Goal: Task Accomplishment & Management: Manage account settings

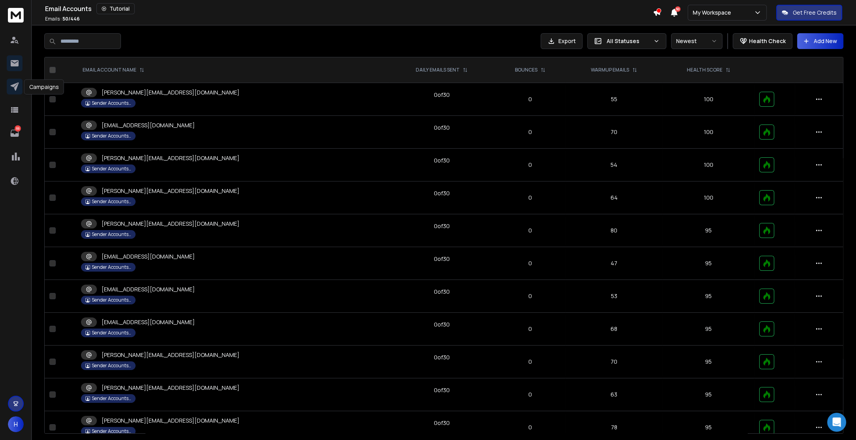
click at [13, 88] on icon at bounding box center [14, 86] width 9 height 9
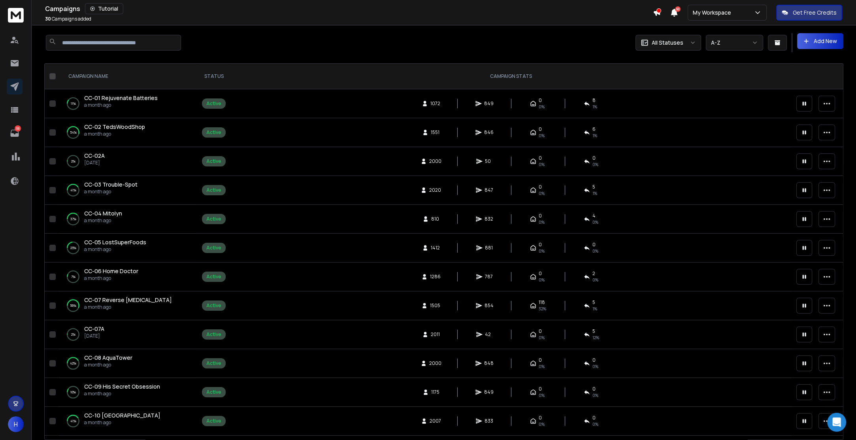
click at [126, 102] on p "a month ago" at bounding box center [121, 105] width 74 height 6
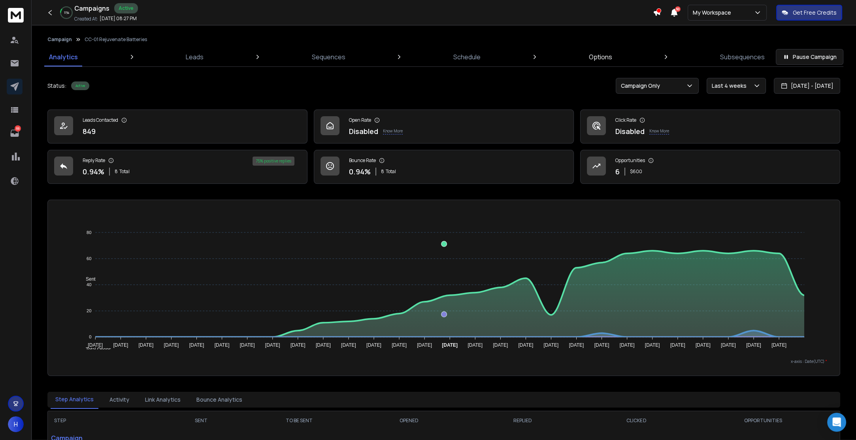
click at [611, 56] on p "Options" at bounding box center [600, 56] width 23 height 9
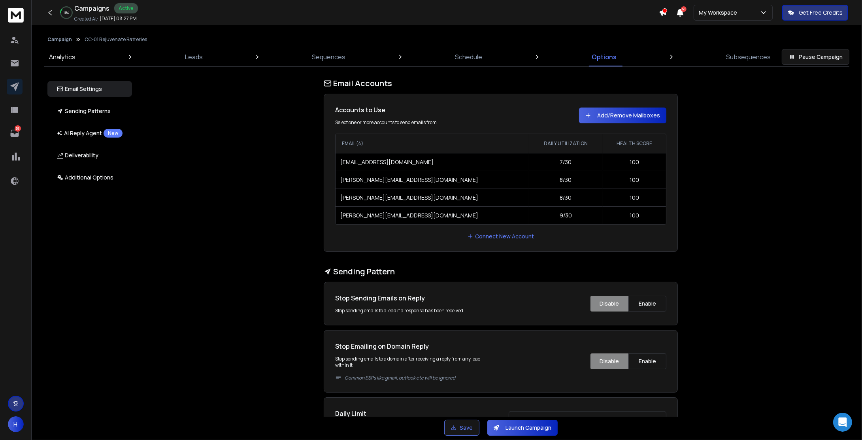
click at [64, 57] on p "Analytics" at bounding box center [62, 56] width 26 height 9
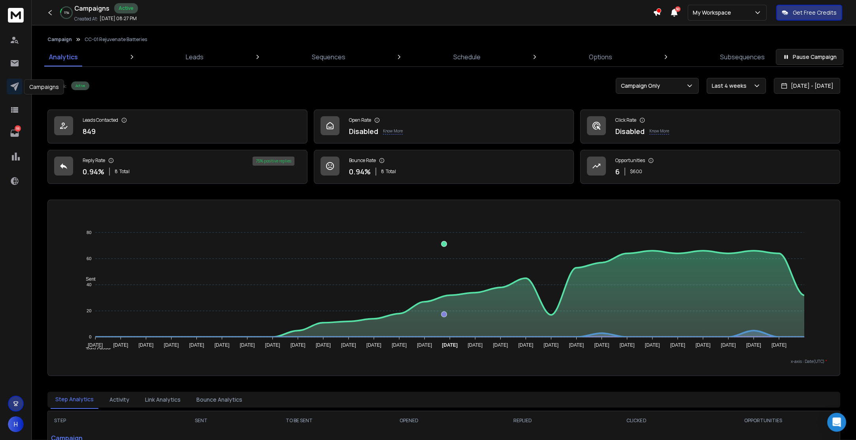
click at [15, 87] on icon at bounding box center [14, 87] width 8 height 8
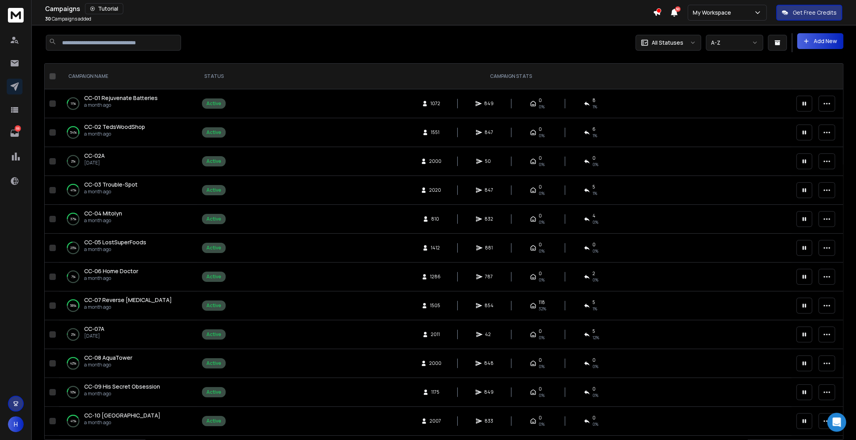
click at [126, 123] on span "CC-02 TedsWoodShop" at bounding box center [114, 127] width 61 height 8
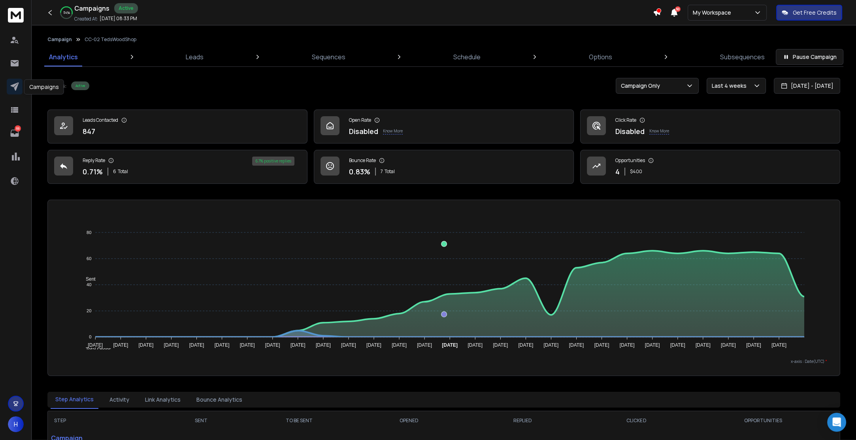
click at [16, 87] on icon at bounding box center [14, 87] width 8 height 8
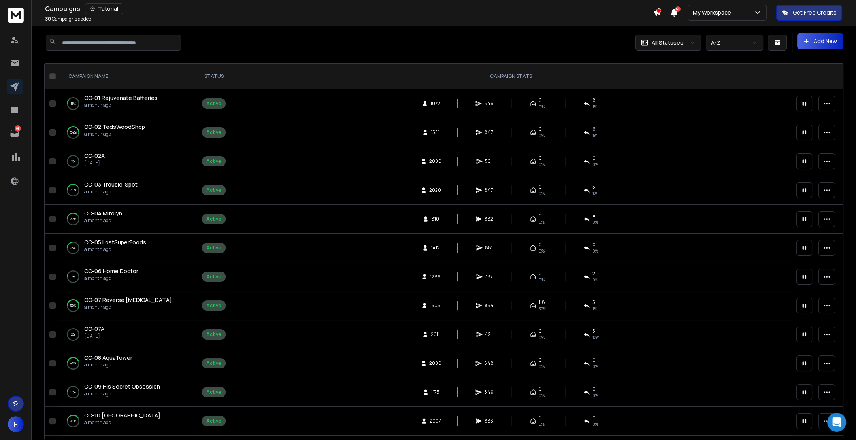
click at [134, 153] on div "2 % CC-02A 2 days ago" at bounding box center [128, 161] width 123 height 19
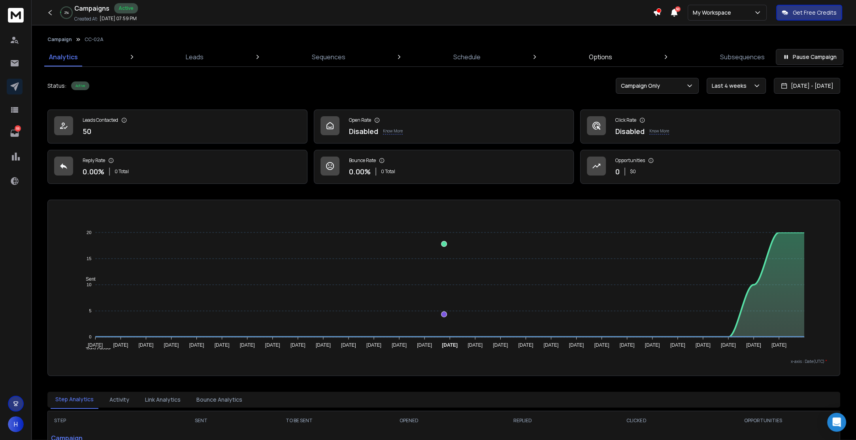
click at [610, 53] on p "Options" at bounding box center [600, 56] width 23 height 9
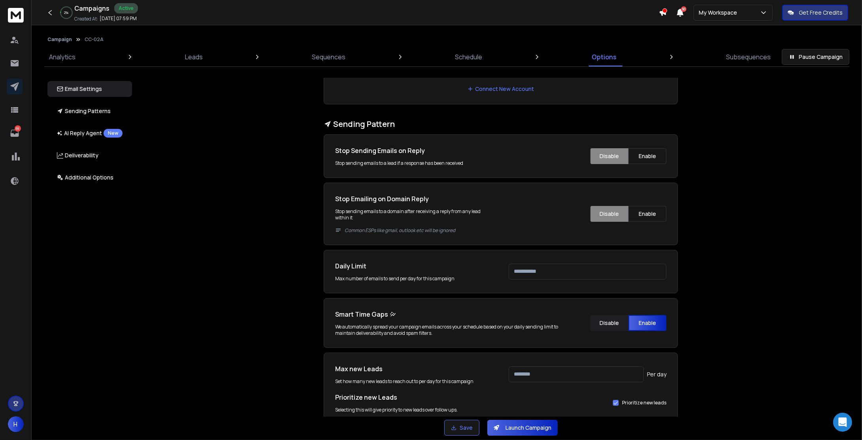
scroll to position [158, 0]
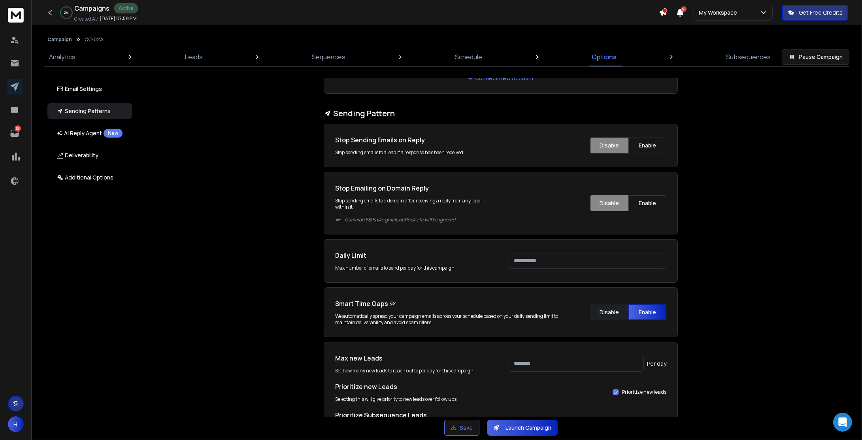
drag, startPoint x: 525, startPoint y: 259, endPoint x: 478, endPoint y: 258, distance: 46.7
click at [478, 258] on div "Daily Limit Max number of emails to send per day for this campaign **" at bounding box center [500, 261] width 331 height 21
type input "**"
drag, startPoint x: 524, startPoint y: 364, endPoint x: 504, endPoint y: 363, distance: 20.6
click at [504, 363] on div "Max new Leads Set how many new leads to reach out to per day for this campaign …" at bounding box center [500, 363] width 331 height 21
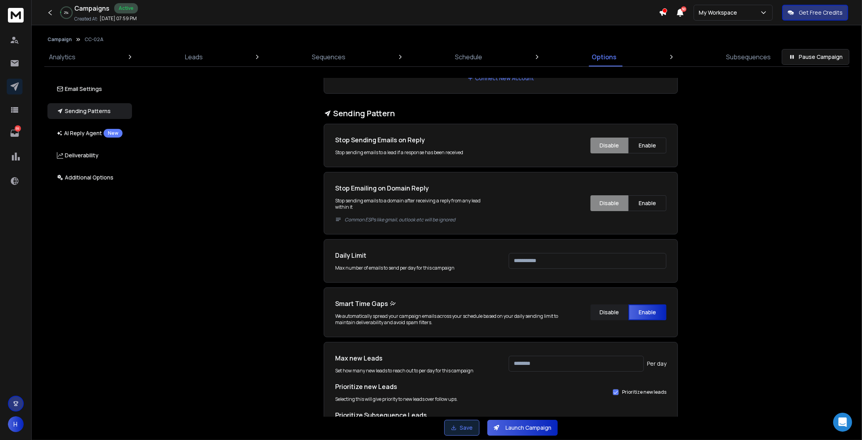
type input "**"
click at [465, 428] on button "Save" at bounding box center [461, 428] width 35 height 16
click at [525, 426] on button "Launch Campaign" at bounding box center [522, 428] width 70 height 16
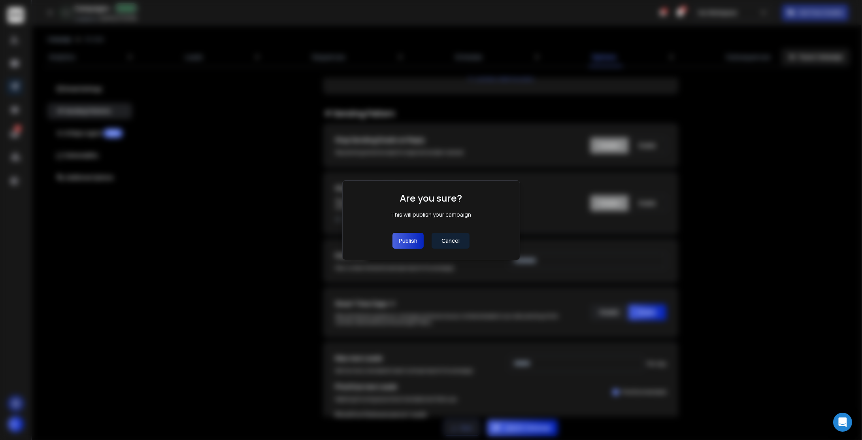
click at [414, 240] on button "Publish" at bounding box center [408, 241] width 31 height 16
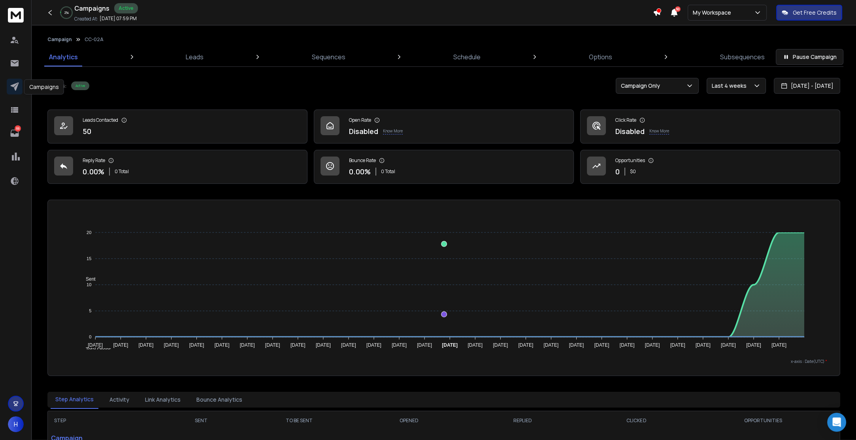
click at [14, 85] on icon at bounding box center [14, 87] width 8 height 8
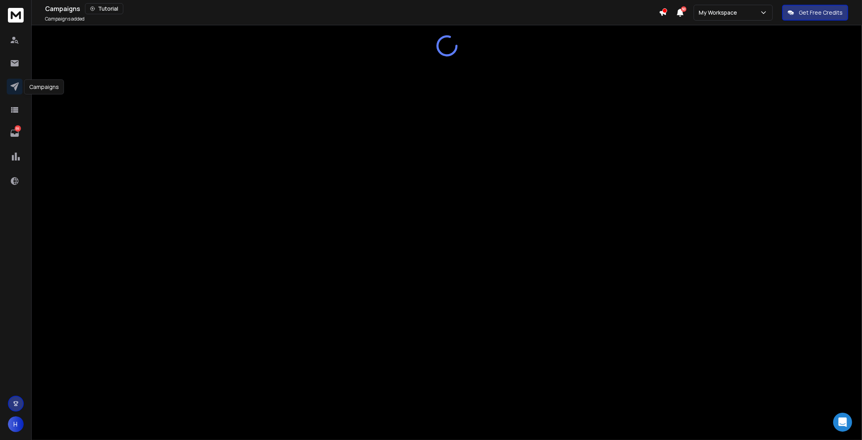
click at [14, 85] on icon at bounding box center [14, 87] width 8 height 8
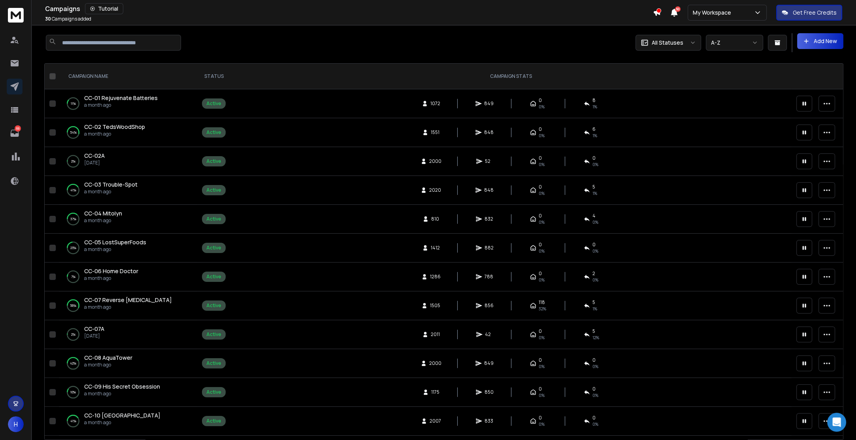
click at [122, 96] on span "CC-01 Rejuvenate Batteries" at bounding box center [121, 98] width 74 height 8
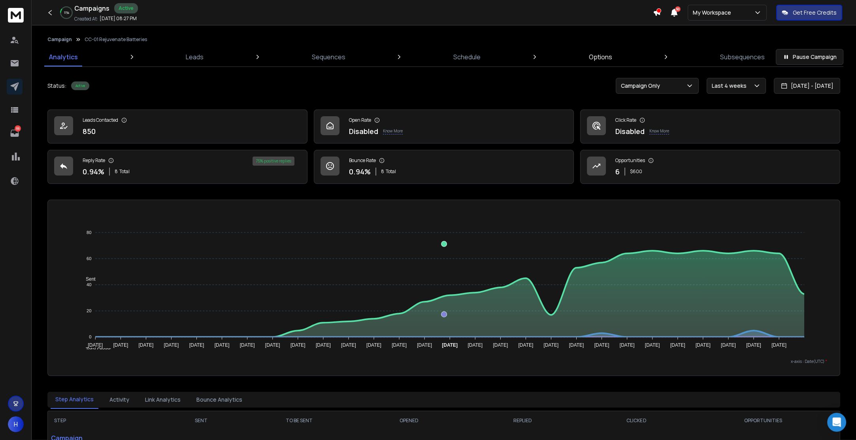
click at [615, 57] on link "Options" at bounding box center [600, 56] width 33 height 19
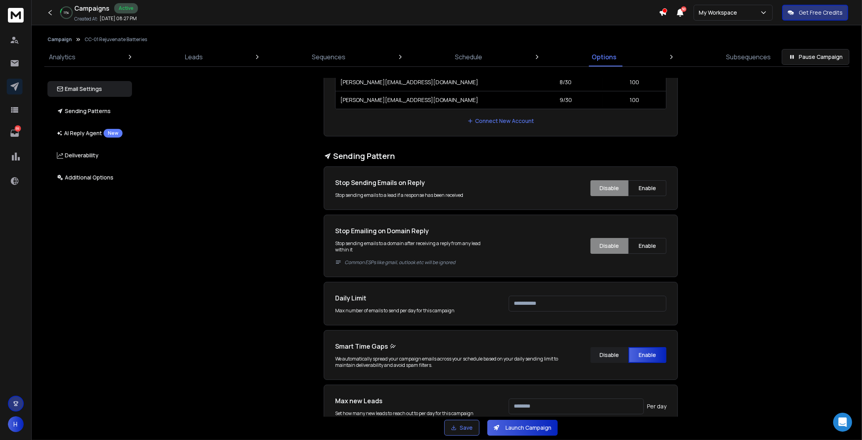
scroll to position [158, 0]
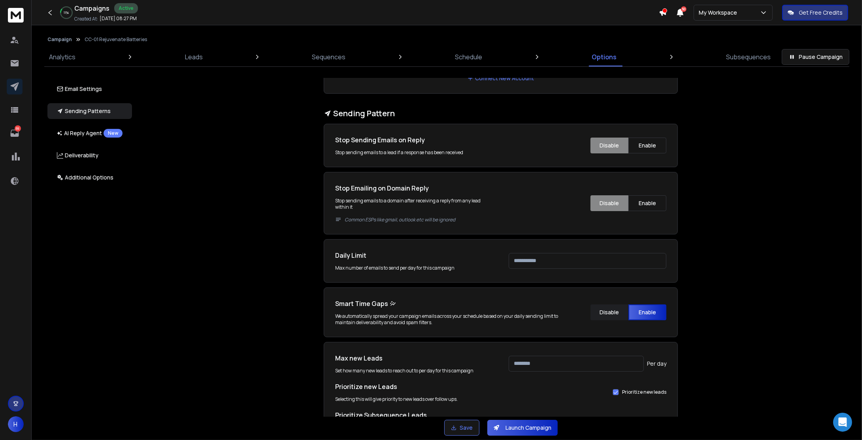
drag, startPoint x: 534, startPoint y: 261, endPoint x: 455, endPoint y: 253, distance: 79.5
click at [455, 253] on div "Daily Limit Max number of emails to send per day for this campaign **" at bounding box center [500, 261] width 331 height 21
type input "**"
drag, startPoint x: 519, startPoint y: 361, endPoint x: 470, endPoint y: 357, distance: 48.4
click at [470, 357] on div "Max new Leads Set how many new leads to reach out to per day for this campaign …" at bounding box center [500, 363] width 331 height 21
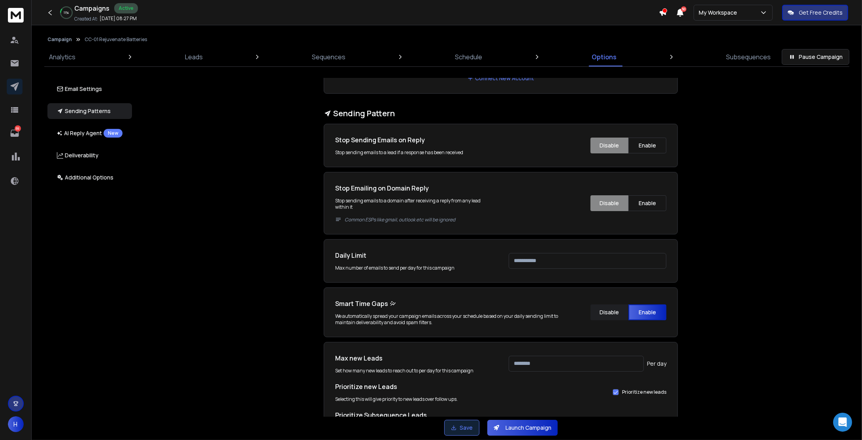
type input "**"
click at [463, 427] on button "Save" at bounding box center [461, 428] width 35 height 16
click at [513, 425] on button "Launch Campaign" at bounding box center [522, 428] width 70 height 16
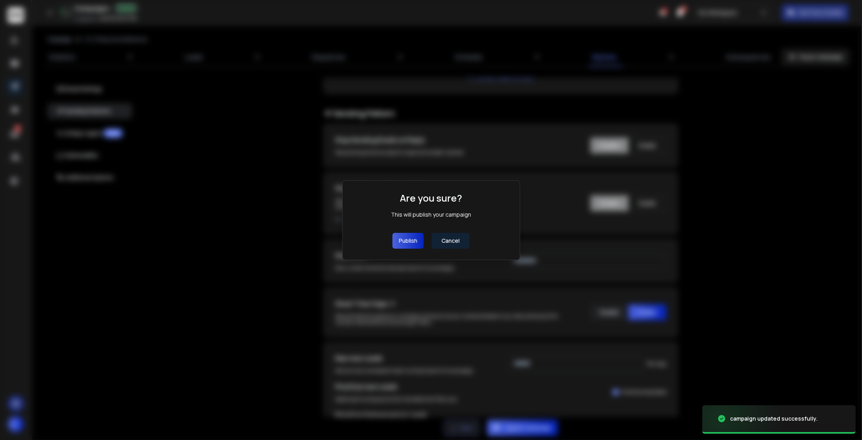
click at [415, 240] on button "Publish" at bounding box center [408, 241] width 31 height 16
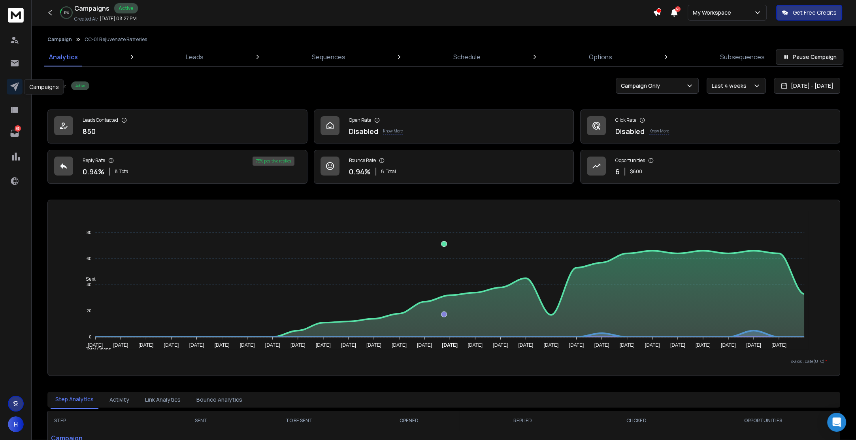
click at [11, 86] on icon at bounding box center [14, 87] width 8 height 8
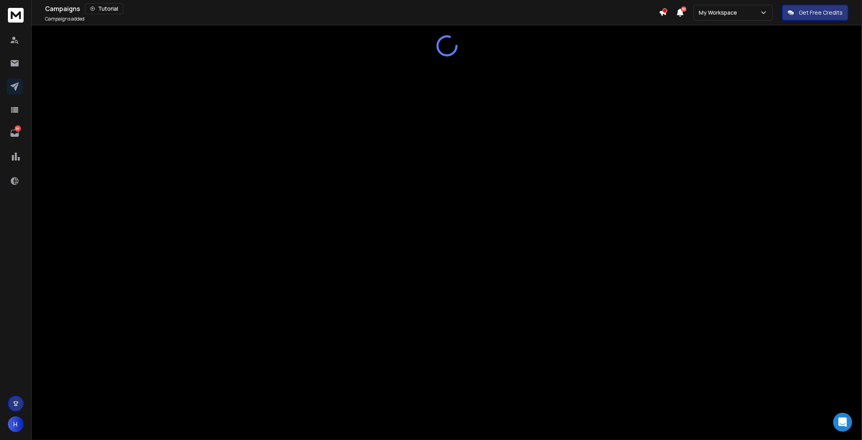
click at [11, 86] on icon at bounding box center [14, 87] width 8 height 8
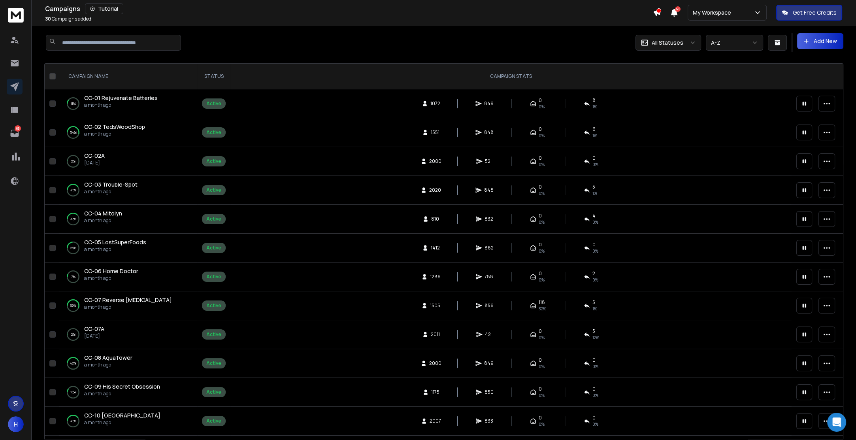
click at [143, 125] on div "54 % CC-02 TedsWoodShop a month ago" at bounding box center [128, 132] width 123 height 19
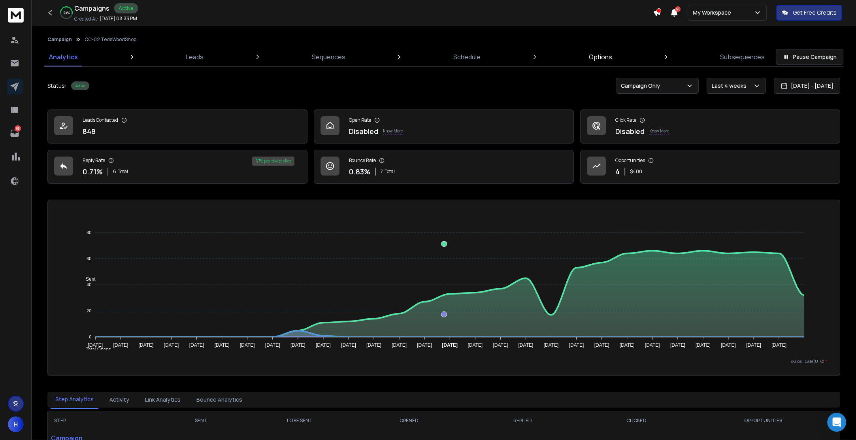
click at [600, 54] on p "Options" at bounding box center [600, 56] width 23 height 9
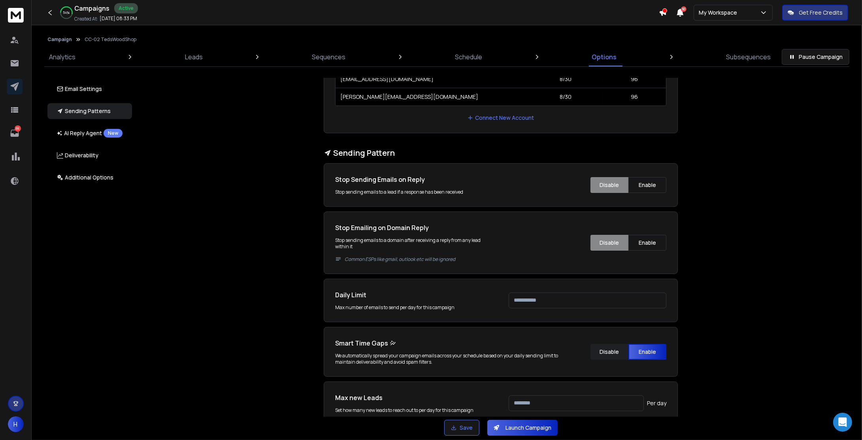
scroll to position [175, 0]
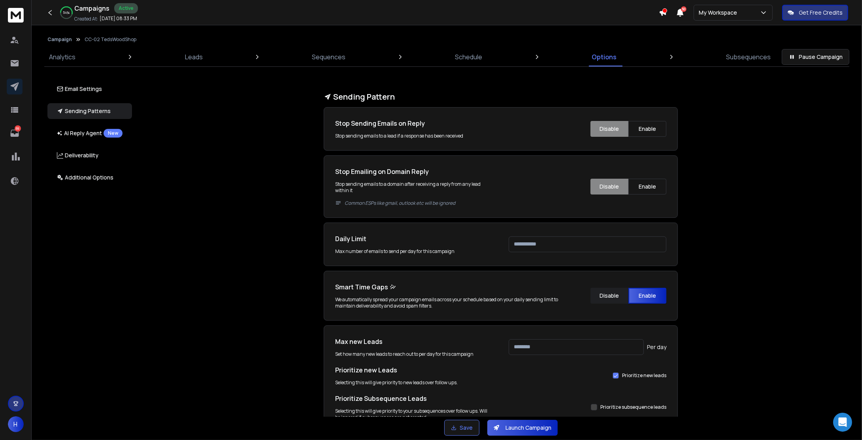
drag, startPoint x: 536, startPoint y: 247, endPoint x: 433, endPoint y: 241, distance: 102.9
click at [433, 241] on div "Daily Limit Max number of emails to send per day for this campaign **" at bounding box center [500, 244] width 331 height 21
type input "**"
drag, startPoint x: 522, startPoint y: 348, endPoint x: 477, endPoint y: 342, distance: 45.5
click at [477, 342] on div "Max new Leads Set how many new leads to reach out to per day for this campaign …" at bounding box center [500, 347] width 331 height 21
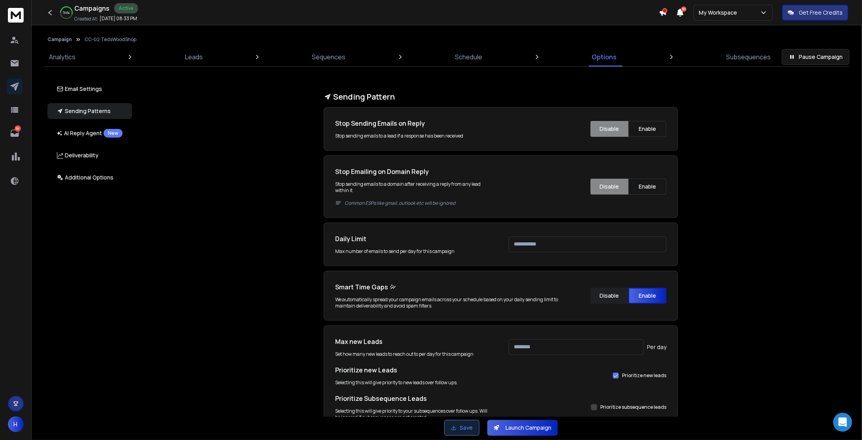
type input "**"
click at [463, 429] on button "Save" at bounding box center [461, 428] width 35 height 16
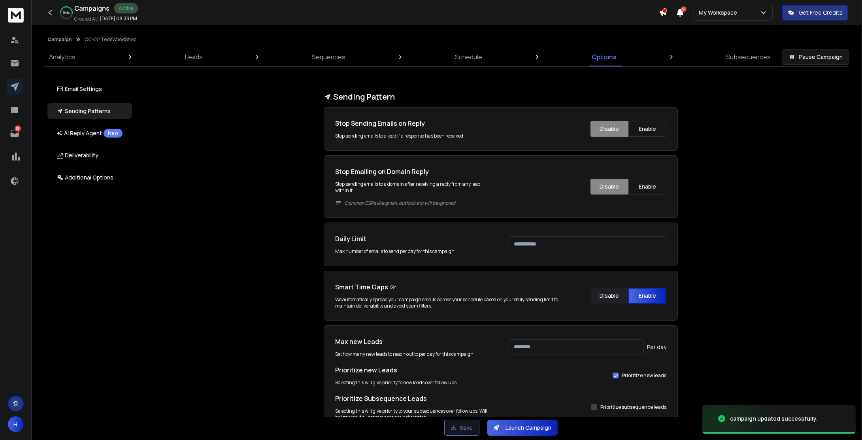
click at [531, 426] on button "Launch Campaign" at bounding box center [522, 428] width 70 height 16
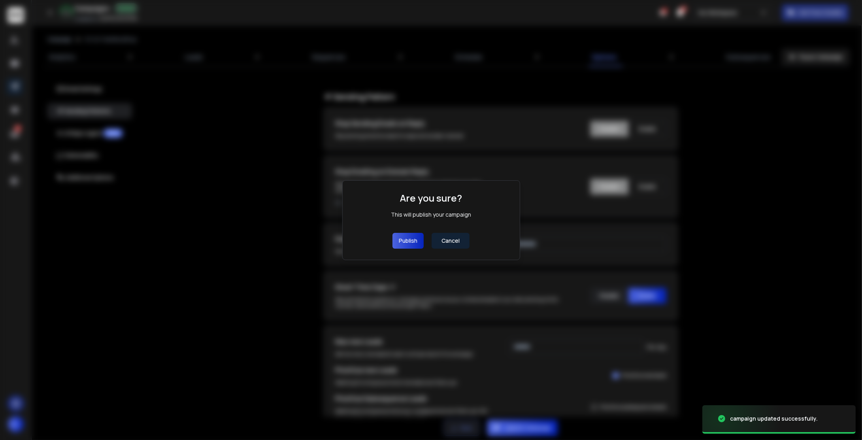
click at [414, 240] on button "Publish" at bounding box center [408, 241] width 31 height 16
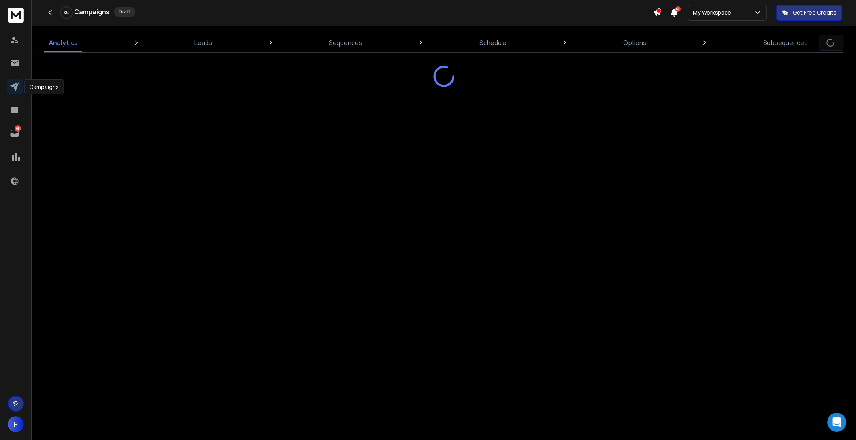
click at [18, 87] on icon at bounding box center [14, 86] width 9 height 9
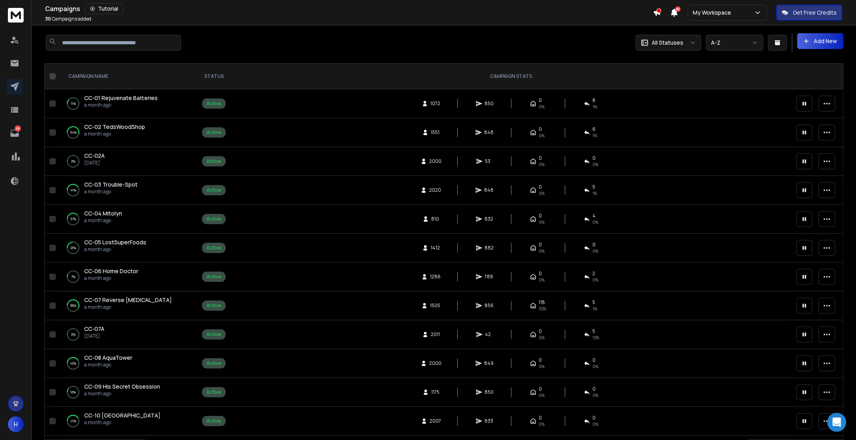
click at [128, 187] on span "CC-03 Trouble-Spot" at bounding box center [110, 185] width 53 height 8
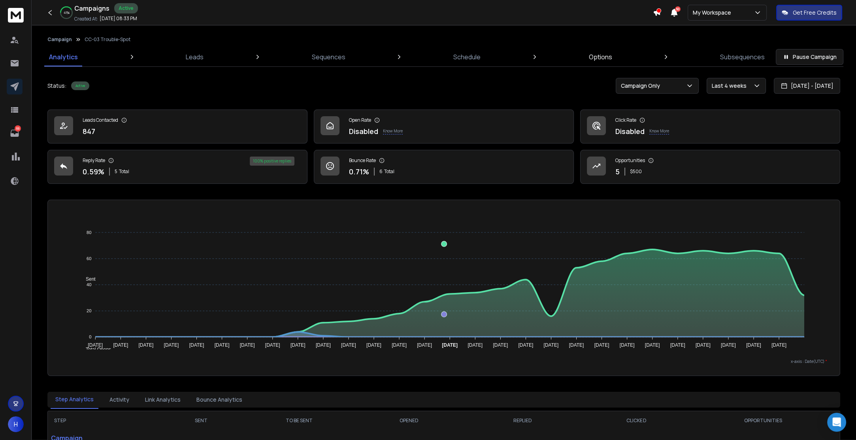
click at [614, 53] on link "Options" at bounding box center [600, 56] width 33 height 19
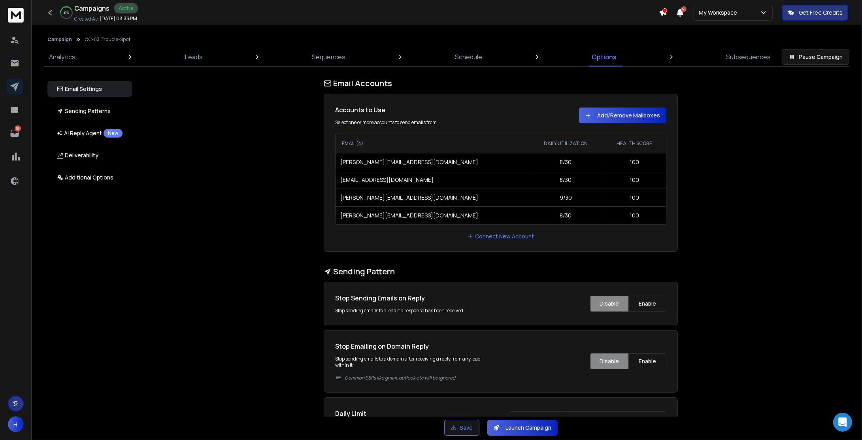
click at [523, 357] on div "Disable Enable" at bounding box center [588, 361] width 158 height 16
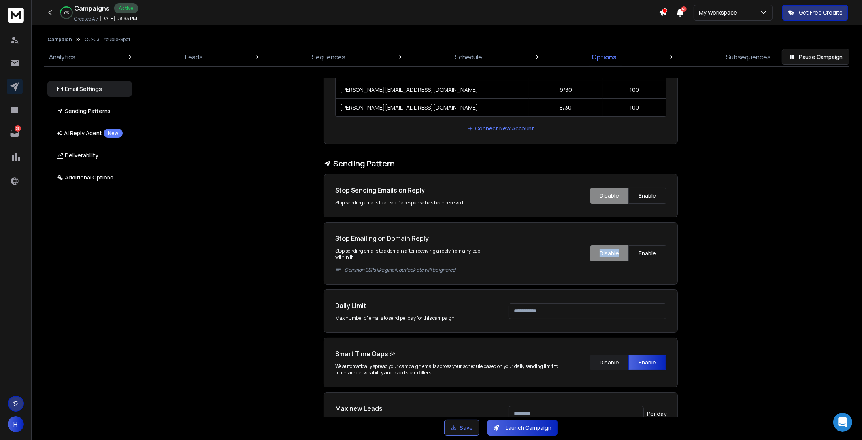
scroll to position [119, 0]
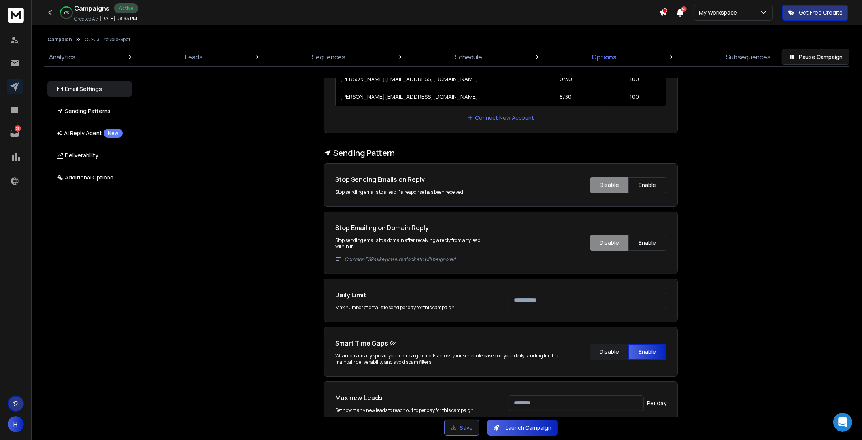
drag, startPoint x: 526, startPoint y: 293, endPoint x: 497, endPoint y: 297, distance: 29.5
click at [497, 297] on div "Daily Limit Max number of emails to send per day for this campaign **" at bounding box center [500, 300] width 331 height 21
type input "**"
drag, startPoint x: 526, startPoint y: 402, endPoint x: 470, endPoint y: 395, distance: 57.0
click at [470, 395] on div "Max new Leads Set how many new leads to reach out to per day for this campaign …" at bounding box center [500, 403] width 331 height 21
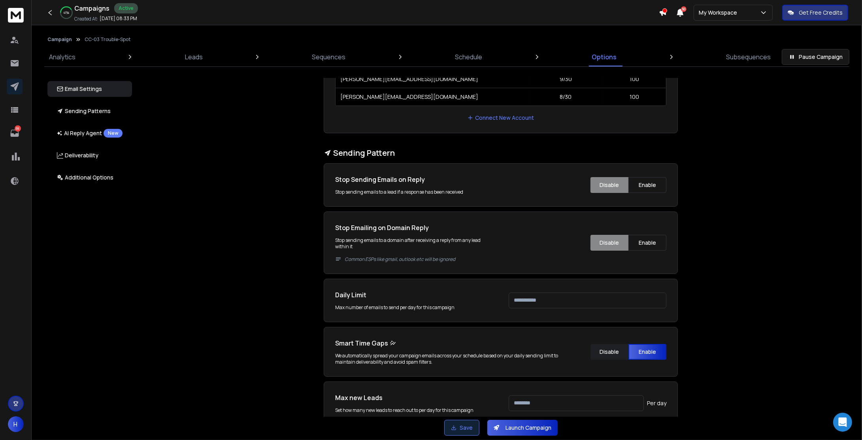
type input "**"
click at [462, 428] on button "Save" at bounding box center [461, 428] width 35 height 16
click at [523, 425] on button "Launch Campaign" at bounding box center [522, 428] width 70 height 16
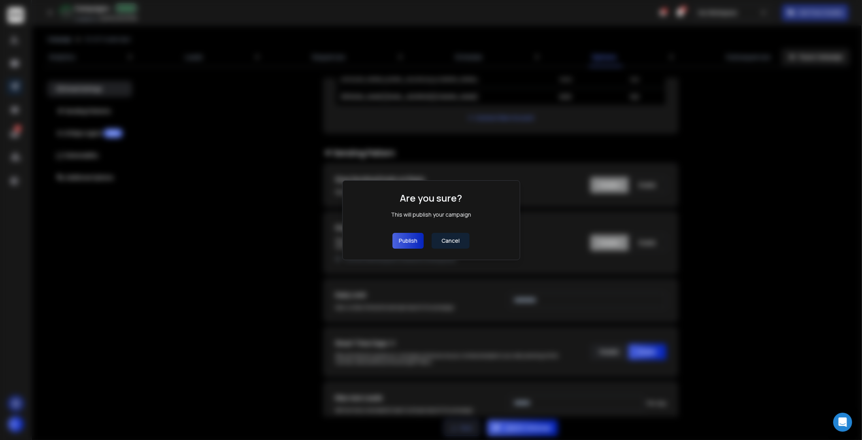
click at [413, 240] on button "Publish" at bounding box center [408, 241] width 31 height 16
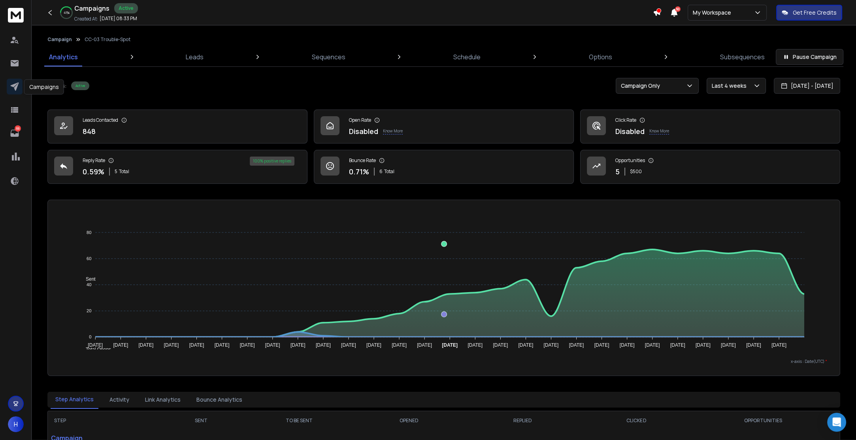
click at [14, 85] on icon at bounding box center [14, 87] width 8 height 8
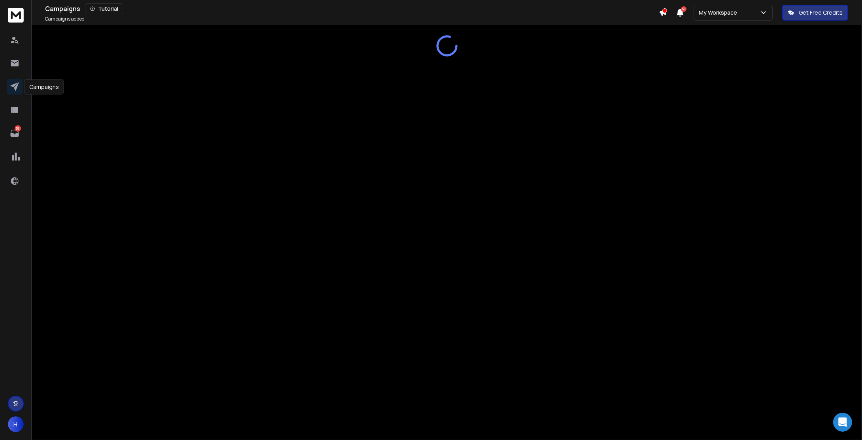
click at [14, 85] on icon at bounding box center [14, 87] width 8 height 8
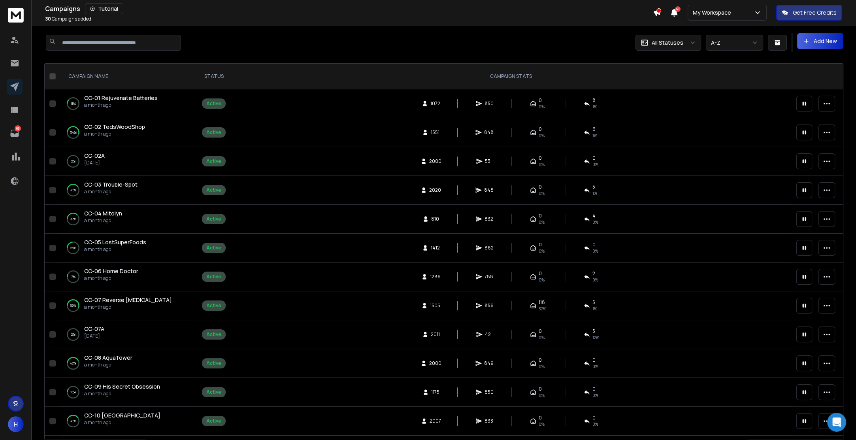
click at [129, 215] on div "37 % CC-04 Mitolyn a month ago" at bounding box center [128, 219] width 123 height 19
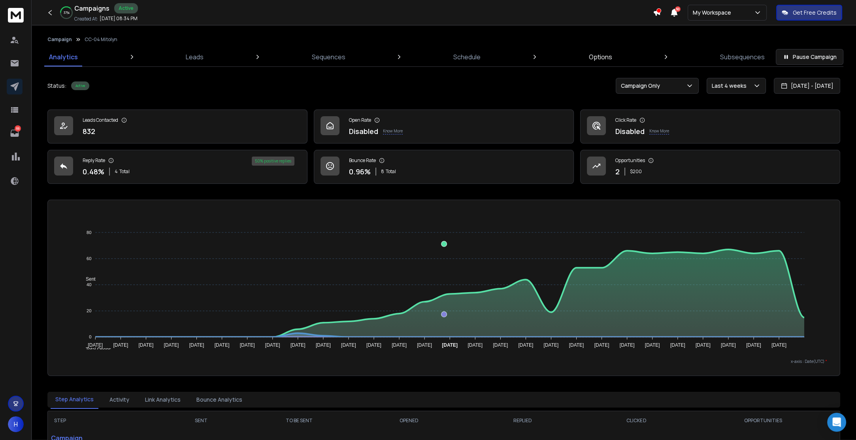
click at [605, 58] on p "Options" at bounding box center [600, 56] width 23 height 9
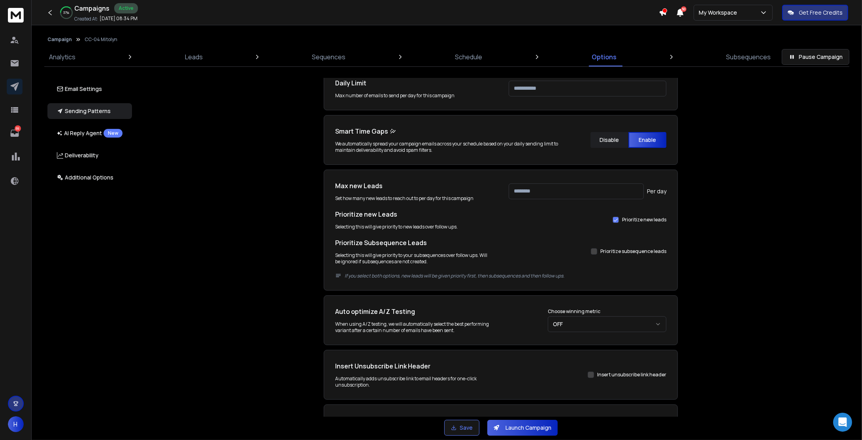
scroll to position [316, 0]
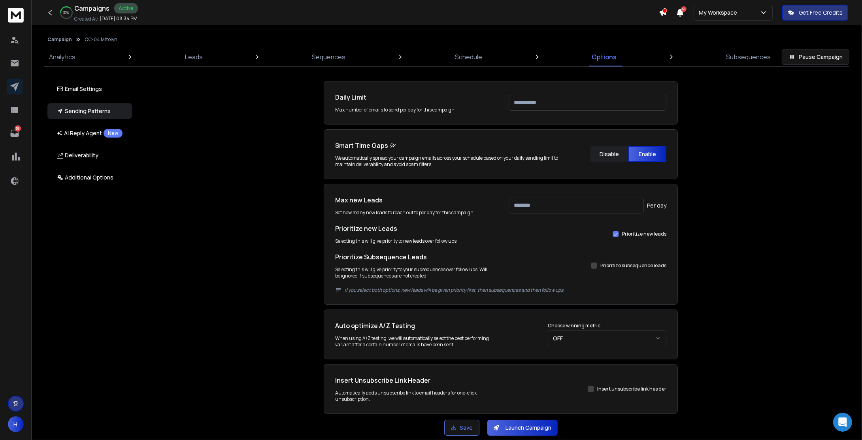
drag, startPoint x: 524, startPoint y: 102, endPoint x: 490, endPoint y: 103, distance: 34.0
click at [490, 103] on div "Daily Limit Max number of emails to send per day for this campaign **" at bounding box center [500, 102] width 331 height 21
type input "**"
drag, startPoint x: 530, startPoint y: 206, endPoint x: 494, endPoint y: 203, distance: 36.4
click at [494, 203] on div "Max new Leads Set how many new leads to reach out to per day for this campaign …" at bounding box center [500, 205] width 331 height 21
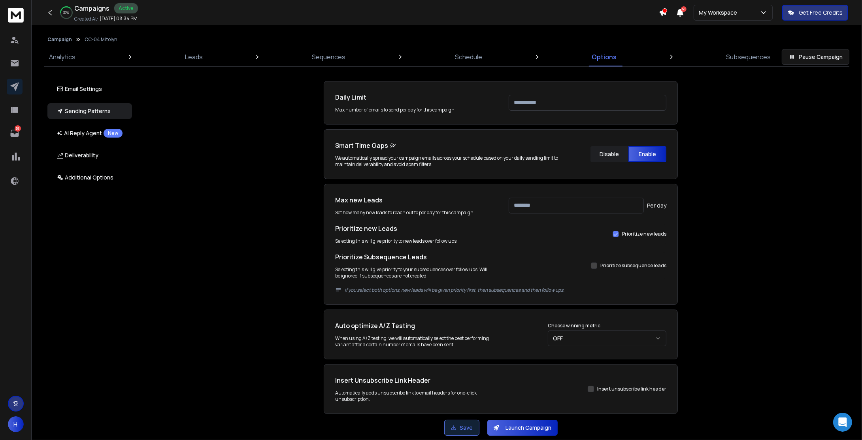
type input "**"
click at [465, 424] on button "Save" at bounding box center [461, 428] width 35 height 16
click at [528, 430] on button "Launch Campaign" at bounding box center [522, 428] width 70 height 16
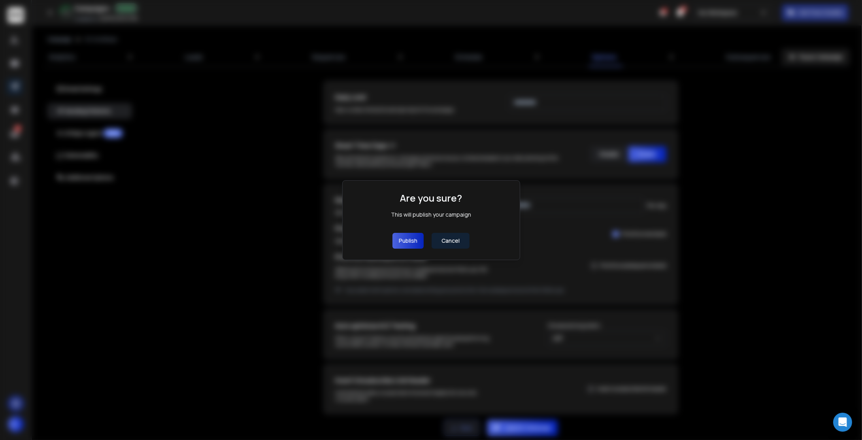
click at [408, 240] on button "Publish" at bounding box center [408, 241] width 31 height 16
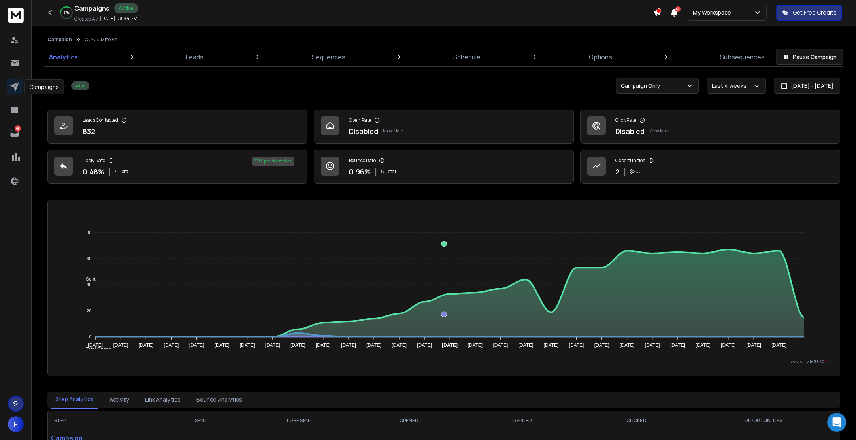
click at [16, 87] on icon at bounding box center [14, 87] width 8 height 8
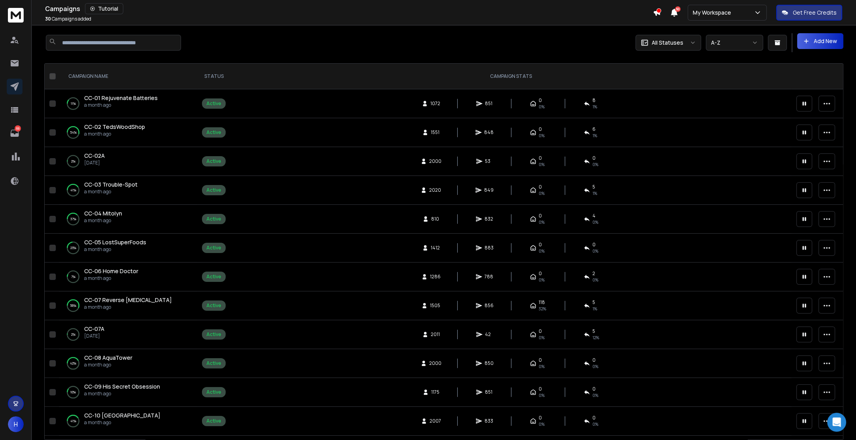
click at [128, 244] on span "CC-05 LostSuperFoods" at bounding box center [115, 242] width 62 height 8
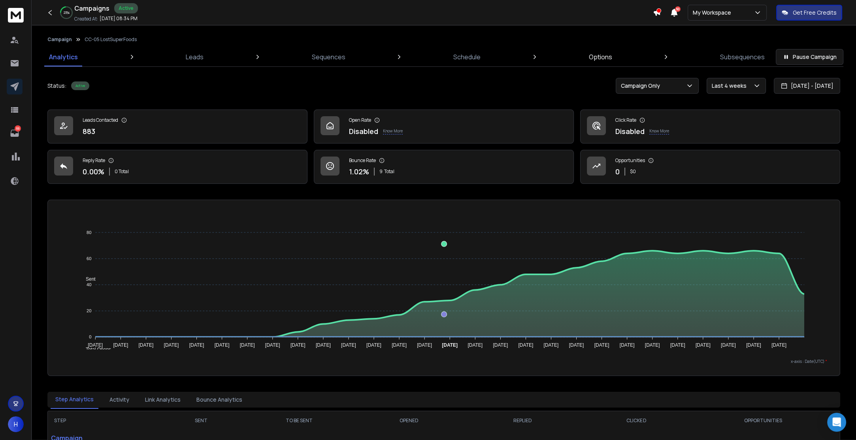
click at [613, 54] on link "Options" at bounding box center [600, 56] width 33 height 19
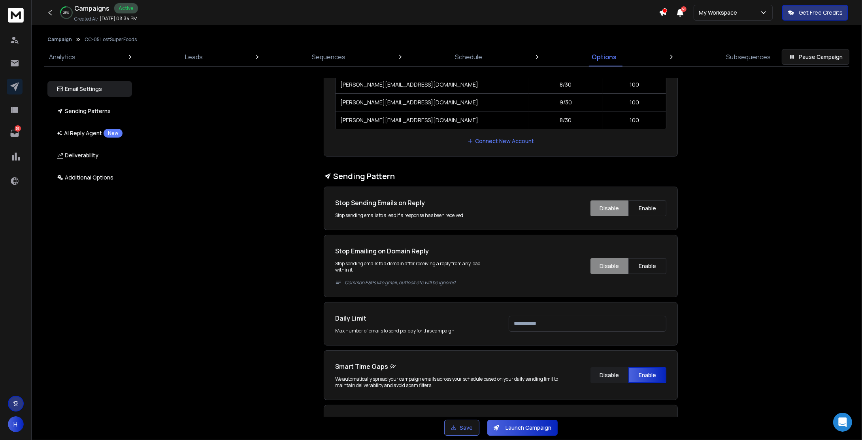
scroll to position [158, 0]
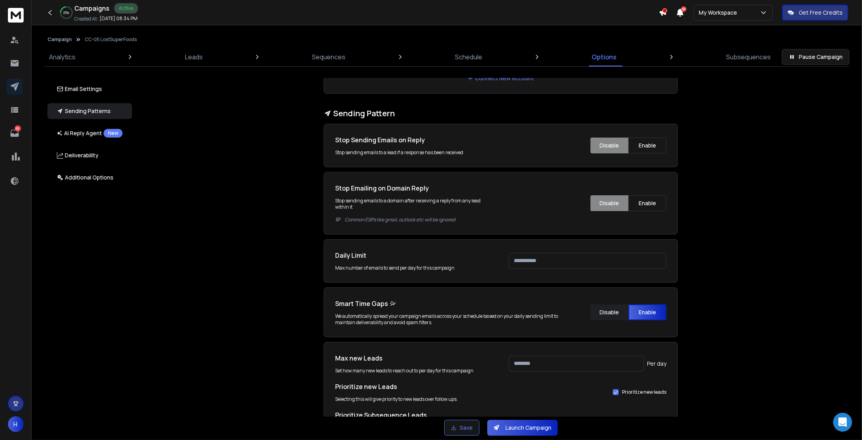
drag, startPoint x: 526, startPoint y: 257, endPoint x: 489, endPoint y: 259, distance: 36.9
click at [489, 259] on div "Daily Limit Max number of emails to send per day for this campaign **" at bounding box center [500, 261] width 331 height 21
type input "**"
drag, startPoint x: 527, startPoint y: 366, endPoint x: 485, endPoint y: 360, distance: 42.7
click at [485, 360] on div "Max new Leads Set how many new leads to reach out to per day for this campaign …" at bounding box center [500, 363] width 331 height 21
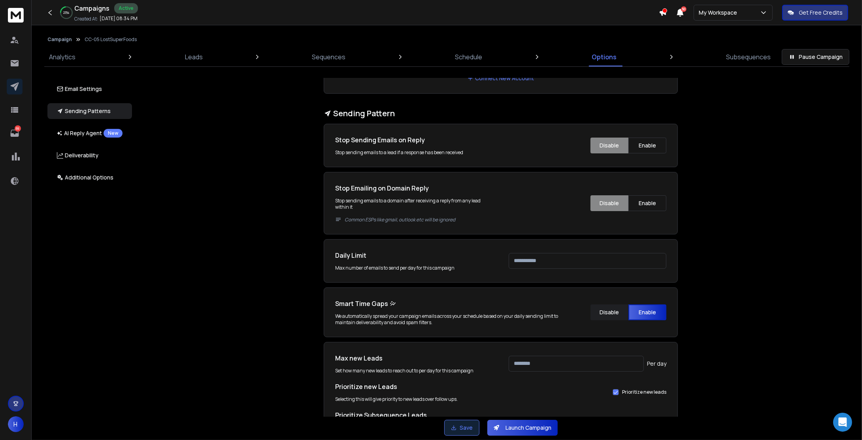
type input "**"
click at [463, 424] on button "Save" at bounding box center [461, 428] width 35 height 16
click at [514, 428] on button "Launch Campaign" at bounding box center [522, 428] width 70 height 16
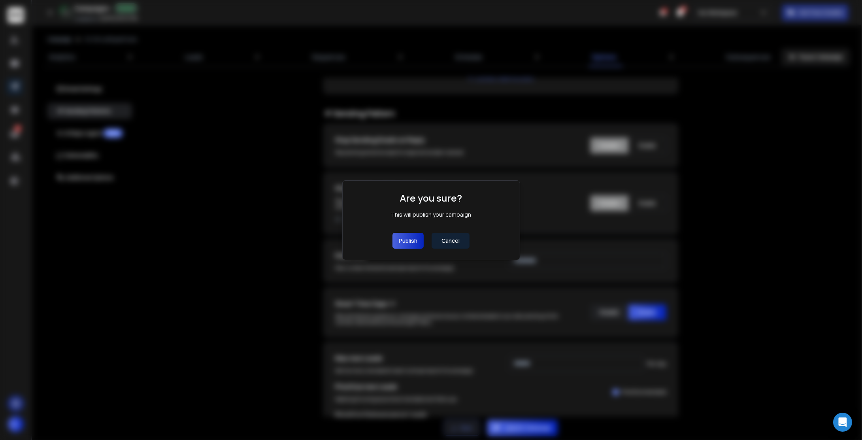
click at [403, 238] on button "Publish" at bounding box center [408, 241] width 31 height 16
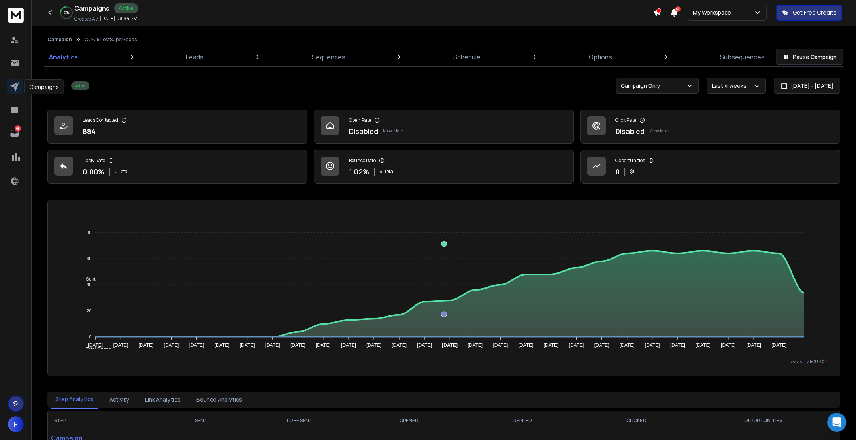
click at [14, 90] on icon at bounding box center [14, 86] width 9 height 9
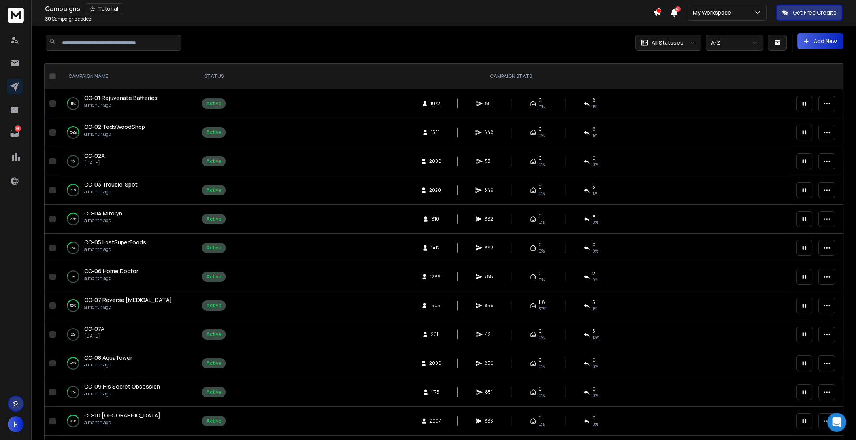
click at [114, 269] on span "CC-06 Home Doctor" at bounding box center [111, 271] width 54 height 8
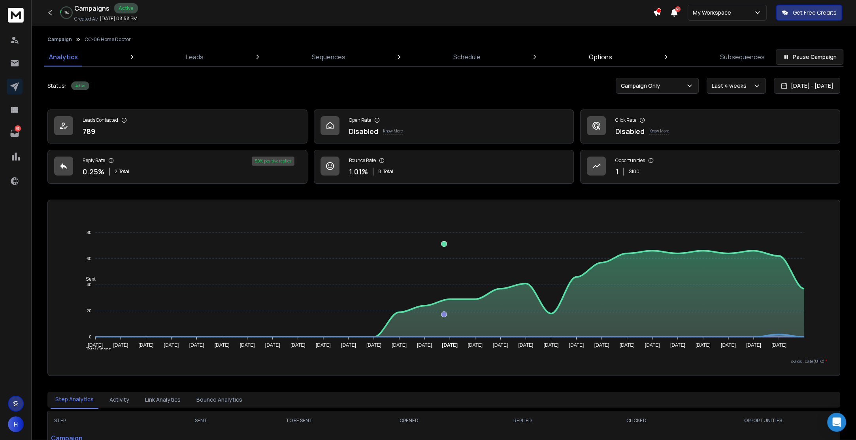
click at [607, 55] on p "Options" at bounding box center [600, 56] width 23 height 9
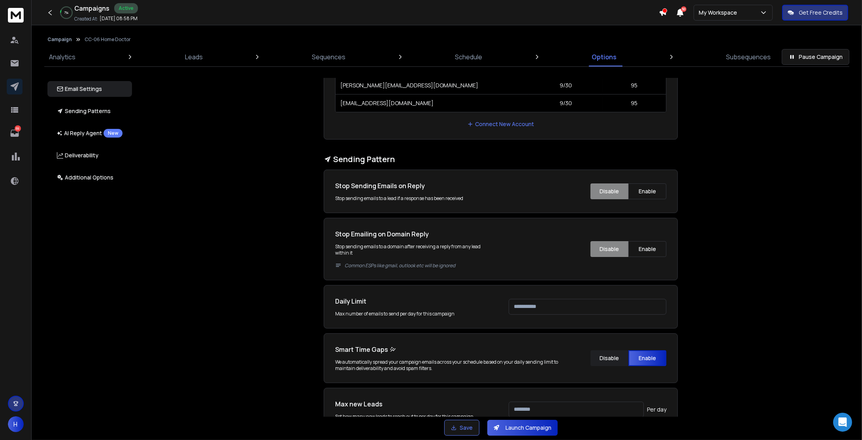
scroll to position [119, 0]
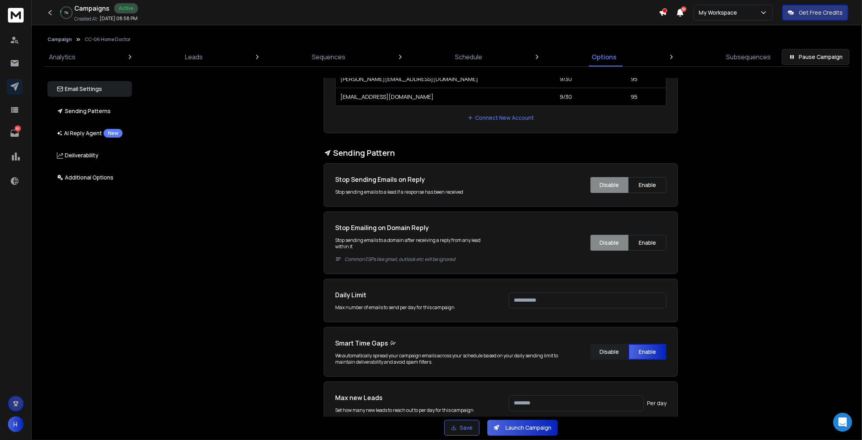
drag, startPoint x: 521, startPoint y: 298, endPoint x: 491, endPoint y: 299, distance: 30.1
click at [491, 299] on div "Daily Limit Max number of emails to send per day for this campaign **" at bounding box center [500, 300] width 331 height 21
type input "**"
drag, startPoint x: 519, startPoint y: 399, endPoint x: 495, endPoint y: 399, distance: 24.5
click at [495, 399] on div "Max new Leads Set how many new leads to reach out to per day for this campaign …" at bounding box center [500, 403] width 331 height 21
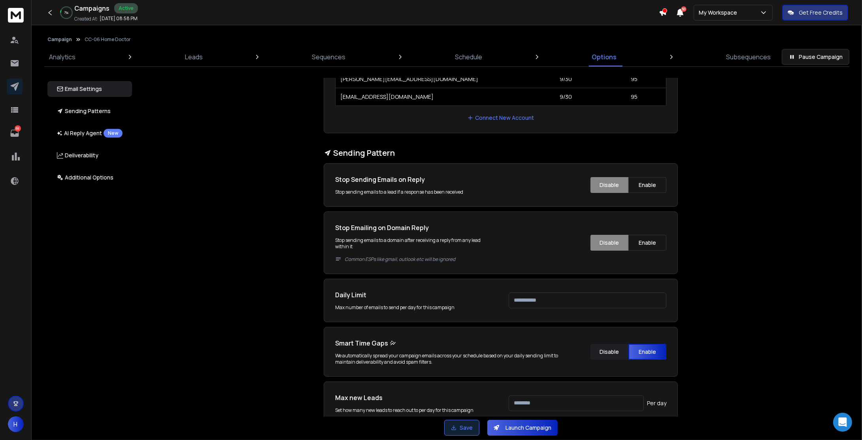
type input "**"
click at [466, 423] on button "Save" at bounding box center [461, 428] width 35 height 16
click at [517, 425] on button "Launch Campaign" at bounding box center [522, 428] width 70 height 16
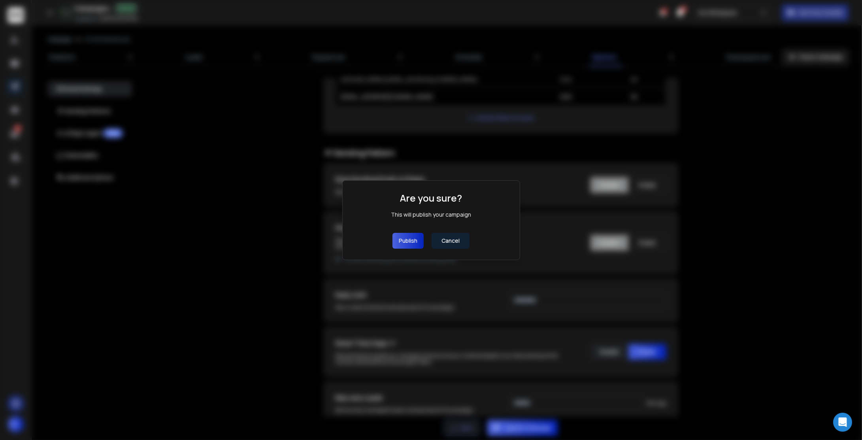
click at [408, 239] on button "Publish" at bounding box center [408, 241] width 31 height 16
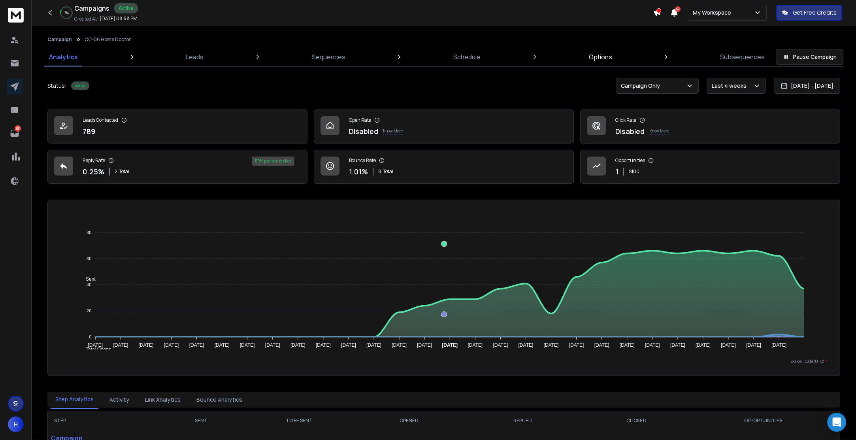
click at [608, 51] on link "Options" at bounding box center [600, 56] width 33 height 19
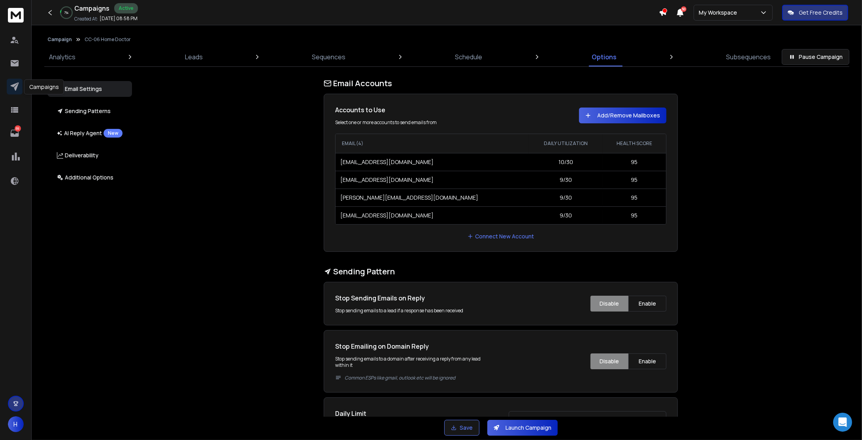
click at [15, 85] on icon at bounding box center [14, 87] width 8 height 8
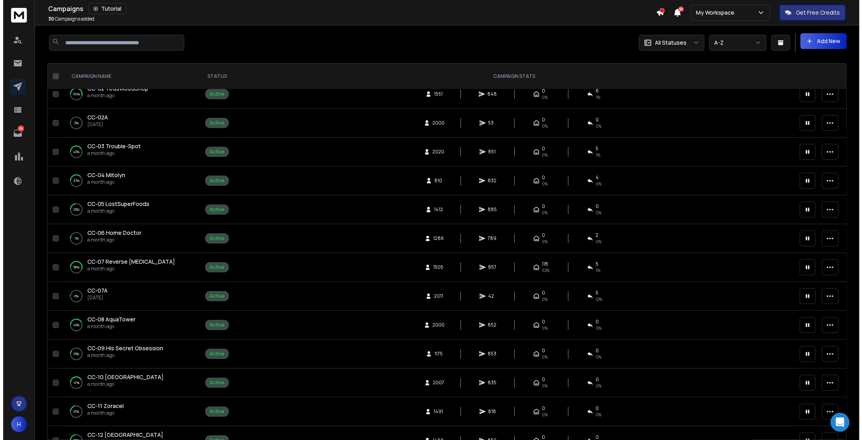
scroll to position [40, 0]
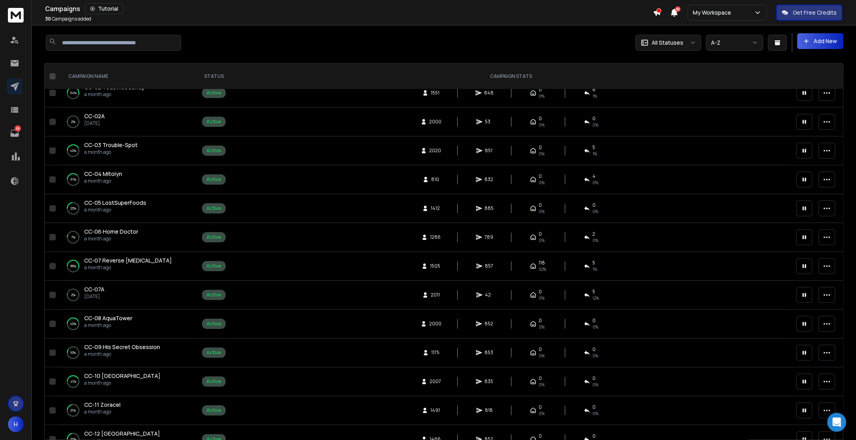
click at [119, 262] on span "CC-07 Reverse [MEDICAL_DATA]" at bounding box center [128, 261] width 88 height 8
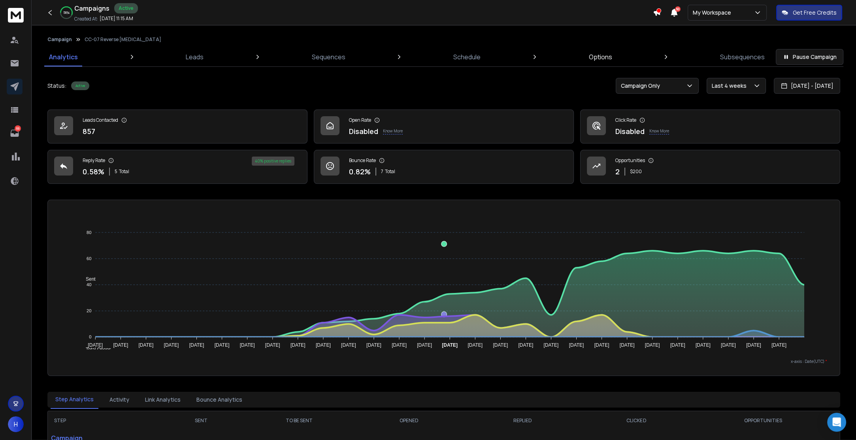
click at [604, 54] on p "Options" at bounding box center [600, 56] width 23 height 9
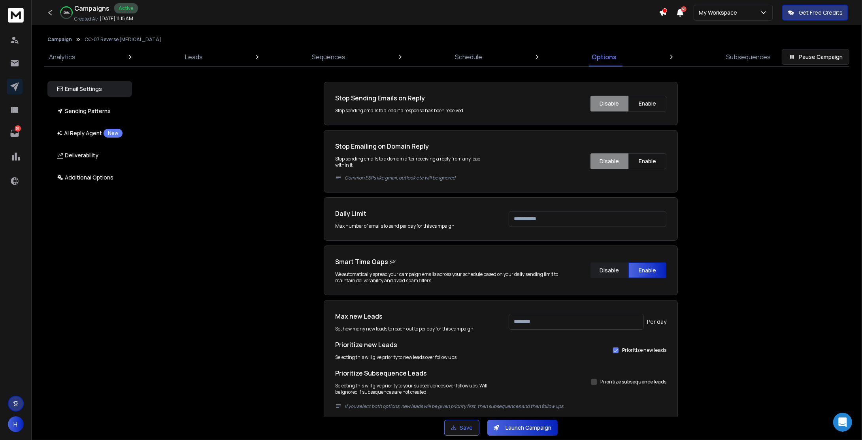
scroll to position [237, 0]
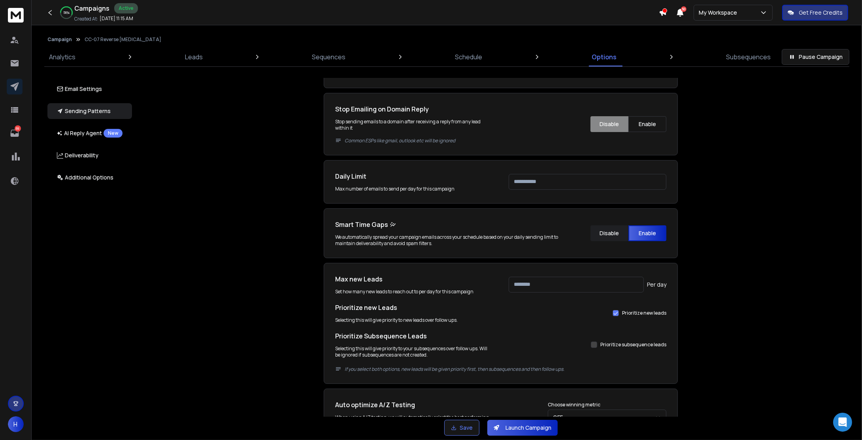
drag, startPoint x: 523, startPoint y: 179, endPoint x: 494, endPoint y: 180, distance: 29.7
click at [494, 180] on div "Daily Limit Max number of emails to send per day for this campaign **" at bounding box center [500, 182] width 331 height 21
type input "**"
drag, startPoint x: 527, startPoint y: 287, endPoint x: 479, endPoint y: 278, distance: 49.1
click at [479, 278] on div "Max new Leads Set how many new leads to reach out to per day for this campaign …" at bounding box center [500, 284] width 331 height 21
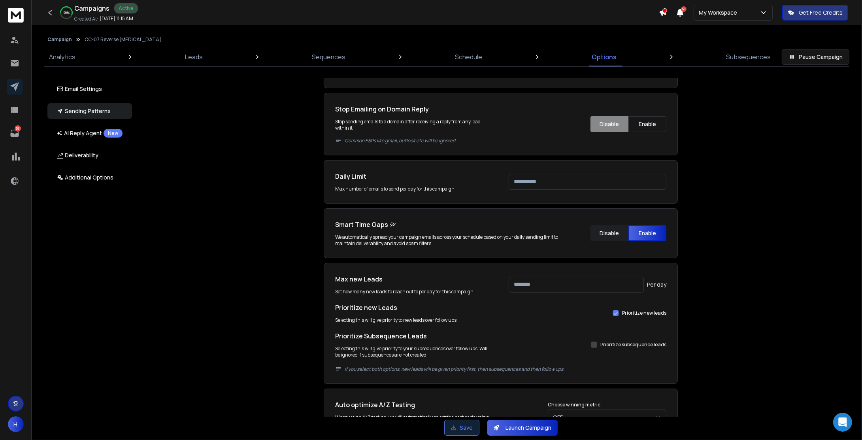
type input "**"
click at [461, 430] on button "Save" at bounding box center [461, 428] width 35 height 16
click at [524, 427] on button "Launch Campaign" at bounding box center [522, 428] width 70 height 16
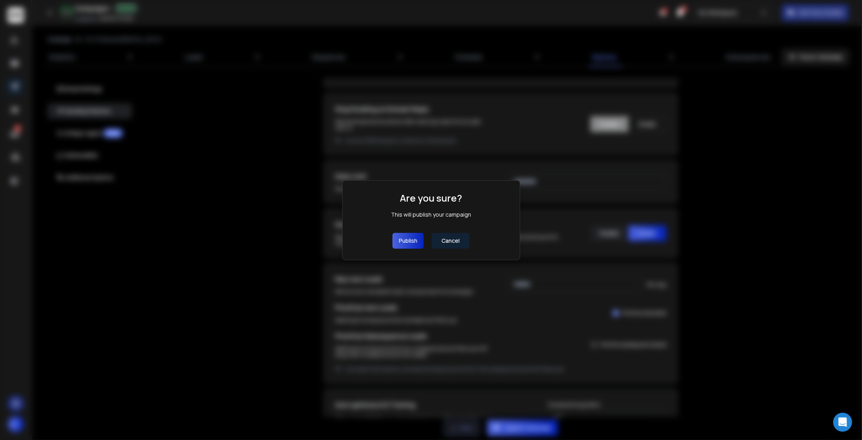
click at [411, 240] on button "Publish" at bounding box center [408, 241] width 31 height 16
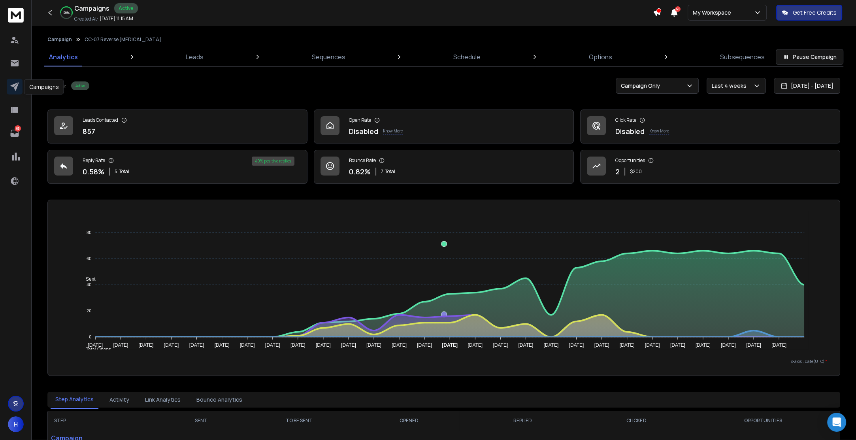
click at [17, 87] on icon at bounding box center [14, 87] width 8 height 8
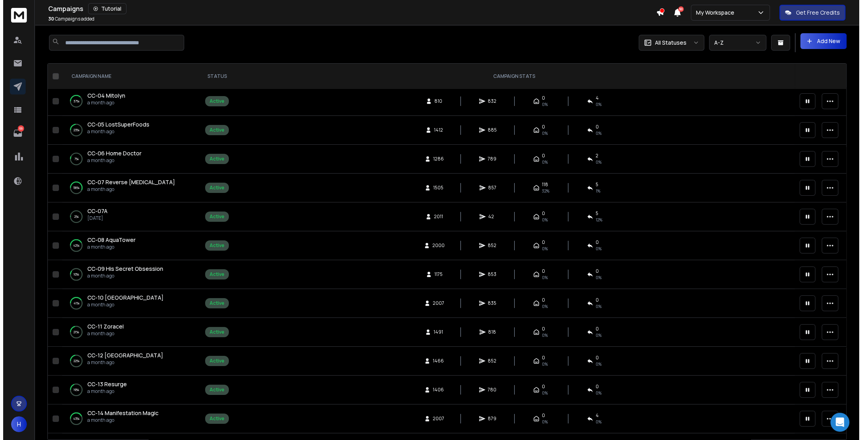
scroll to position [119, 0]
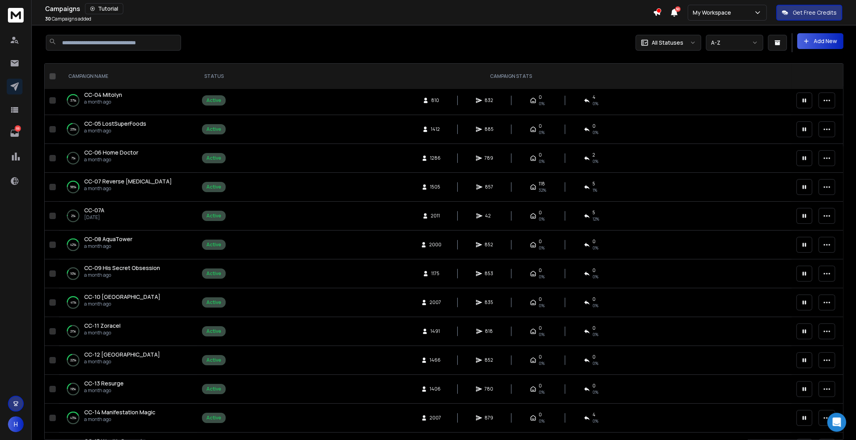
click at [120, 212] on div "2 % CC-07A 2 days ago" at bounding box center [128, 215] width 123 height 19
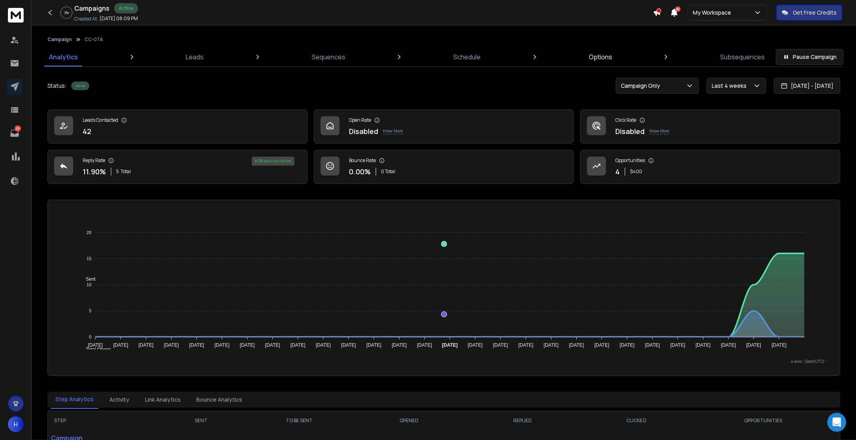
click at [607, 57] on p "Options" at bounding box center [600, 56] width 23 height 9
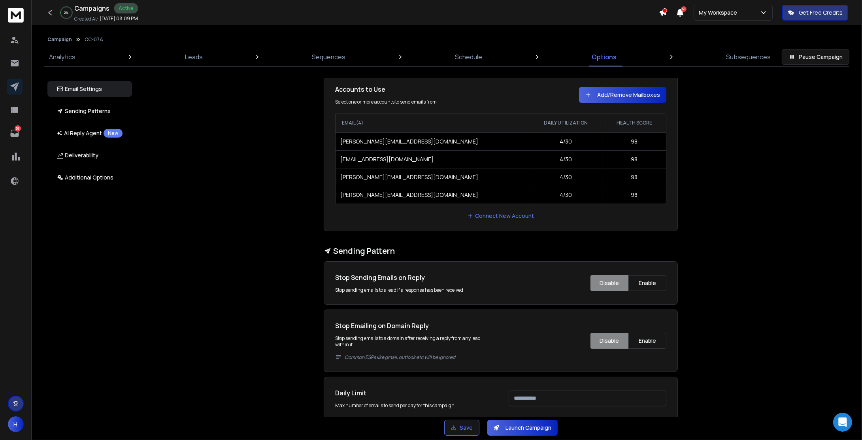
scroll to position [119, 0]
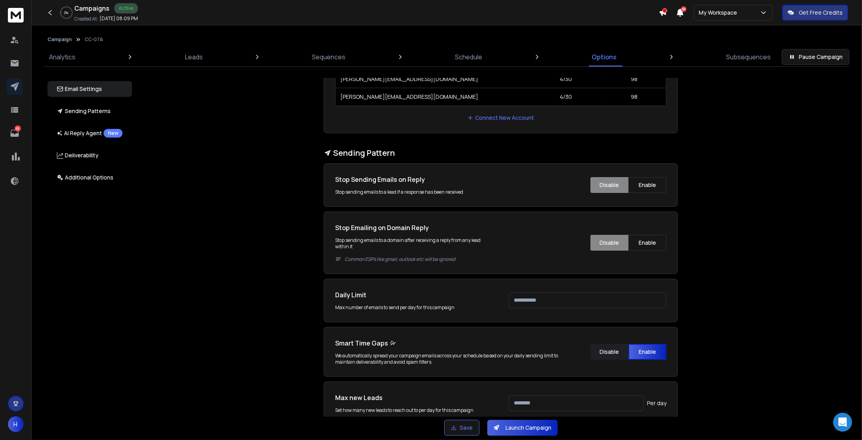
drag, startPoint x: 521, startPoint y: 298, endPoint x: 489, endPoint y: 296, distance: 31.3
click at [489, 296] on div "Daily Limit Max number of emails to send per day for this campaign **" at bounding box center [500, 300] width 331 height 21
type input "**"
drag, startPoint x: 522, startPoint y: 403, endPoint x: 491, endPoint y: 400, distance: 31.0
click at [491, 400] on div "Max new Leads Set how many new leads to reach out to per day for this campaign …" at bounding box center [500, 403] width 331 height 21
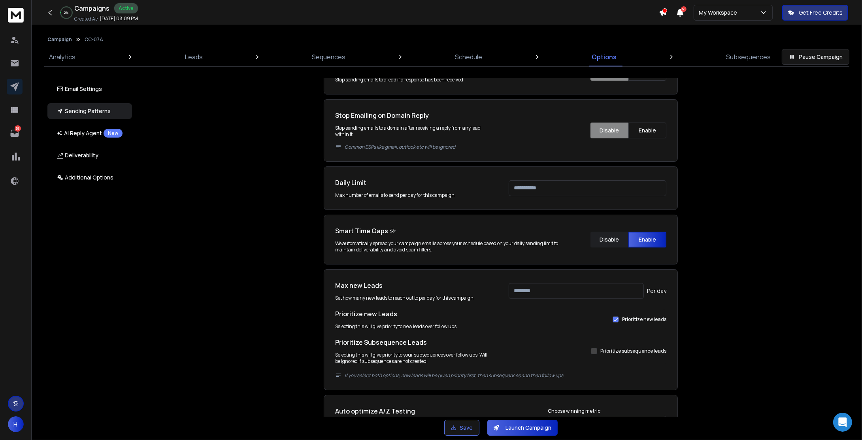
scroll to position [237, 0]
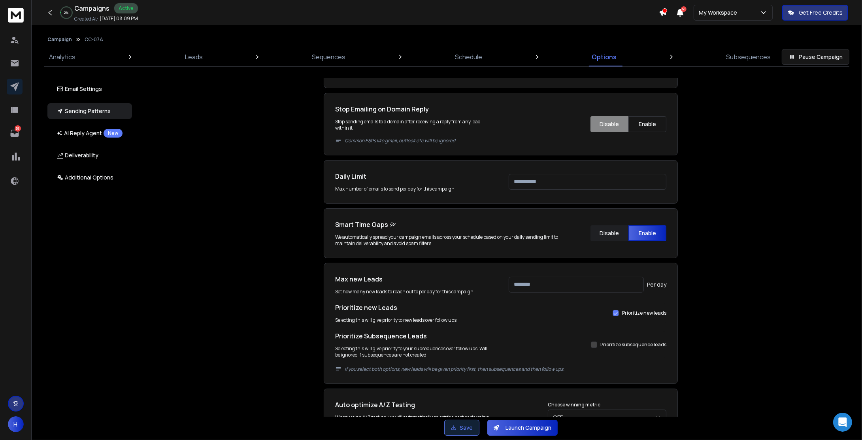
type input "**"
click at [461, 425] on button "Save" at bounding box center [461, 428] width 35 height 16
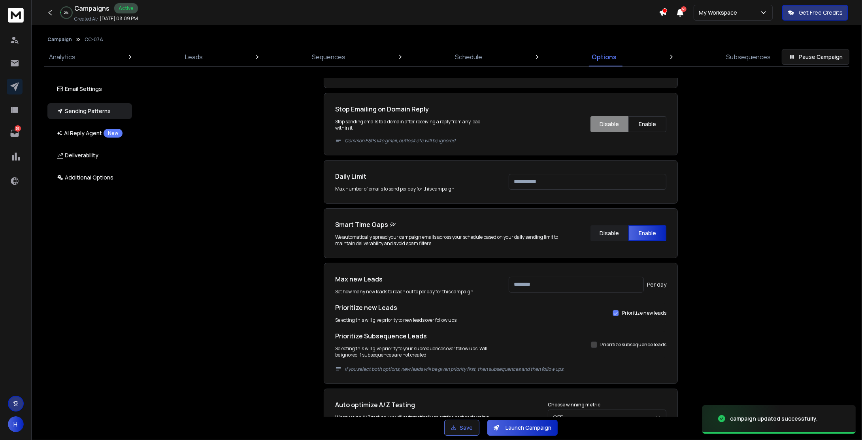
click at [529, 427] on button "Launch Campaign" at bounding box center [522, 428] width 70 height 16
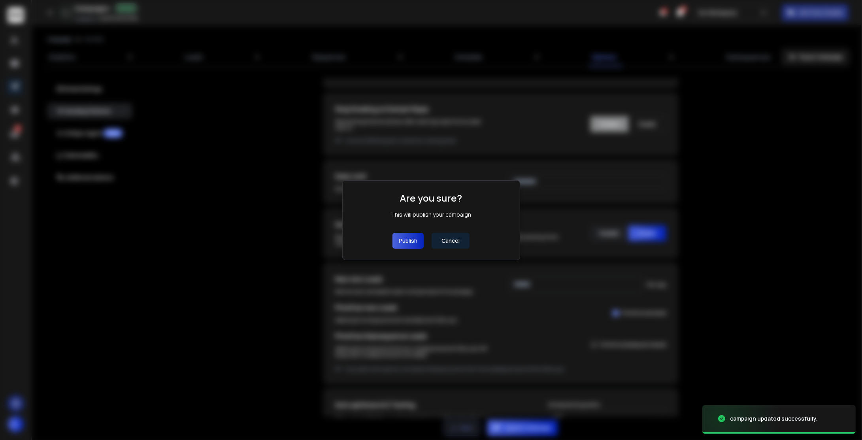
click at [412, 233] on button "Publish" at bounding box center [408, 241] width 31 height 16
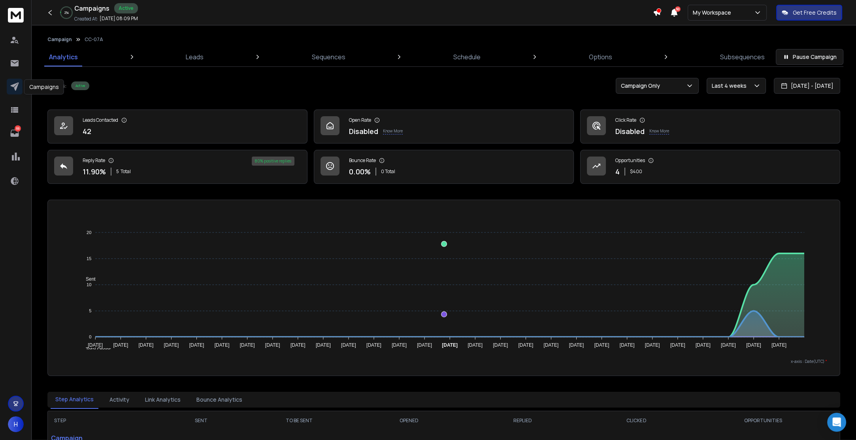
click at [17, 83] on icon at bounding box center [14, 87] width 8 height 8
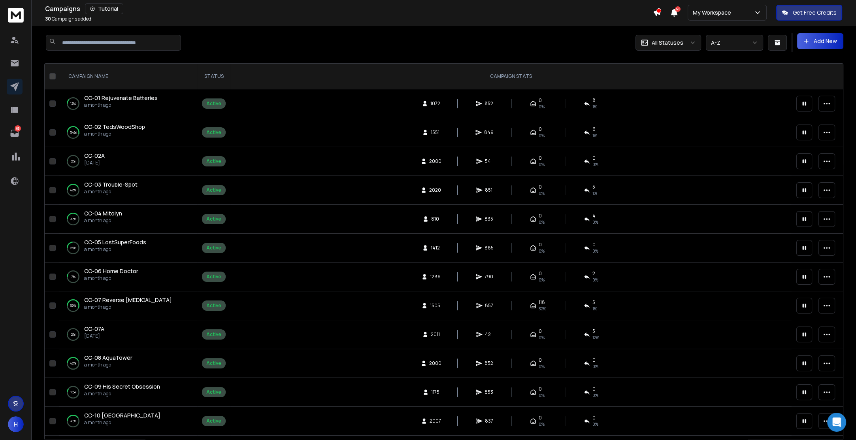
click at [108, 356] on span "CC-08 AquaTower" at bounding box center [108, 358] width 48 height 8
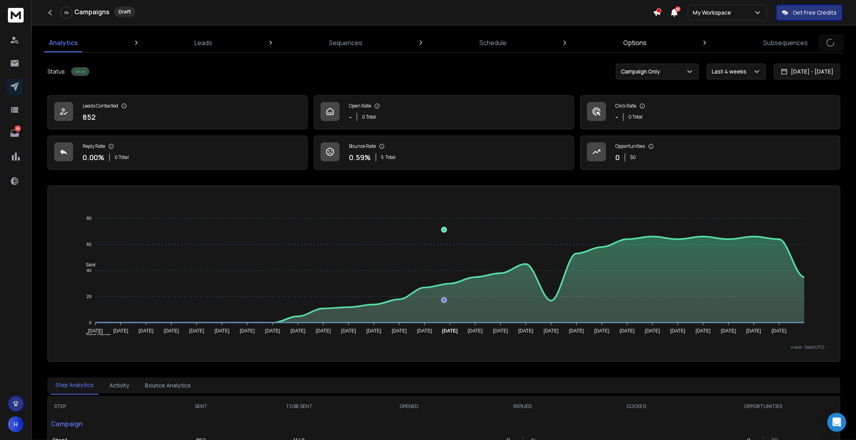
click at [635, 43] on div "Analytics Leads Sequences Schedule Options Subsequences" at bounding box center [443, 42] width 799 height 19
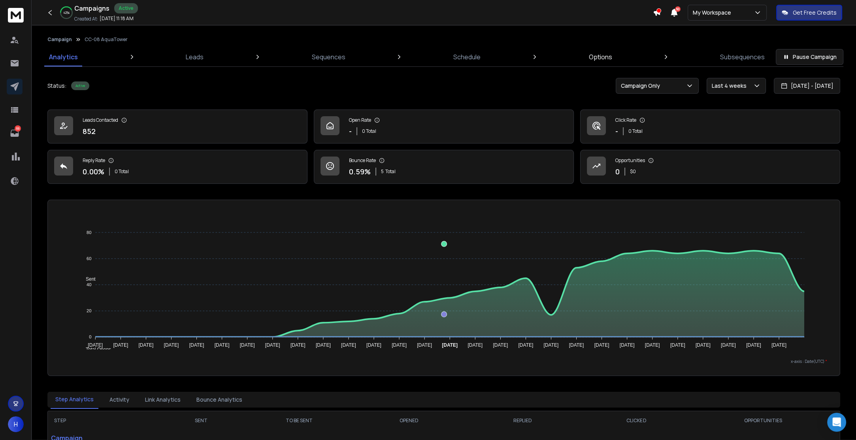
click at [604, 54] on p "Options" at bounding box center [600, 56] width 23 height 9
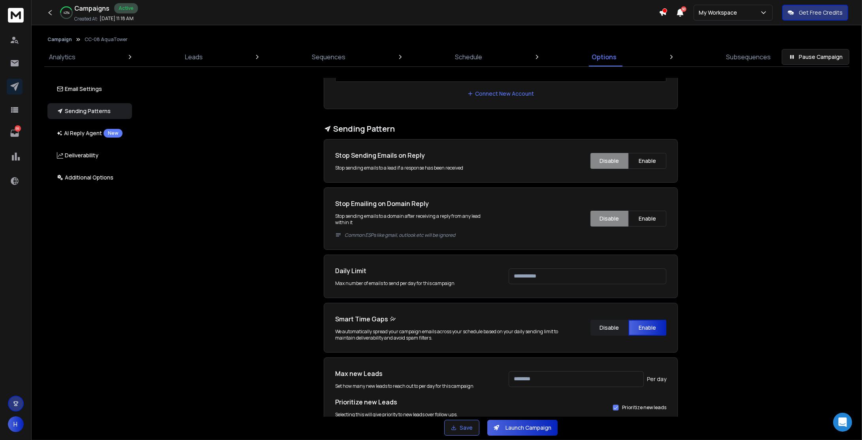
scroll to position [158, 0]
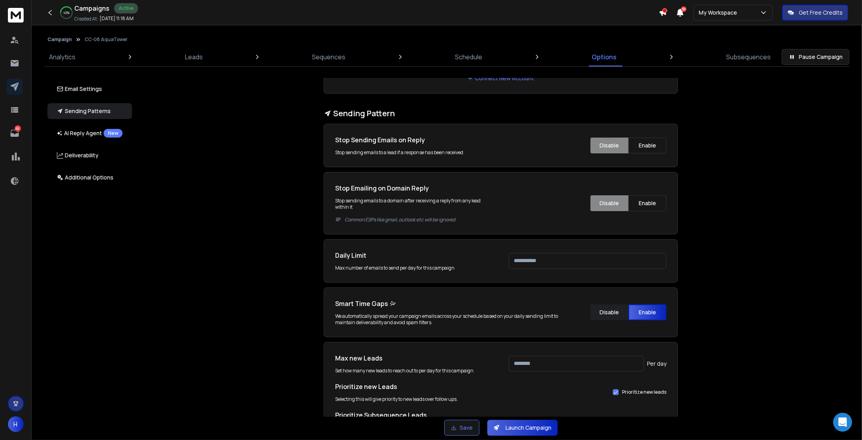
drag, startPoint x: 528, startPoint y: 263, endPoint x: 475, endPoint y: 259, distance: 53.6
click at [475, 259] on div "Daily Limit Max number of emails to send per day for this campaign **" at bounding box center [500, 261] width 331 height 21
type input "**"
drag, startPoint x: 516, startPoint y: 364, endPoint x: 474, endPoint y: 359, distance: 43.0
click at [474, 359] on div "Max new Leads Set how many new leads to reach out to per day for this campaign …" at bounding box center [500, 363] width 331 height 21
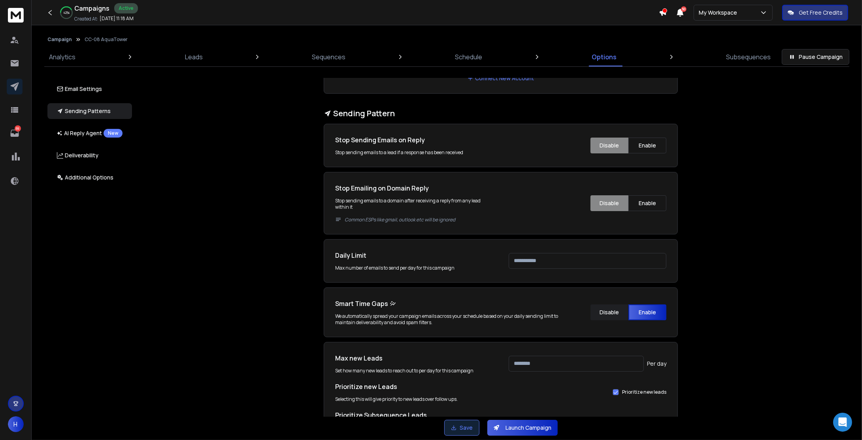
type input "**"
click at [459, 427] on button "Save" at bounding box center [461, 428] width 35 height 16
click at [534, 429] on button "Launch Campaign" at bounding box center [522, 428] width 70 height 16
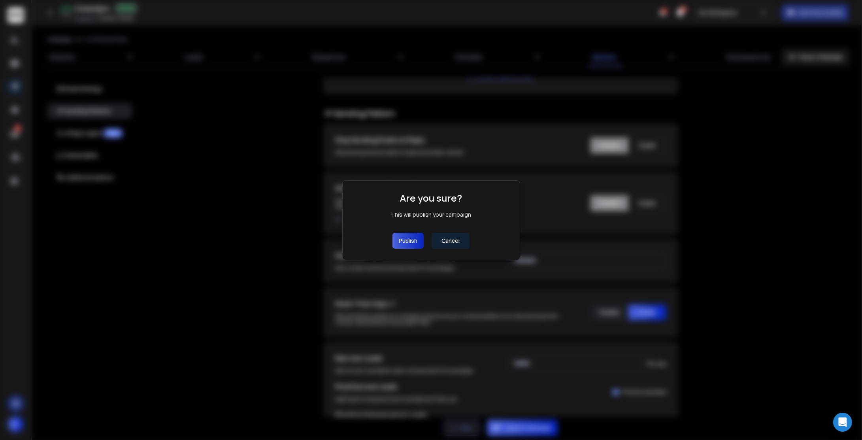
click at [408, 241] on button "Publish" at bounding box center [408, 241] width 31 height 16
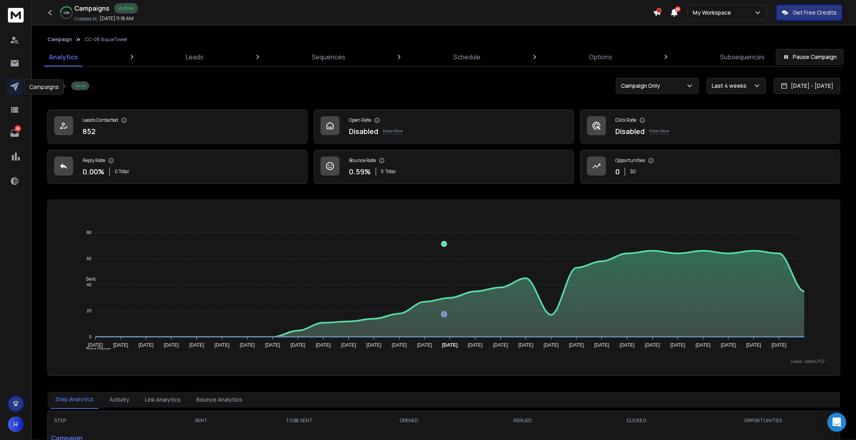
click at [17, 85] on icon at bounding box center [14, 87] width 8 height 8
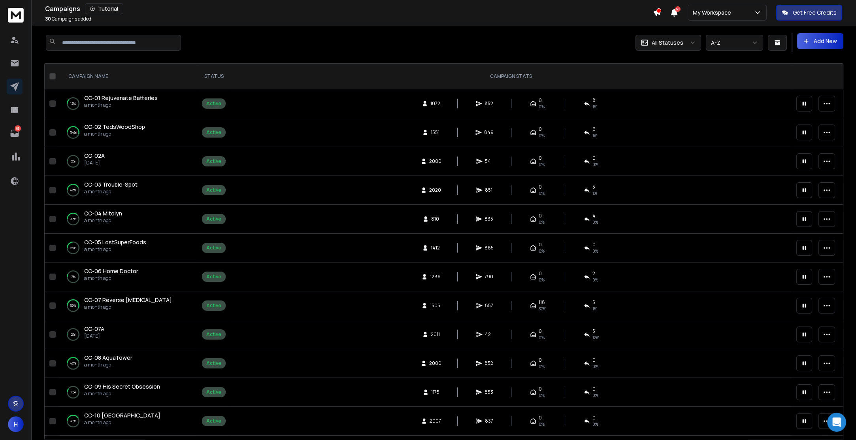
click at [122, 383] on span "CC-09 His Secret Obsession" at bounding box center [122, 387] width 76 height 8
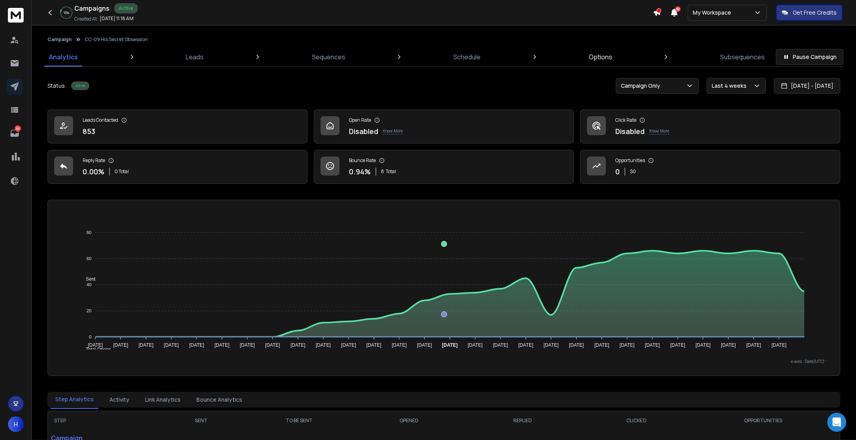
click at [609, 55] on p "Options" at bounding box center [600, 56] width 23 height 9
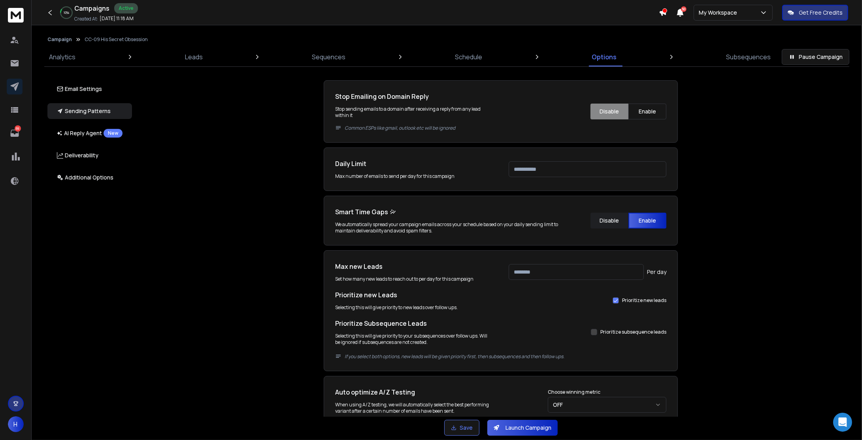
scroll to position [254, 0]
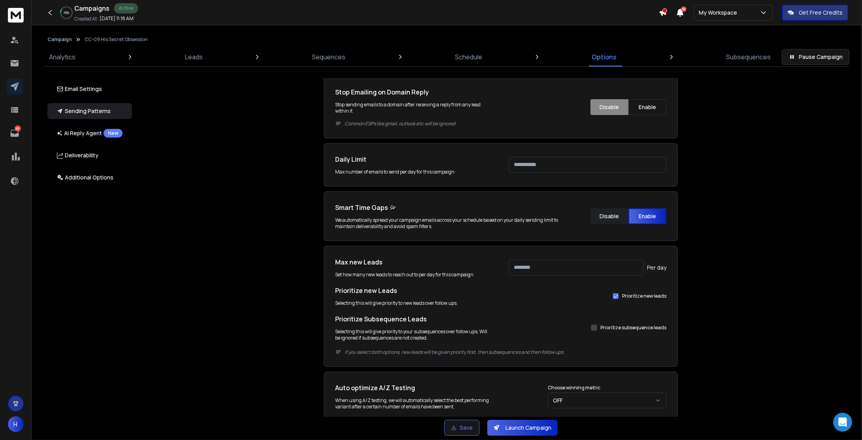
drag, startPoint x: 521, startPoint y: 160, endPoint x: 490, endPoint y: 166, distance: 31.9
click at [490, 166] on div "Daily Limit Max number of emails to send per day for this campaign **" at bounding box center [500, 165] width 331 height 21
type input "**"
drag, startPoint x: 518, startPoint y: 264, endPoint x: 487, endPoint y: 266, distance: 31.7
click at [490, 266] on div "Max new Leads Set how many new leads to reach out to per day for this campaign …" at bounding box center [500, 267] width 331 height 21
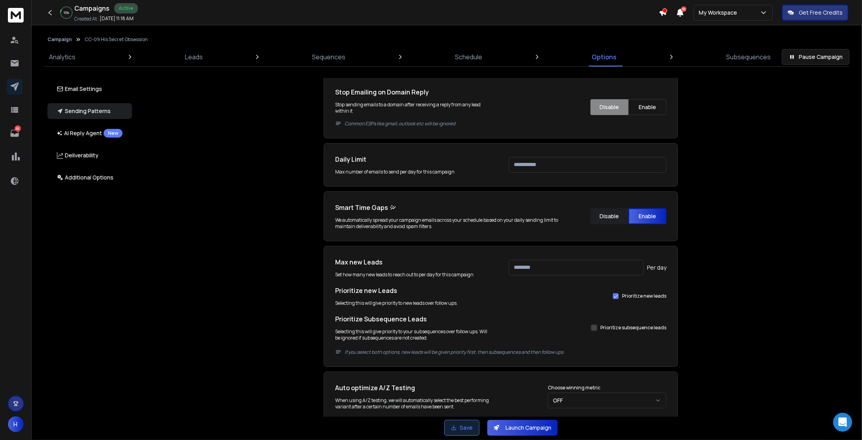
type input "**"
click at [464, 428] on button "Save" at bounding box center [461, 428] width 35 height 16
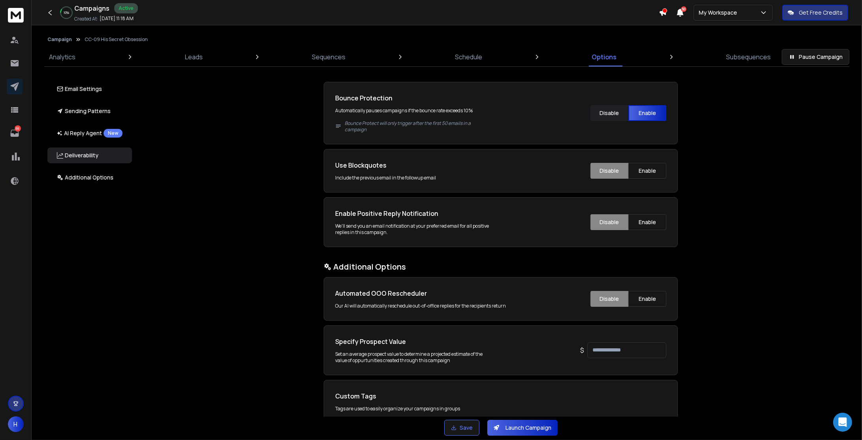
scroll to position [1151, 0]
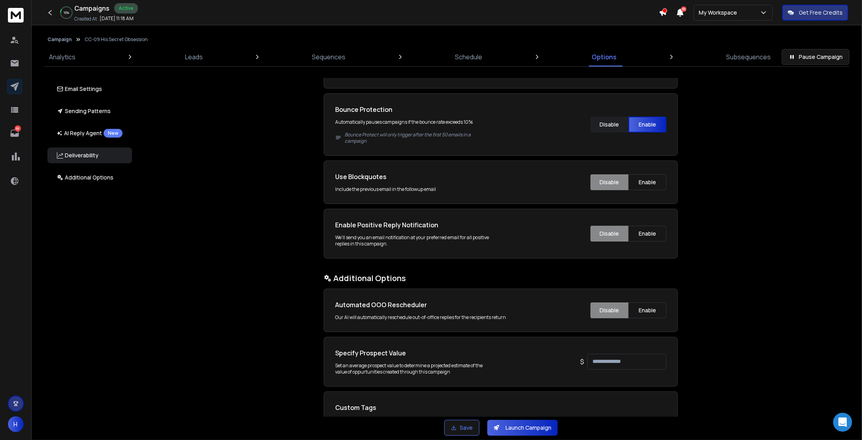
click at [522, 430] on button "Launch Campaign" at bounding box center [522, 428] width 70 height 16
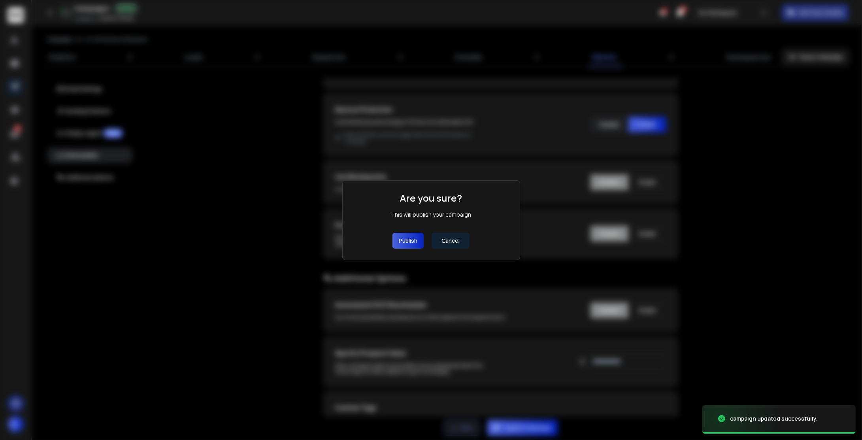
click at [403, 238] on button "Publish" at bounding box center [408, 241] width 31 height 16
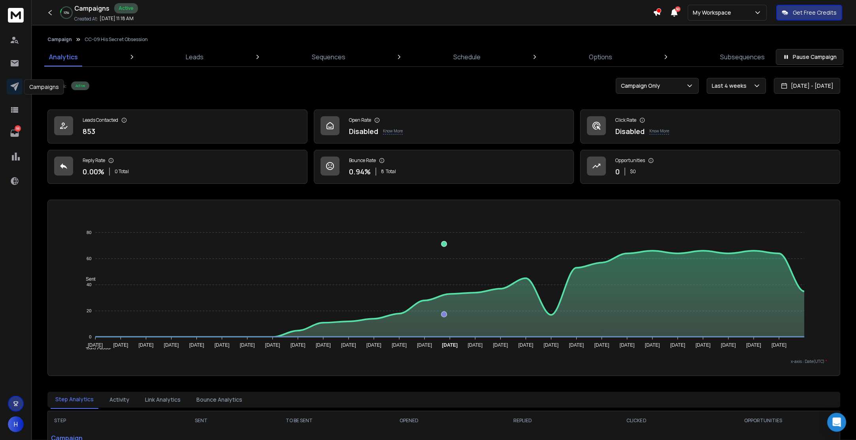
click at [14, 86] on icon at bounding box center [14, 87] width 8 height 8
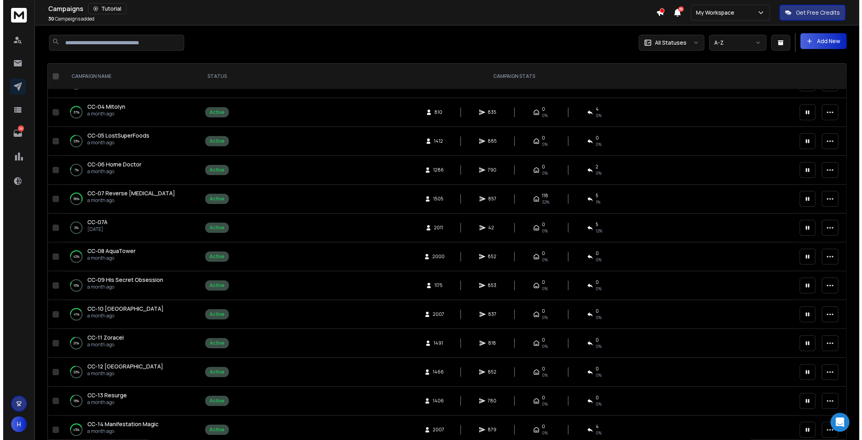
scroll to position [158, 0]
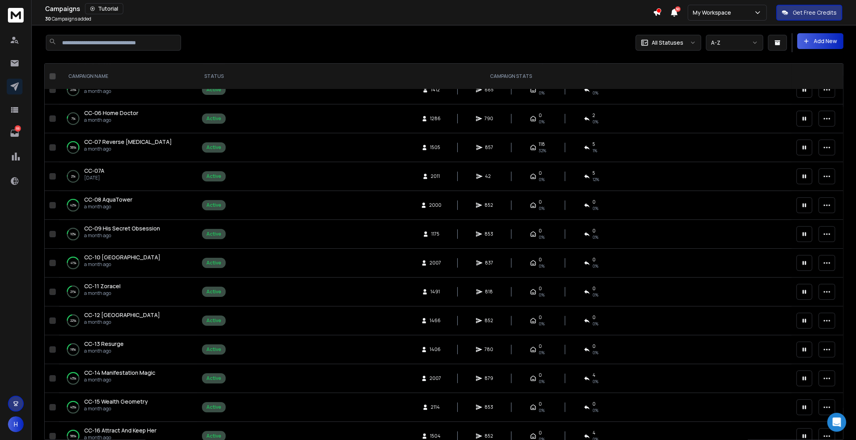
click at [116, 259] on span "CC-10 [GEOGRAPHIC_DATA]" at bounding box center [122, 257] width 76 height 8
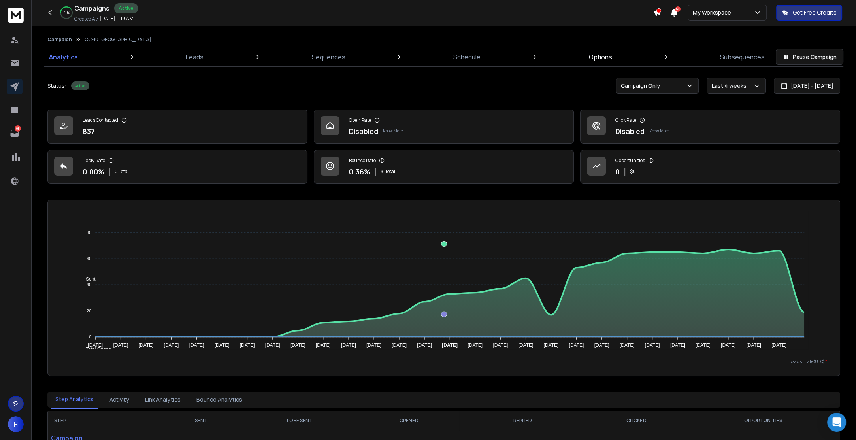
click at [606, 51] on link "Options" at bounding box center [600, 56] width 33 height 19
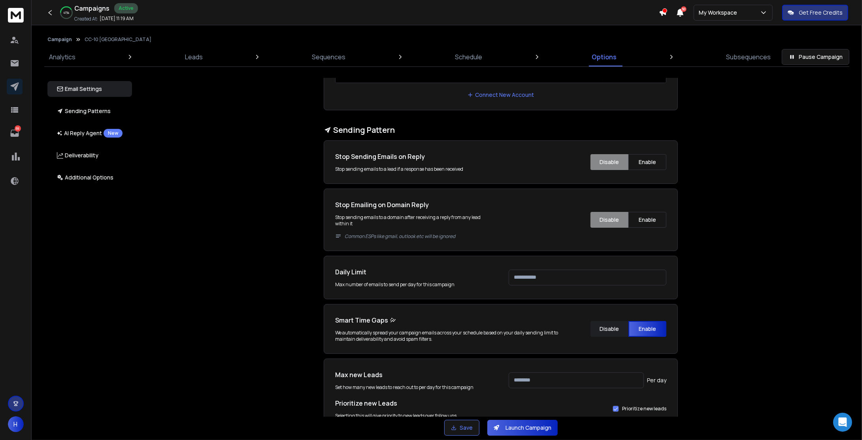
scroll to position [158, 0]
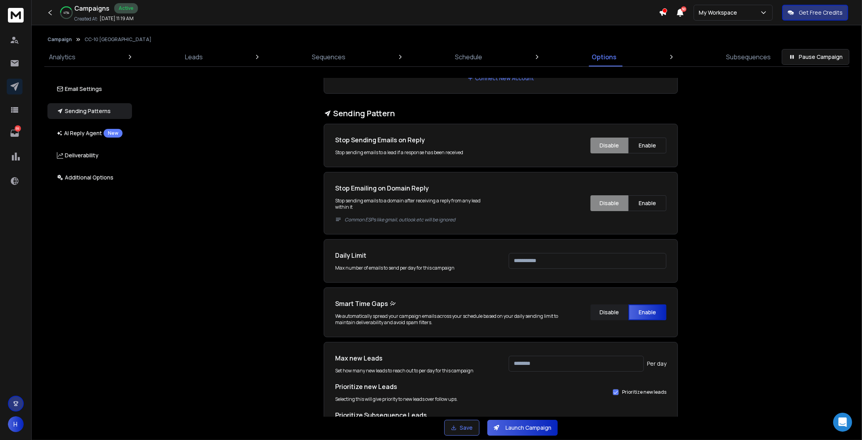
drag, startPoint x: 520, startPoint y: 259, endPoint x: 468, endPoint y: 257, distance: 52.6
click at [470, 257] on div "Daily Limit Max number of emails to send per day for this campaign **" at bounding box center [500, 261] width 331 height 21
type input "**"
drag, startPoint x: 520, startPoint y: 359, endPoint x: 497, endPoint y: 364, distance: 23.4
click at [497, 364] on div "Max new Leads Set how many new leads to reach out to per day for this campaign …" at bounding box center [500, 363] width 331 height 21
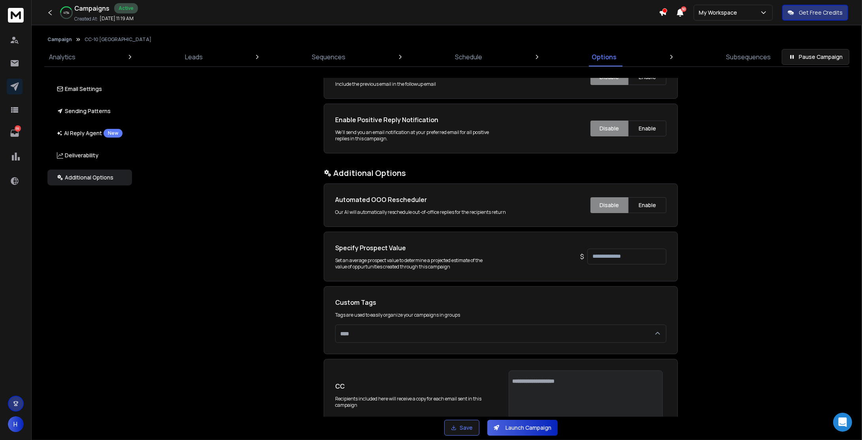
scroll to position [1349, 0]
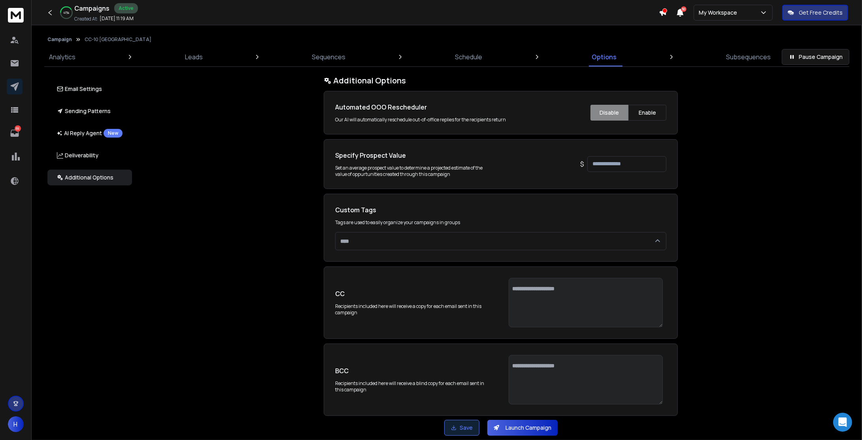
type input "**"
click at [458, 428] on button "Save" at bounding box center [461, 428] width 35 height 16
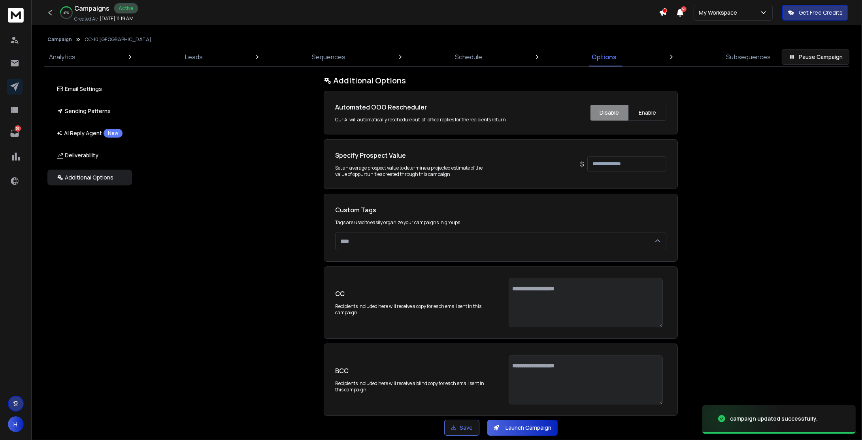
click at [527, 427] on button "Launch Campaign" at bounding box center [522, 428] width 70 height 16
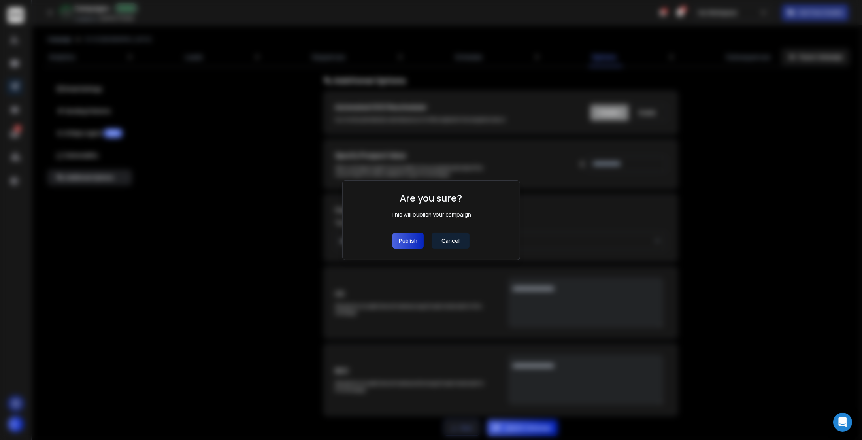
click at [408, 238] on button "Publish" at bounding box center [408, 241] width 31 height 16
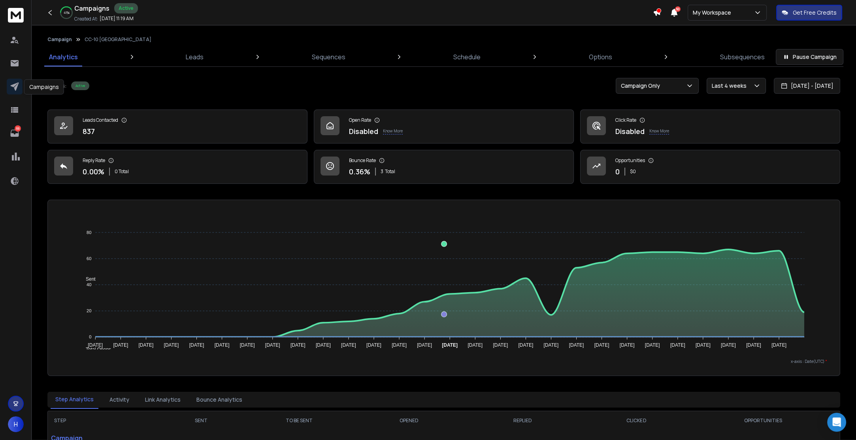
click at [18, 88] on icon at bounding box center [14, 86] width 9 height 9
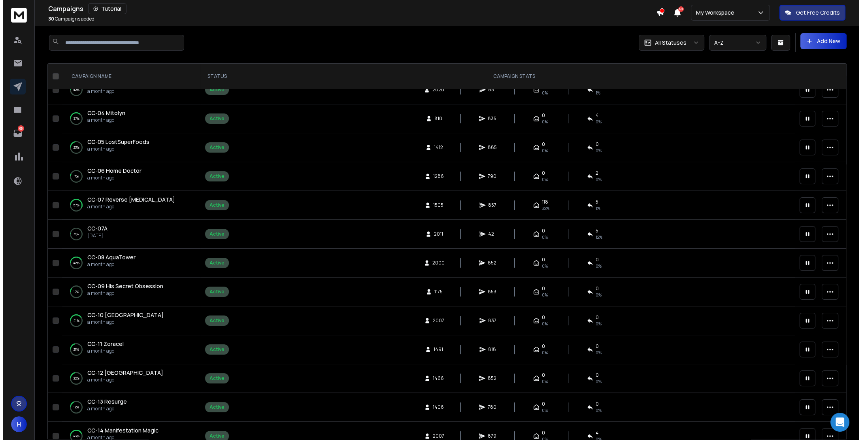
scroll to position [158, 0]
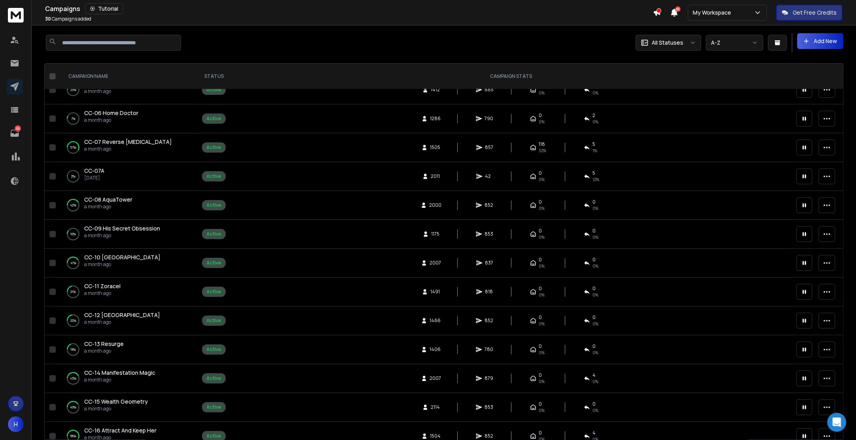
click at [100, 285] on span "CC-11 Zoracel" at bounding box center [102, 286] width 36 height 8
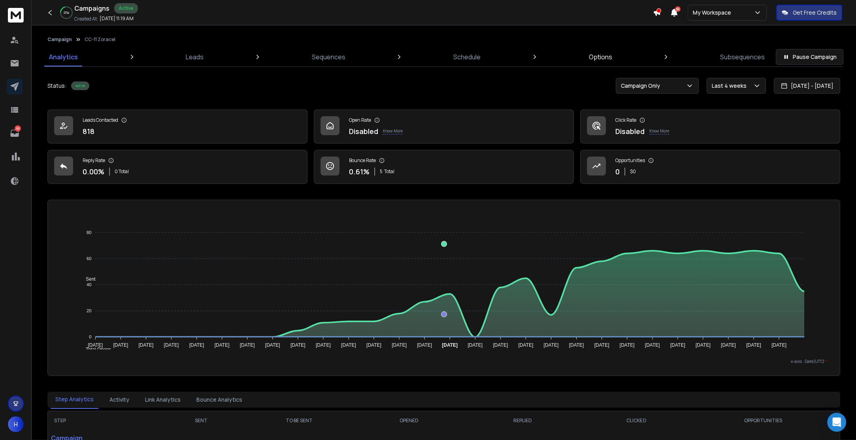
click at [604, 57] on p "Options" at bounding box center [600, 56] width 23 height 9
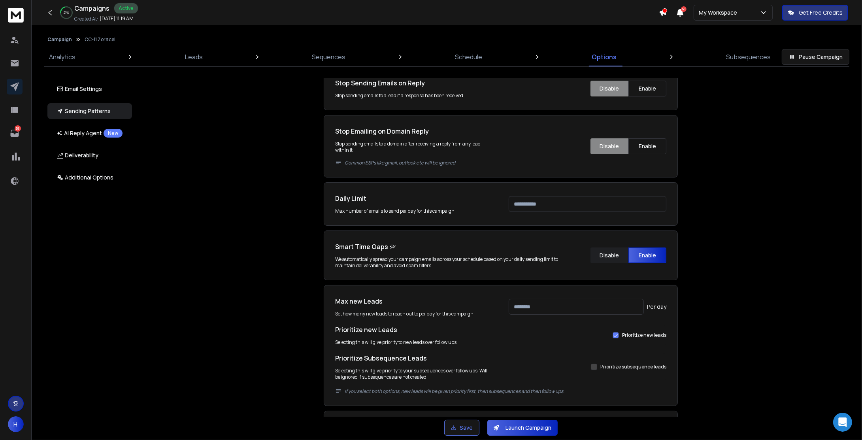
scroll to position [215, 0]
drag, startPoint x: 519, startPoint y: 198, endPoint x: 496, endPoint y: 203, distance: 23.4
click at [496, 203] on div "Daily Limit Max number of emails to send per day for this campaign **" at bounding box center [500, 204] width 331 height 21
type input "**"
drag, startPoint x: 525, startPoint y: 308, endPoint x: 492, endPoint y: 304, distance: 33.4
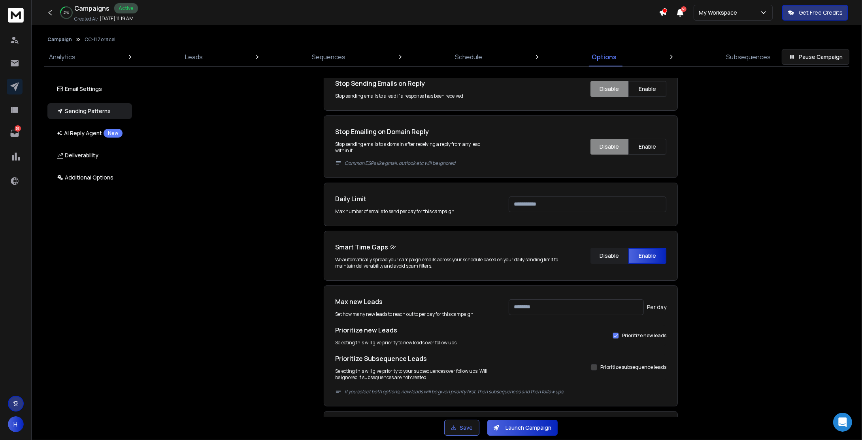
click at [492, 304] on div "Max new Leads Set how many new leads to reach out to per day for this campaign …" at bounding box center [500, 307] width 331 height 21
type input "**"
click at [462, 427] on button "Save" at bounding box center [461, 428] width 35 height 16
click at [523, 428] on button "Launch Campaign" at bounding box center [522, 428] width 70 height 16
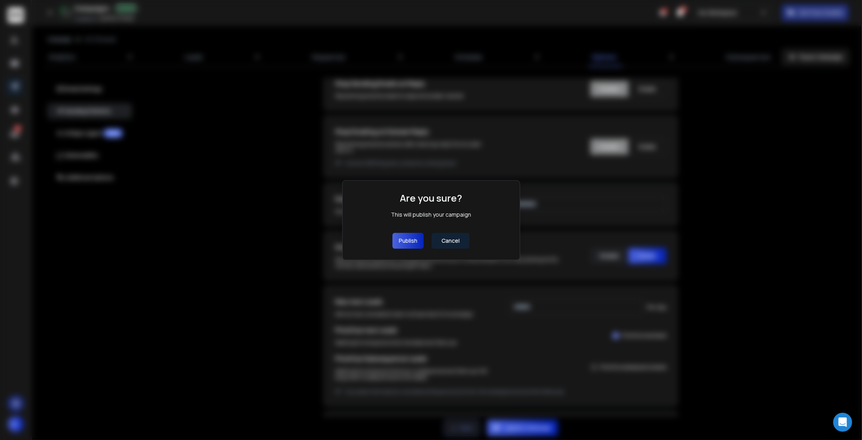
click at [410, 238] on button "Publish" at bounding box center [408, 241] width 31 height 16
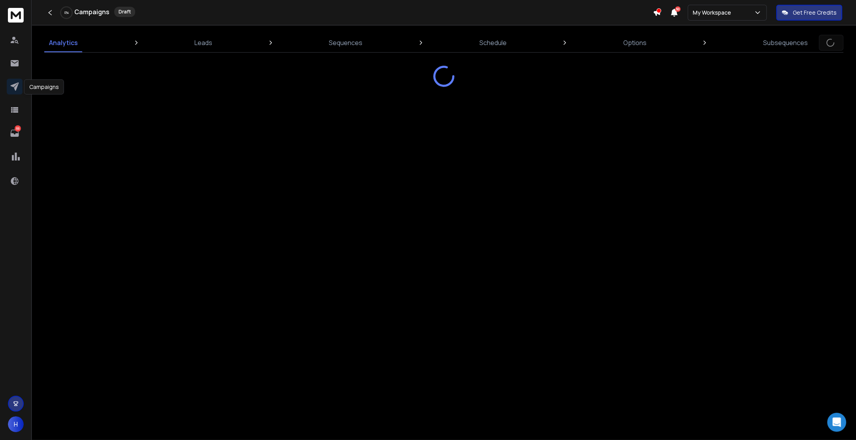
click at [13, 82] on icon at bounding box center [14, 86] width 9 height 9
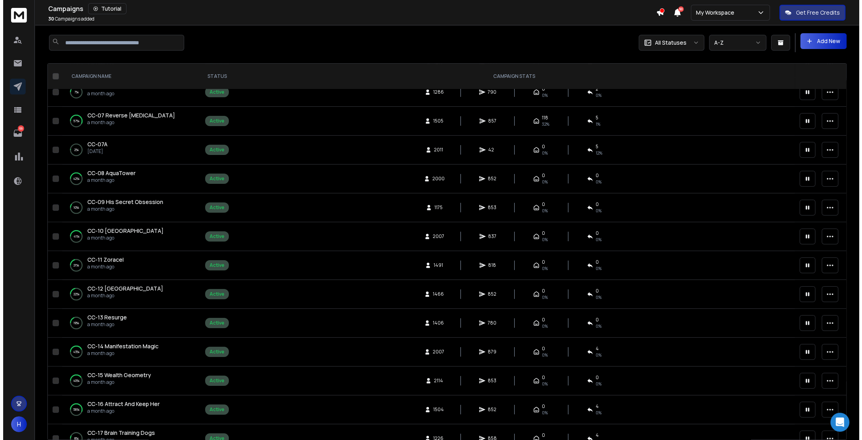
scroll to position [198, 0]
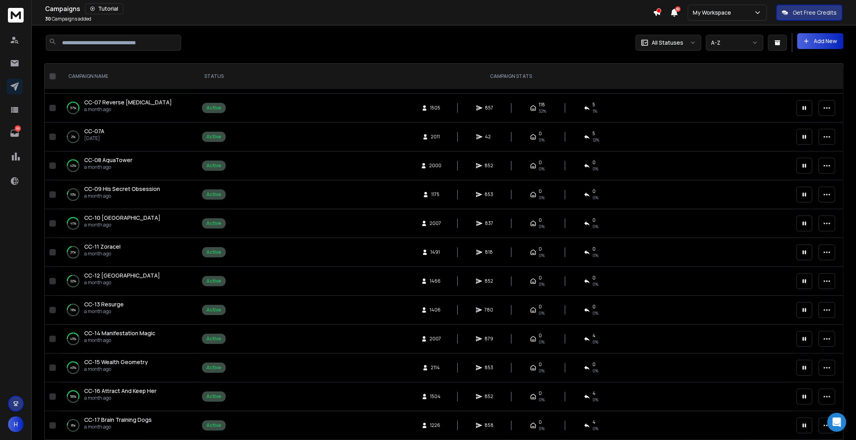
click at [110, 268] on td "22 % CC-12 [GEOGRAPHIC_DATA] a month ago" at bounding box center [128, 281] width 138 height 29
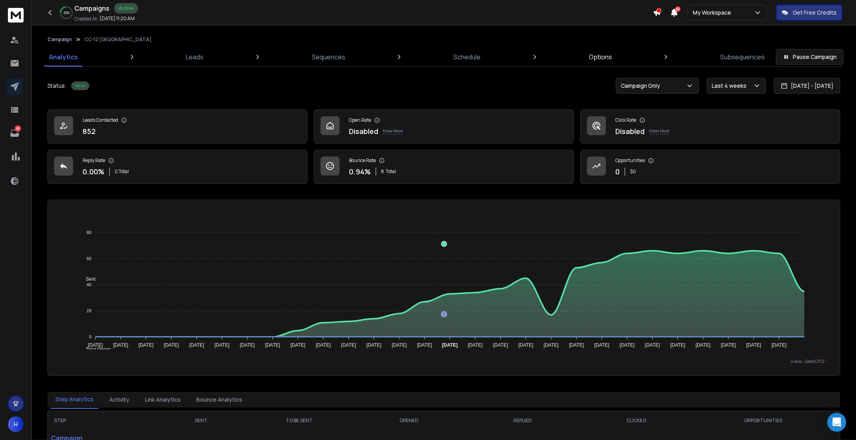
click at [597, 53] on p "Options" at bounding box center [600, 56] width 23 height 9
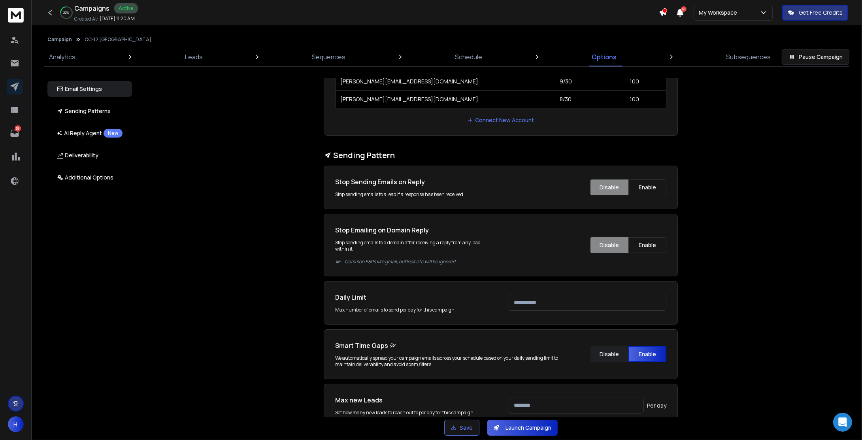
scroll to position [119, 0]
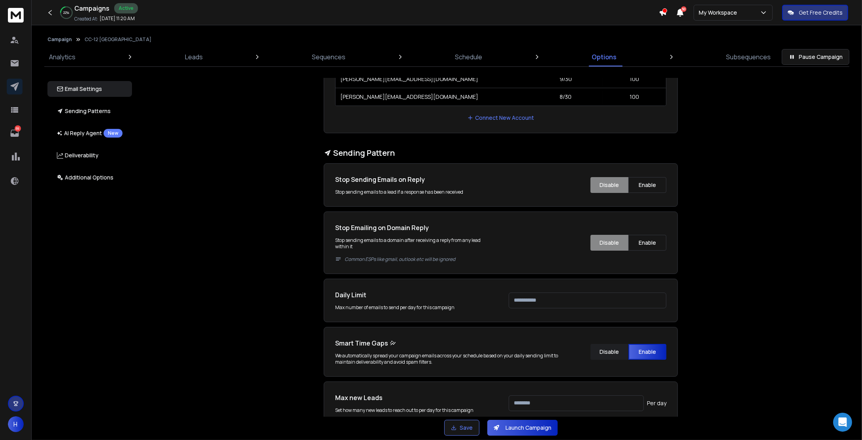
drag, startPoint x: 521, startPoint y: 298, endPoint x: 487, endPoint y: 299, distance: 34.4
click at [487, 299] on div "Daily Limit Max number of emails to send per day for this campaign **" at bounding box center [500, 300] width 331 height 21
type input "**"
drag, startPoint x: 524, startPoint y: 403, endPoint x: 474, endPoint y: 401, distance: 50.2
click at [474, 401] on div "Max new Leads Set how many new leads to reach out to per day for this campaign …" at bounding box center [500, 403] width 331 height 21
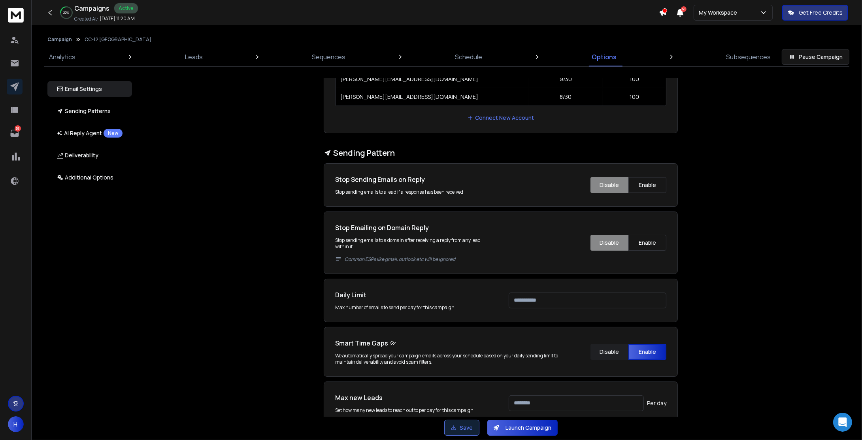
type input "**"
click at [461, 427] on button "Save" at bounding box center [461, 428] width 35 height 16
click at [525, 425] on button "Launch Campaign" at bounding box center [522, 428] width 70 height 16
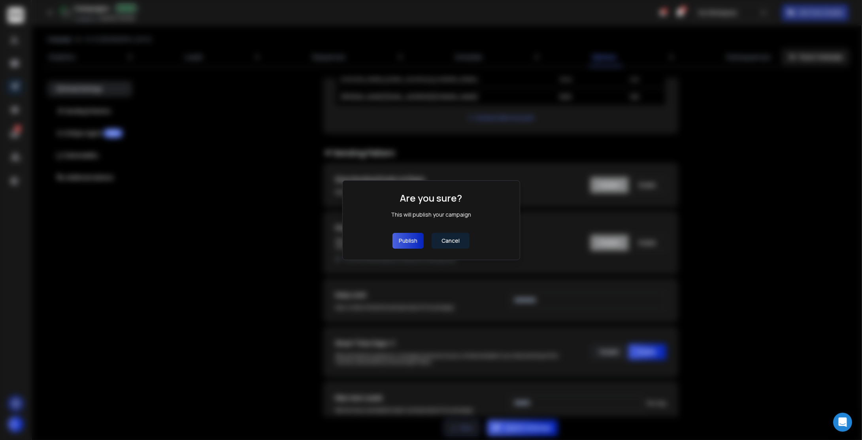
click at [408, 238] on button "Publish" at bounding box center [408, 241] width 31 height 16
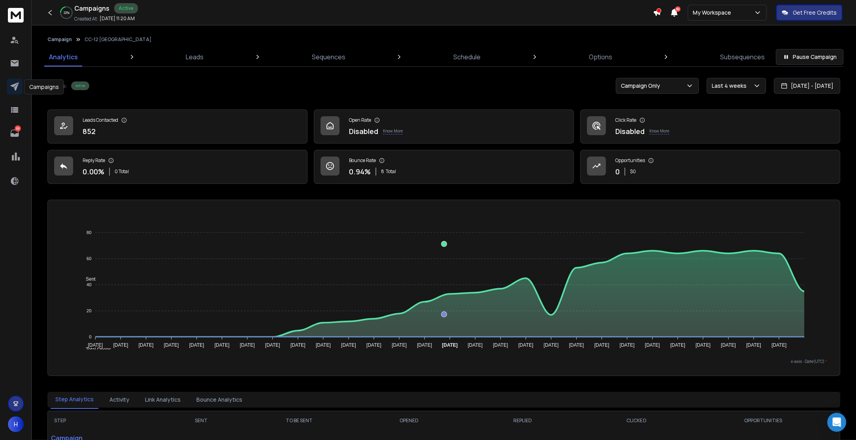
click at [12, 83] on icon at bounding box center [14, 86] width 9 height 9
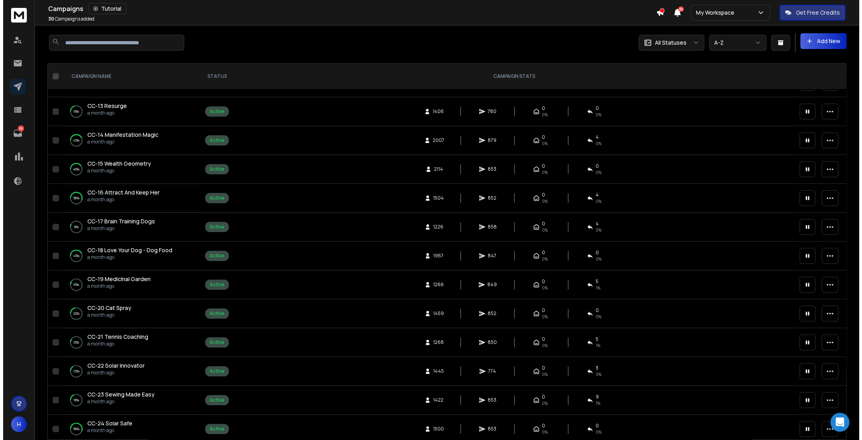
scroll to position [395, 0]
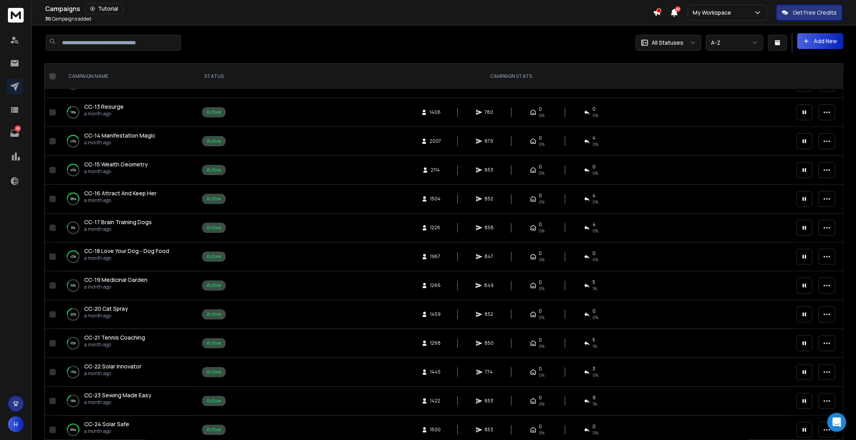
click at [113, 108] on span "CC-13 Resurge" at bounding box center [104, 107] width 40 height 8
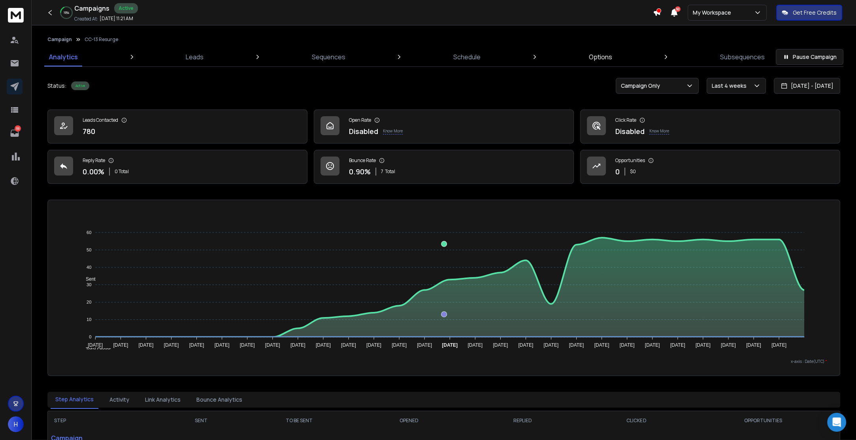
click at [603, 57] on p "Options" at bounding box center [600, 56] width 23 height 9
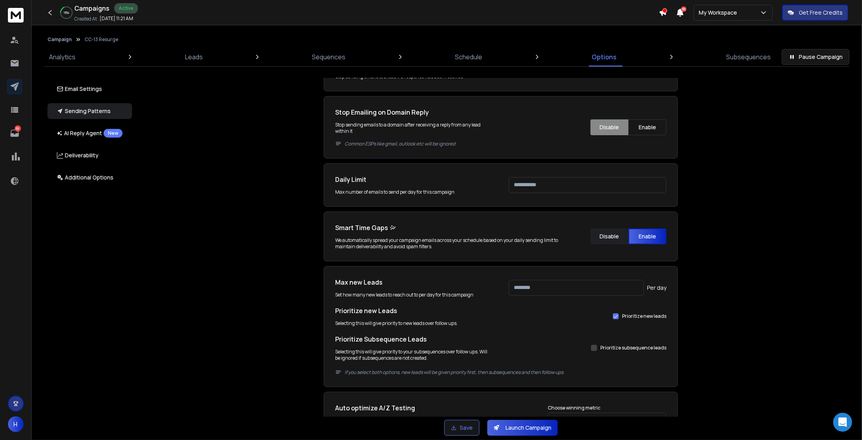
scroll to position [237, 0]
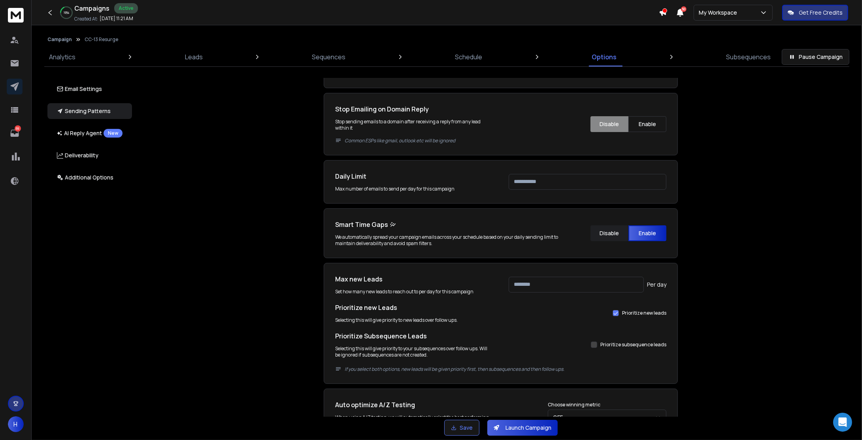
drag, startPoint x: 522, startPoint y: 285, endPoint x: 497, endPoint y: 282, distance: 25.1
click at [497, 282] on div "Max new Leads Set how many new leads to reach out to per day for this campaign …" at bounding box center [500, 284] width 331 height 21
type input "**"
drag, startPoint x: 523, startPoint y: 177, endPoint x: 496, endPoint y: 179, distance: 26.5
click at [496, 179] on div "Daily Limit Max number of emails to send per day for this campaign **" at bounding box center [500, 182] width 331 height 21
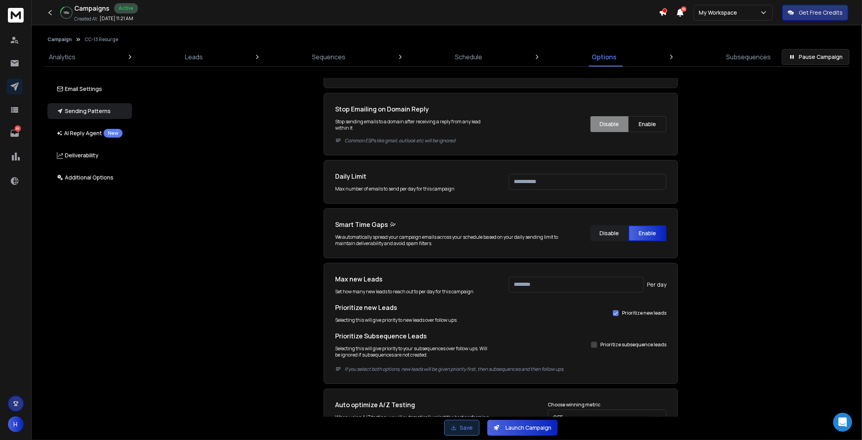
type input "**"
click at [462, 430] on button "Save" at bounding box center [461, 428] width 35 height 16
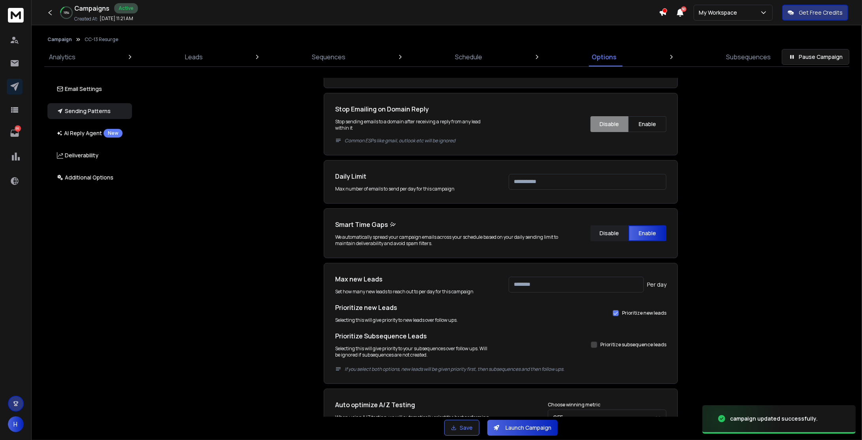
click at [519, 423] on button "Launch Campaign" at bounding box center [522, 428] width 70 height 16
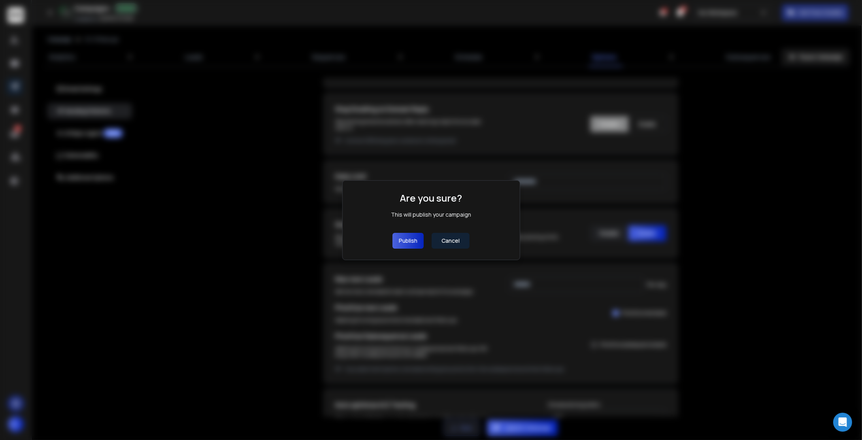
click at [413, 240] on button "Publish" at bounding box center [408, 241] width 31 height 16
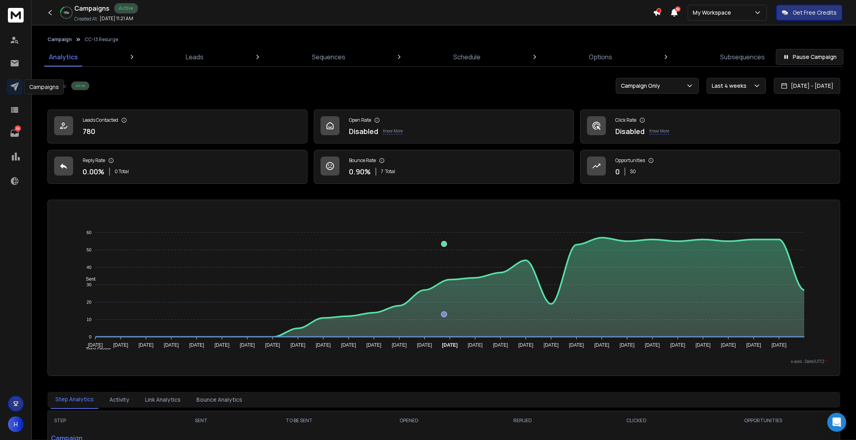
click at [15, 86] on icon at bounding box center [14, 87] width 8 height 8
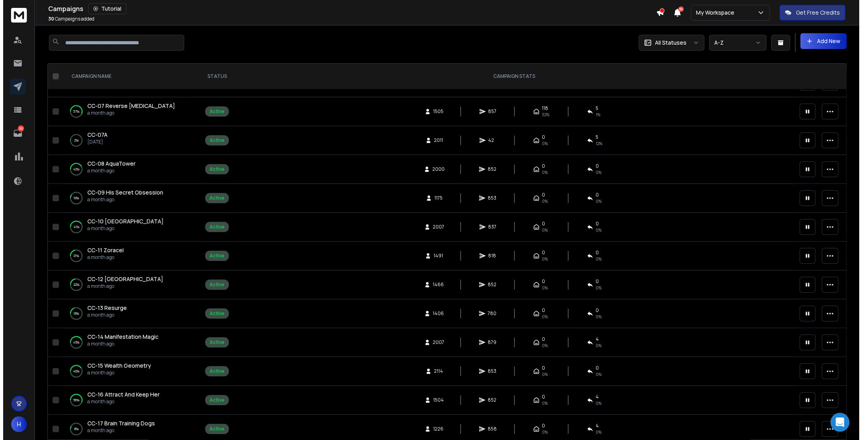
scroll to position [237, 0]
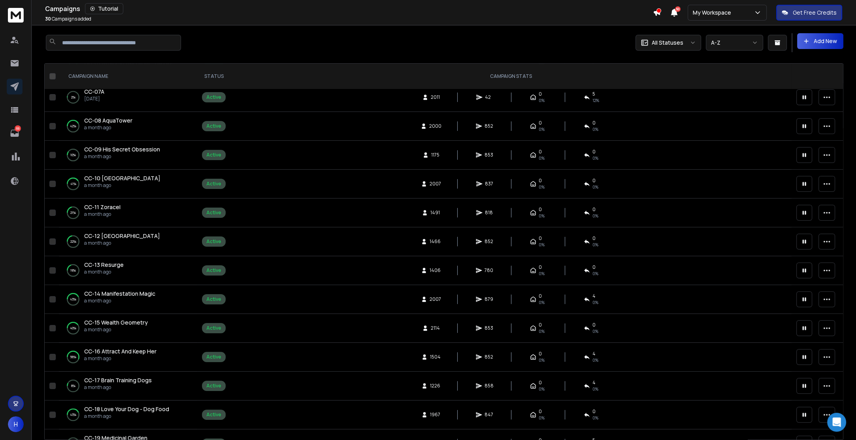
click at [125, 295] on span "CC-14 Manifestation Magic" at bounding box center [119, 294] width 71 height 8
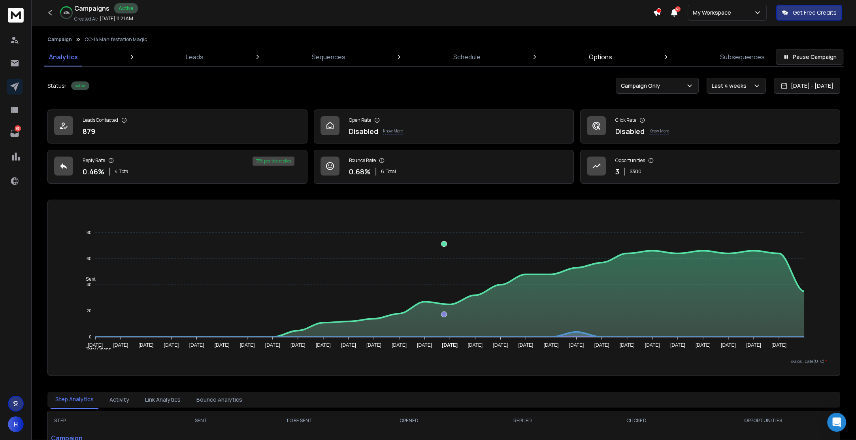
click at [605, 54] on p "Options" at bounding box center [600, 56] width 23 height 9
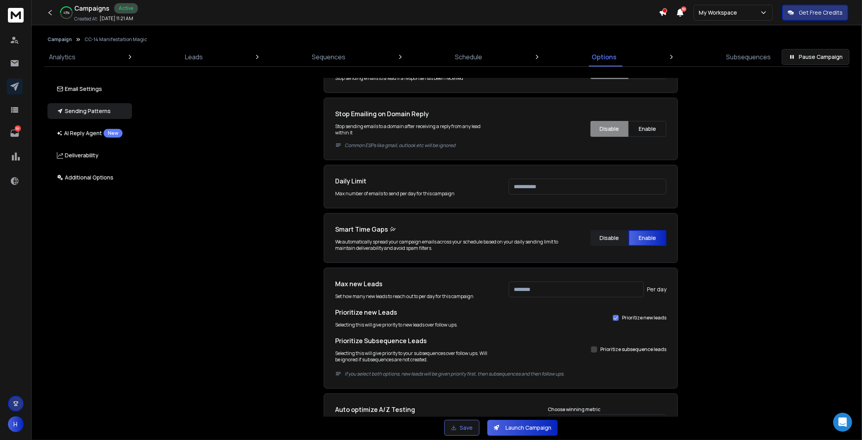
scroll to position [254, 0]
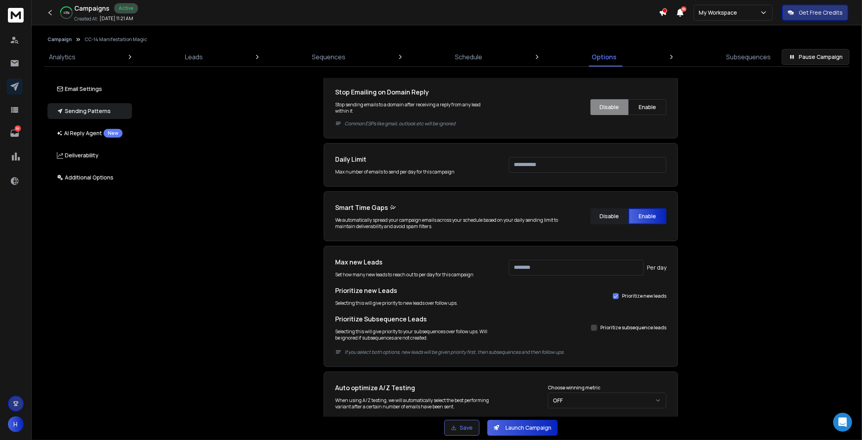
drag, startPoint x: 519, startPoint y: 157, endPoint x: 495, endPoint y: 168, distance: 26.5
click at [495, 168] on div "Daily Limit Max number of emails to send per day for this campaign **" at bounding box center [500, 165] width 331 height 21
type input "**"
drag, startPoint x: 517, startPoint y: 263, endPoint x: 487, endPoint y: 266, distance: 29.9
click at [487, 266] on div "Max new Leads Set how many new leads to reach out to per day for this campaign …" at bounding box center [500, 267] width 331 height 21
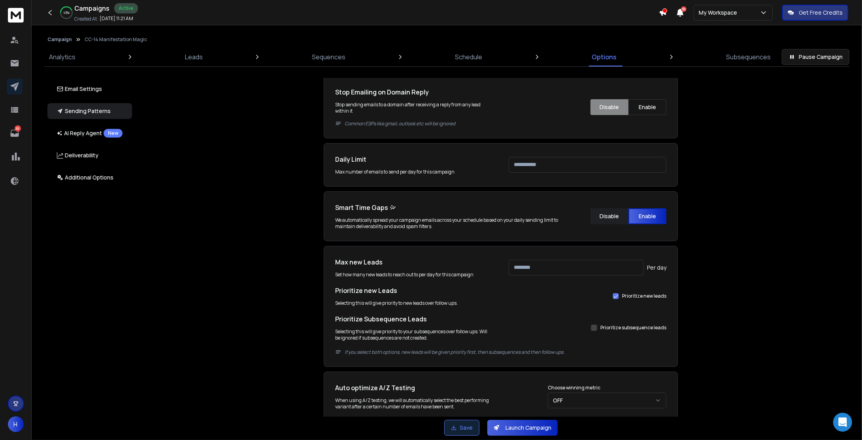
type input "**"
click at [457, 426] on button "Save" at bounding box center [461, 428] width 35 height 16
click at [517, 426] on button "Launch Campaign" at bounding box center [522, 428] width 70 height 16
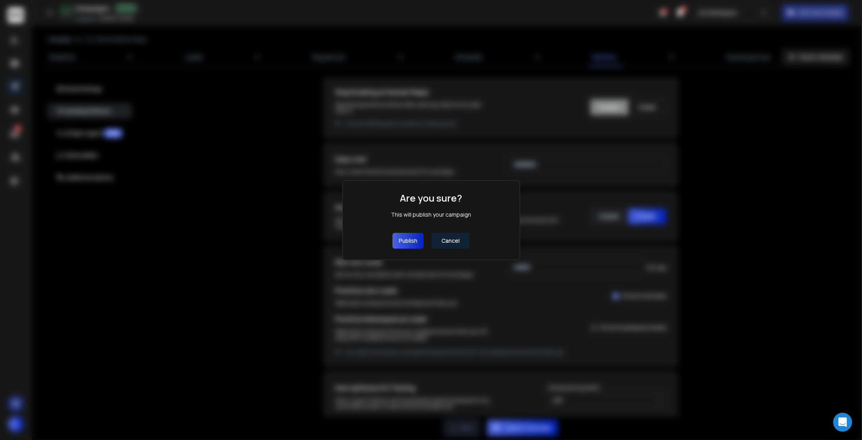
click at [409, 240] on button "Publish" at bounding box center [408, 241] width 31 height 16
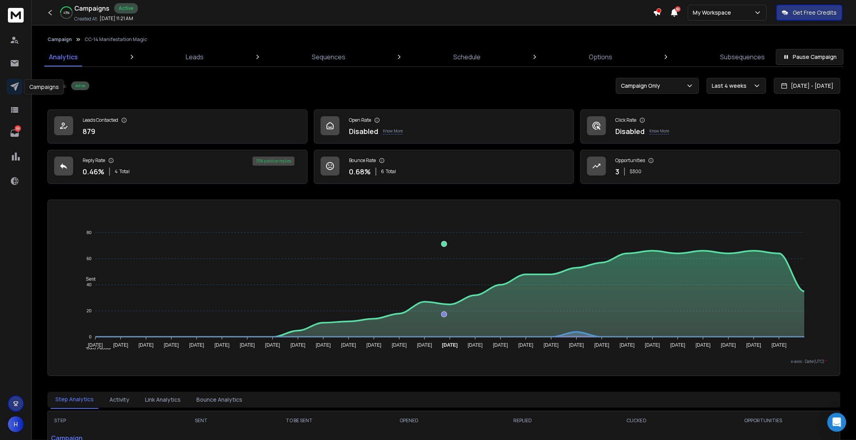
click at [12, 82] on icon at bounding box center [14, 86] width 9 height 9
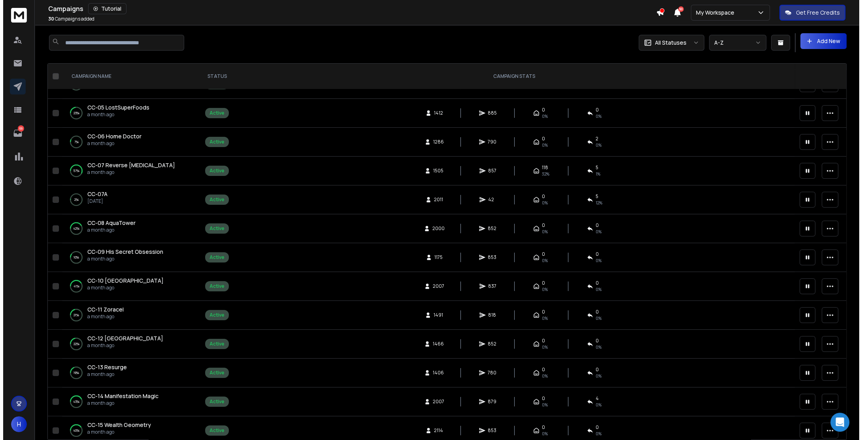
scroll to position [158, 0]
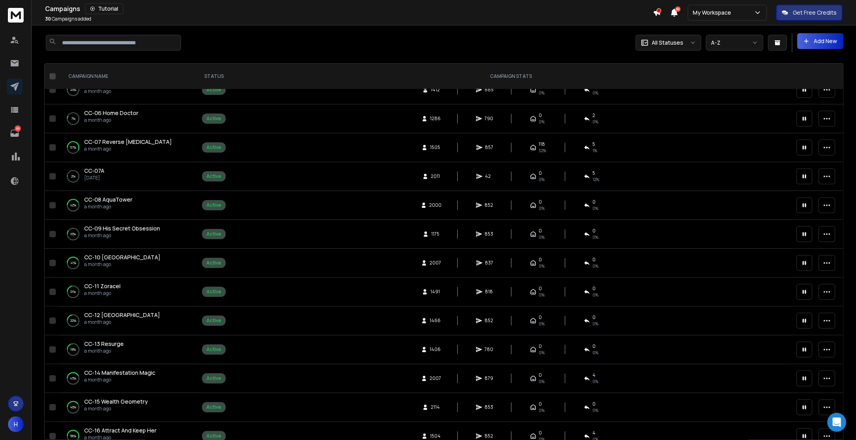
click at [113, 400] on span "CC-15 Wealth Geometry" at bounding box center [116, 402] width 64 height 8
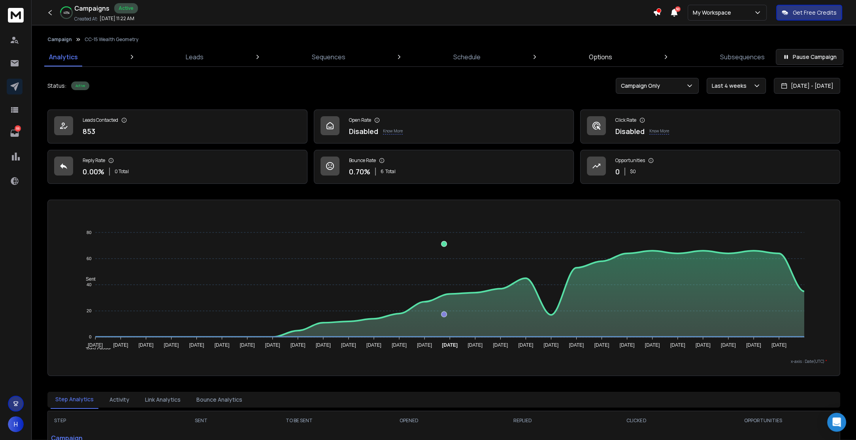
click at [608, 56] on p "Options" at bounding box center [600, 56] width 23 height 9
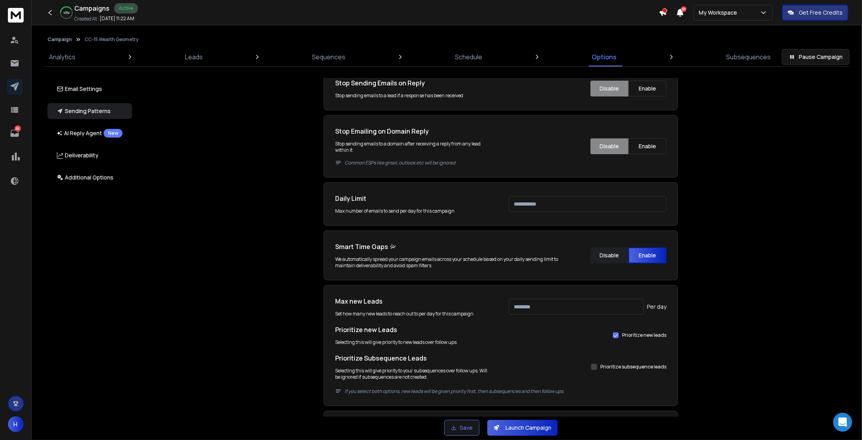
scroll to position [215, 0]
drag, startPoint x: 529, startPoint y: 204, endPoint x: 464, endPoint y: 205, distance: 64.0
click at [464, 205] on div "Daily Limit Max number of emails to send per day for this campaign **" at bounding box center [500, 204] width 331 height 21
type input "**"
drag, startPoint x: 522, startPoint y: 299, endPoint x: 493, endPoint y: 307, distance: 29.5
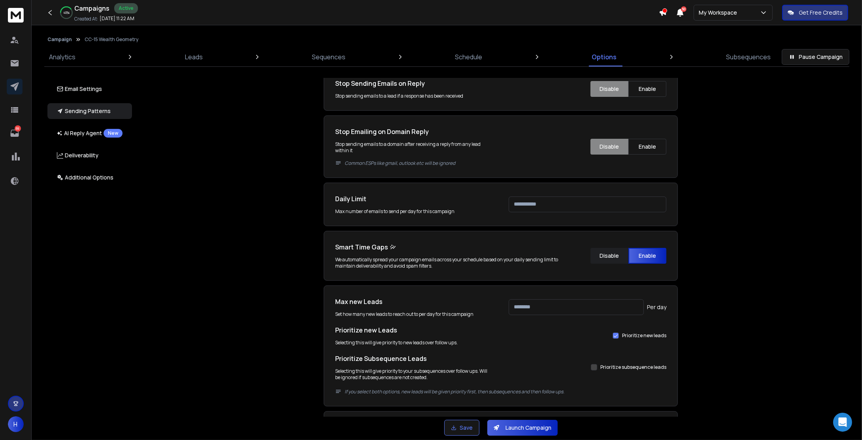
click at [493, 307] on div "Max new Leads Set how many new leads to reach out to per day for this campaign …" at bounding box center [500, 307] width 331 height 21
type input "**"
click at [459, 429] on button "Save" at bounding box center [461, 428] width 35 height 16
click at [524, 428] on button "Launch Campaign" at bounding box center [522, 428] width 70 height 16
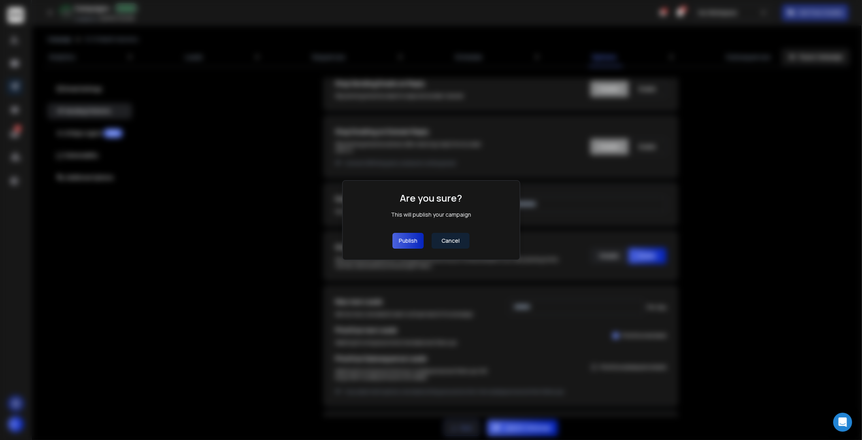
click at [415, 242] on button "Publish" at bounding box center [408, 241] width 31 height 16
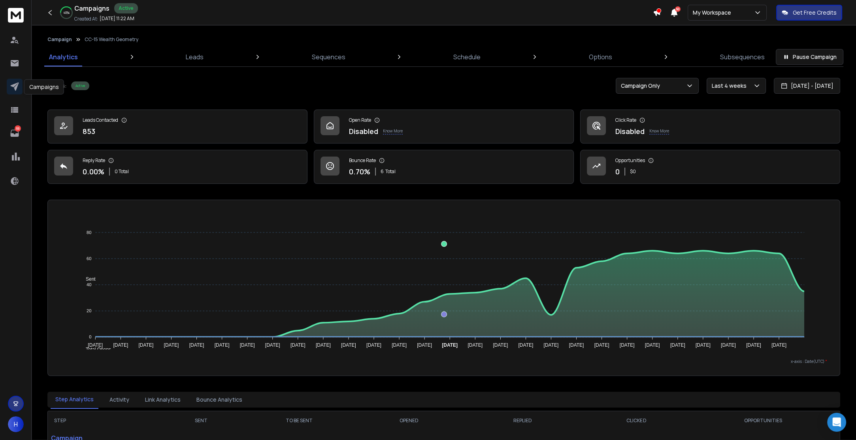
click at [15, 87] on icon at bounding box center [14, 87] width 8 height 8
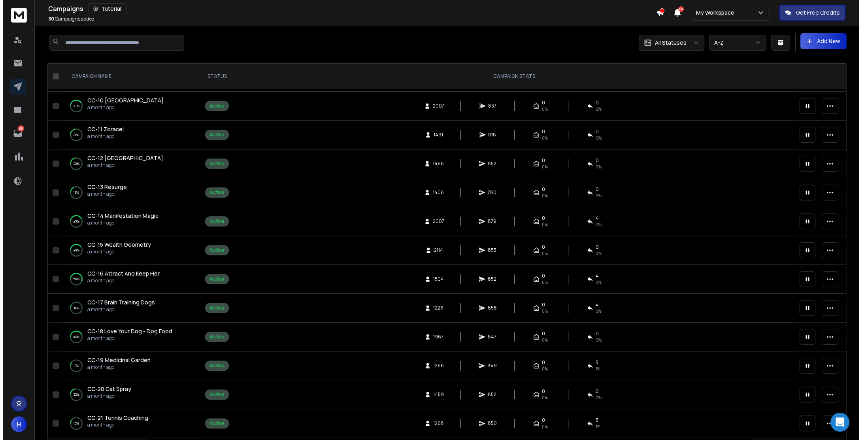
scroll to position [316, 0]
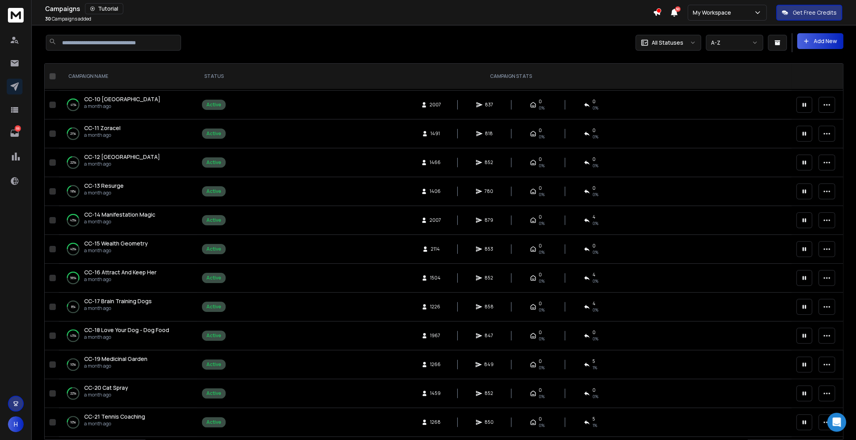
click at [106, 272] on span "CC-16 Attract And Keep Her" at bounding box center [120, 272] width 72 height 8
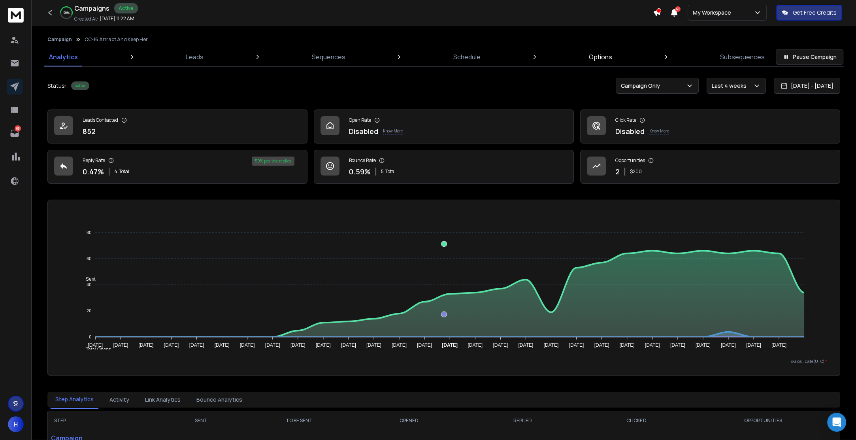
click at [605, 54] on p "Options" at bounding box center [600, 56] width 23 height 9
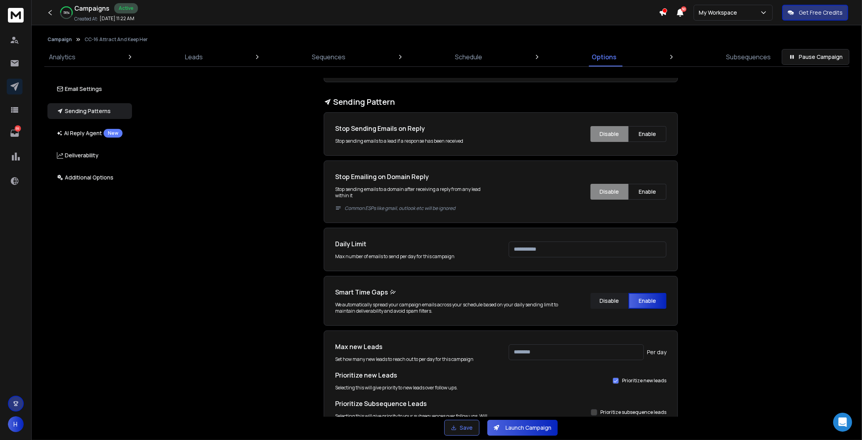
scroll to position [198, 0]
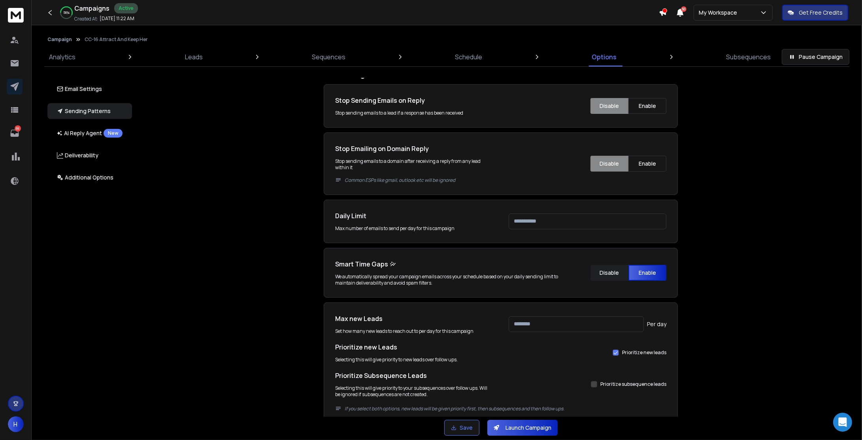
drag, startPoint x: 532, startPoint y: 218, endPoint x: 464, endPoint y: 217, distance: 68.4
click at [464, 217] on div "Daily Limit Max number of emails to send per day for this campaign **" at bounding box center [500, 221] width 331 height 21
type input "**"
drag, startPoint x: 517, startPoint y: 320, endPoint x: 493, endPoint y: 323, distance: 24.3
click at [493, 323] on div "Max new Leads Set how many new leads to reach out to per day for this campaign …" at bounding box center [500, 324] width 331 height 21
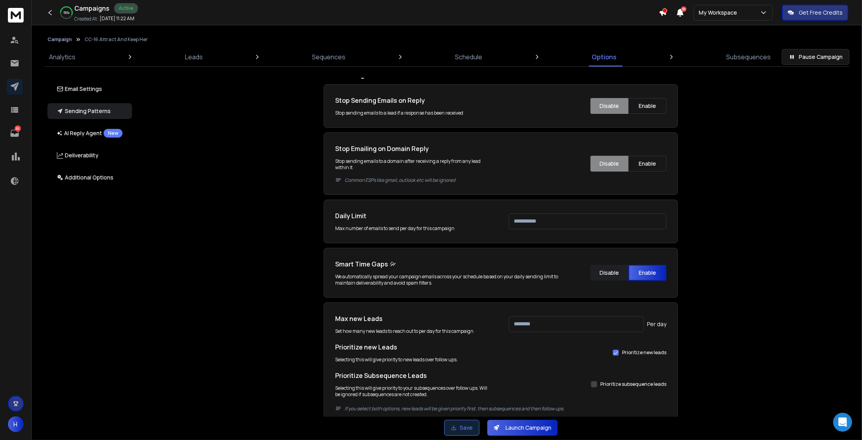
type input "**"
click at [459, 426] on button "Save" at bounding box center [461, 428] width 35 height 16
click at [533, 430] on button "Launch Campaign" at bounding box center [522, 428] width 70 height 16
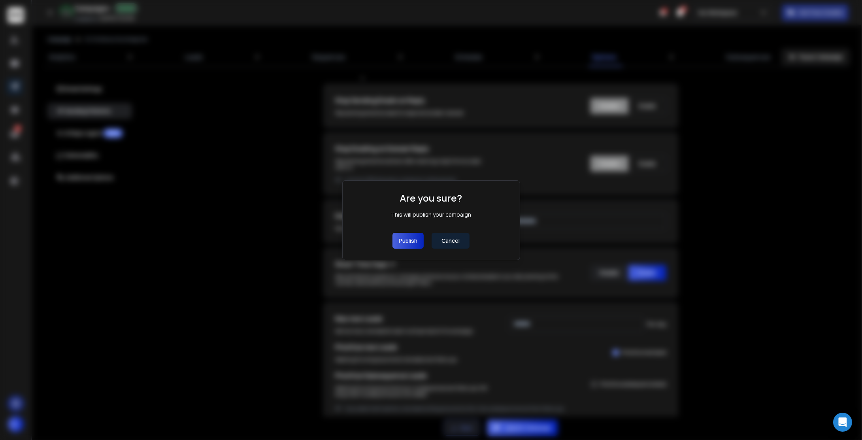
click at [402, 238] on button "Publish" at bounding box center [408, 241] width 31 height 16
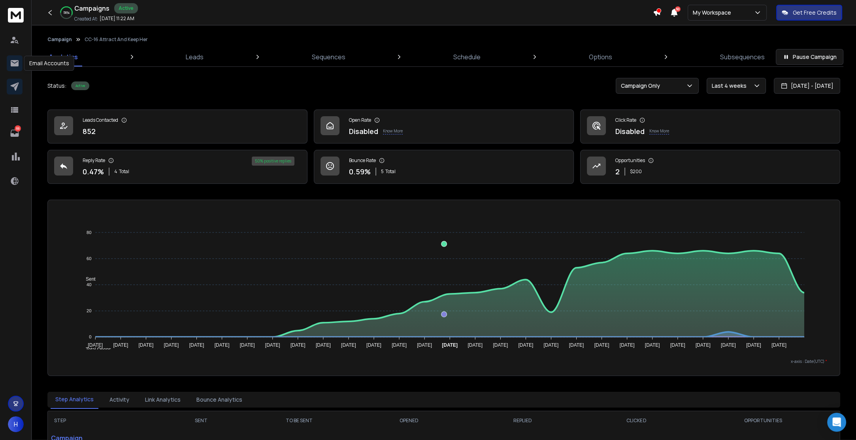
click at [14, 64] on icon at bounding box center [15, 63] width 8 height 6
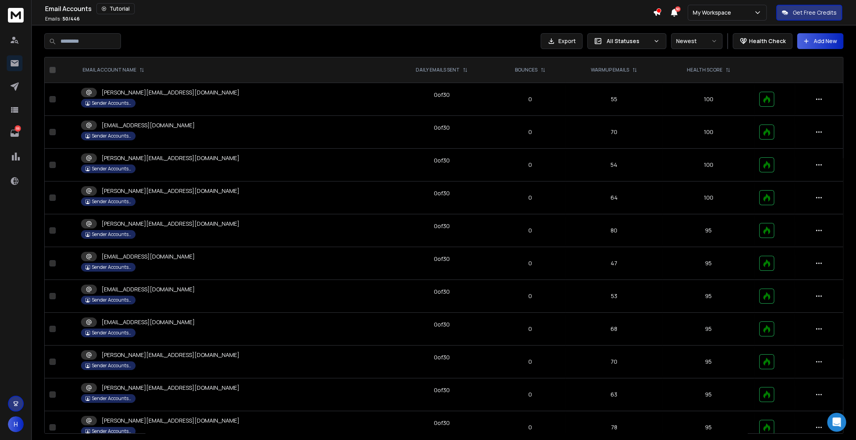
click at [815, 98] on icon at bounding box center [818, 99] width 7 height 7
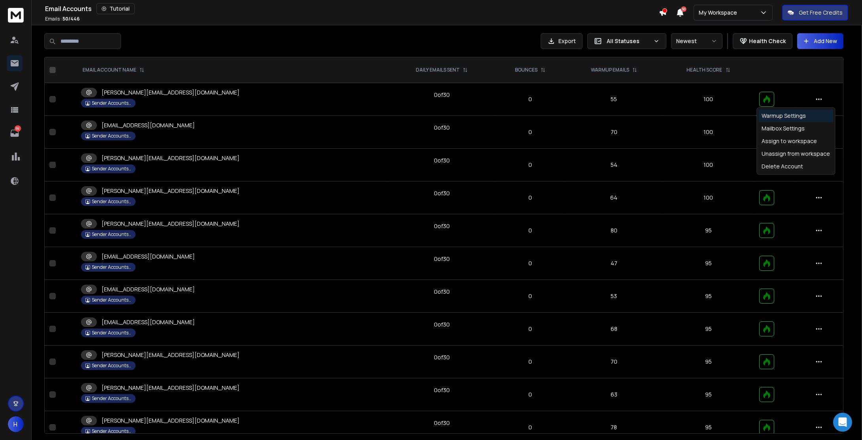
click at [781, 116] on div "Warmup Settings" at bounding box center [796, 115] width 75 height 13
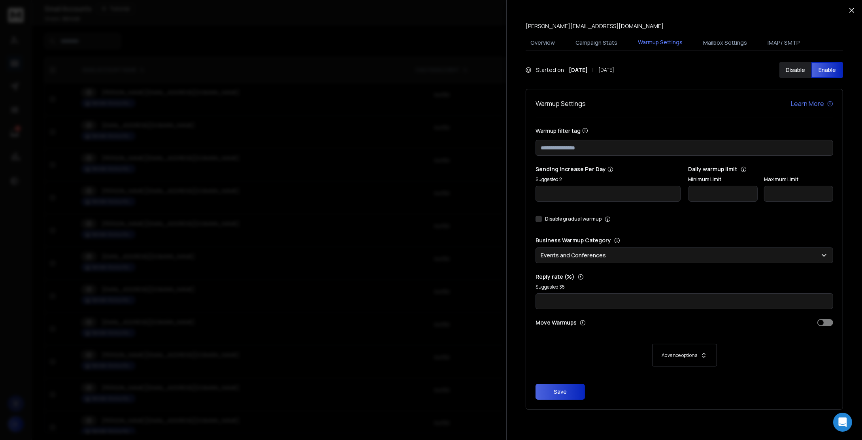
click at [849, 8] on icon "button" at bounding box center [852, 10] width 8 height 8
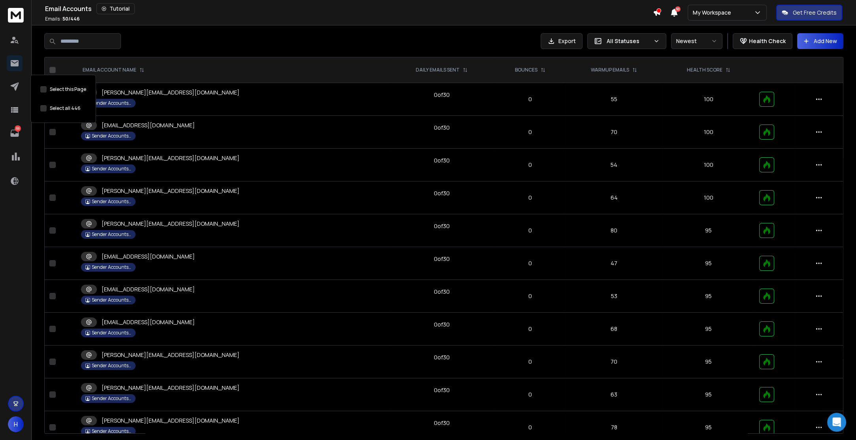
click at [45, 106] on button "Select this Page" at bounding box center [43, 108] width 6 height 6
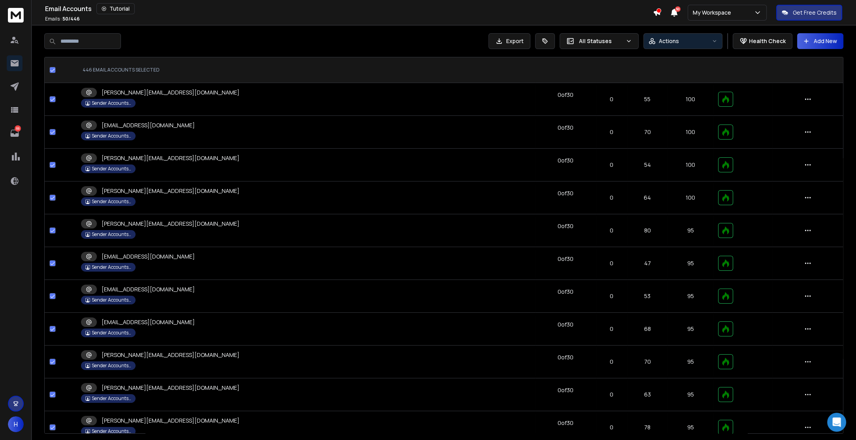
click at [679, 41] on p "Actions" at bounding box center [669, 41] width 20 height 8
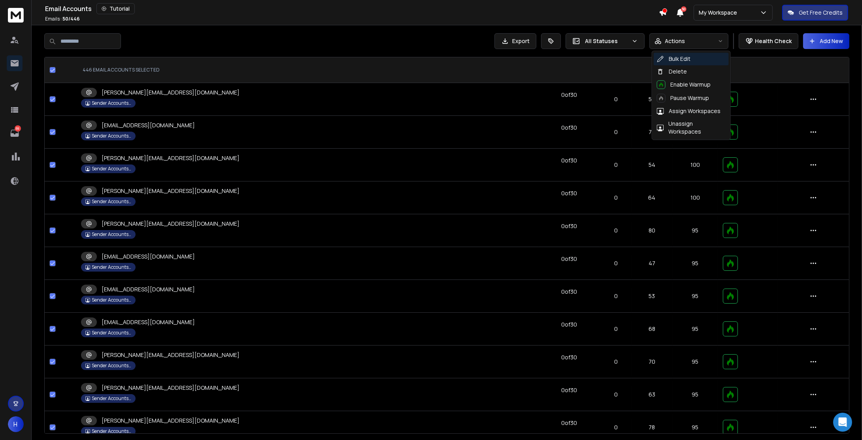
click at [687, 57] on div "Bulk Edit" at bounding box center [674, 59] width 34 height 8
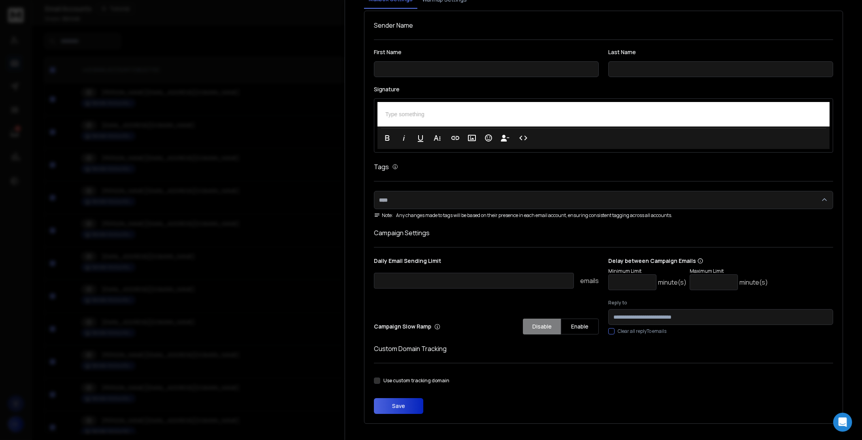
scroll to position [36, 0]
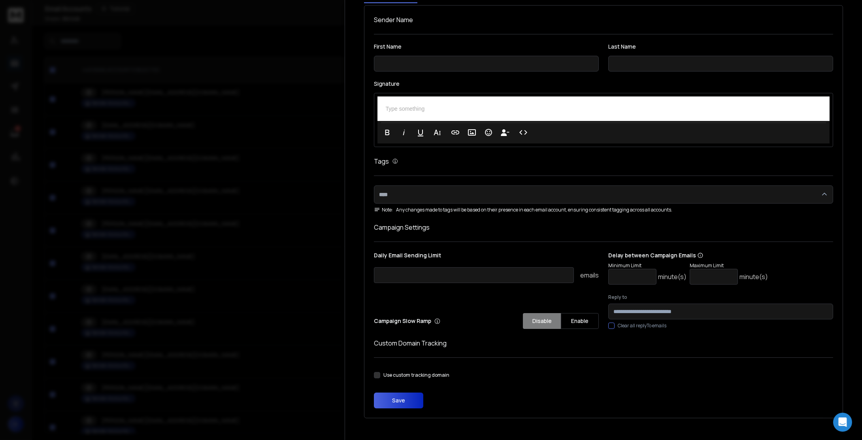
click at [388, 272] on input "number" at bounding box center [474, 275] width 200 height 16
type input "**"
click at [400, 397] on button "Save" at bounding box center [398, 401] width 49 height 16
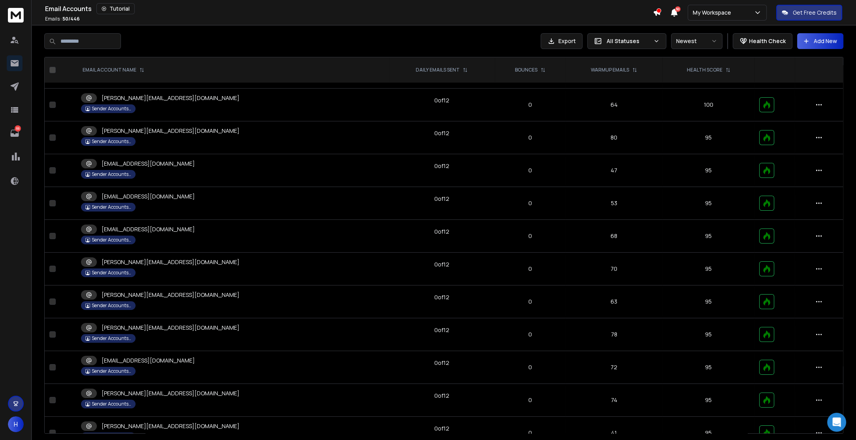
scroll to position [0, 0]
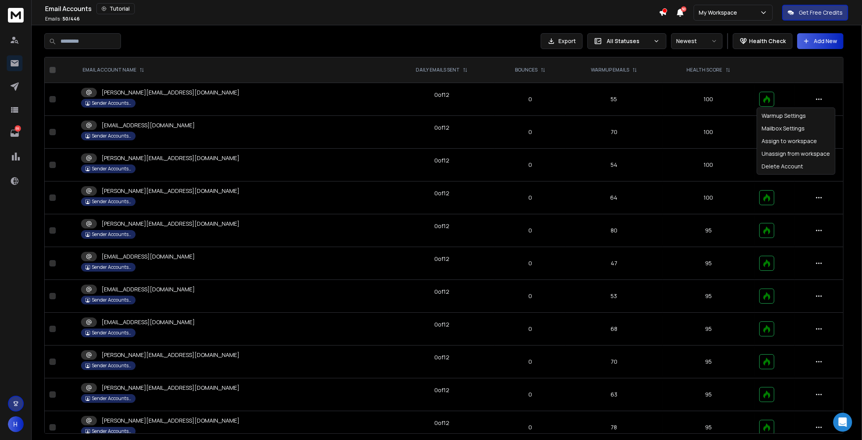
click at [816, 99] on icon at bounding box center [819, 98] width 6 height 1
click at [176, 43] on div at bounding box center [290, 41] width 492 height 16
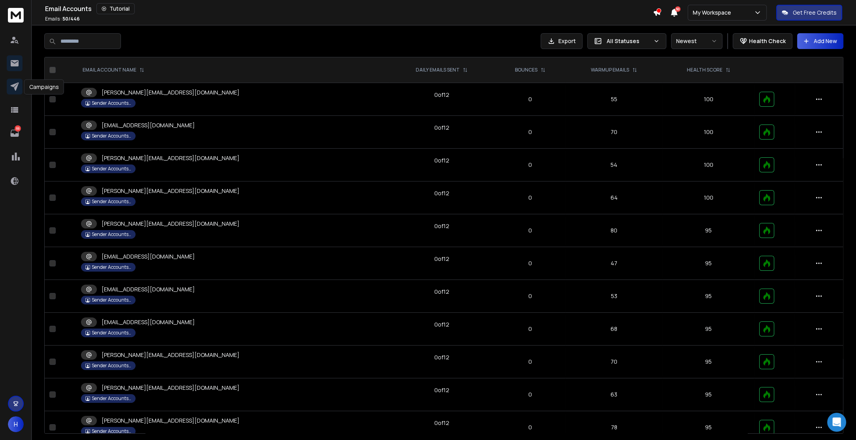
click at [12, 87] on icon at bounding box center [14, 86] width 9 height 9
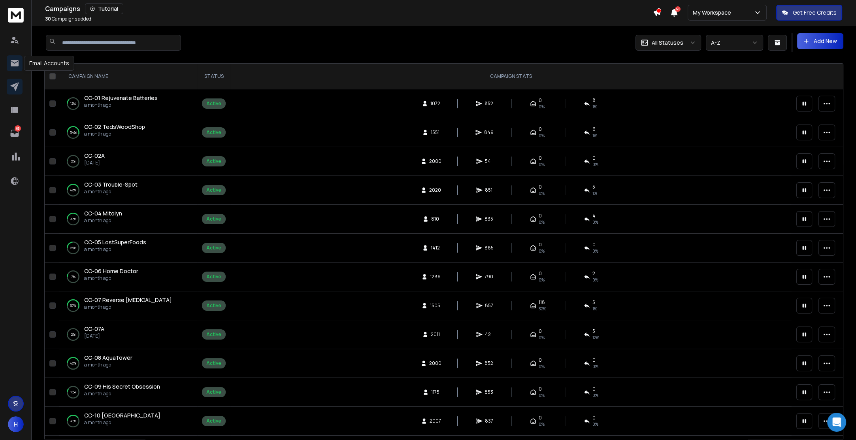
click at [15, 63] on icon at bounding box center [14, 63] width 9 height 9
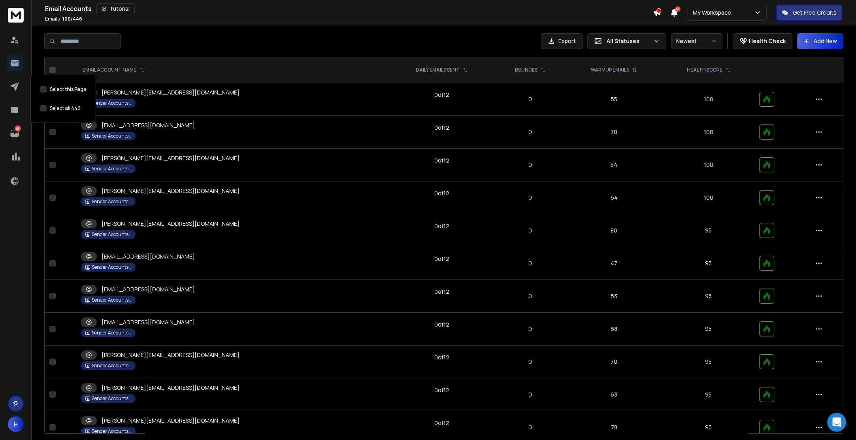
click at [42, 108] on button "Select this Page" at bounding box center [43, 108] width 6 height 6
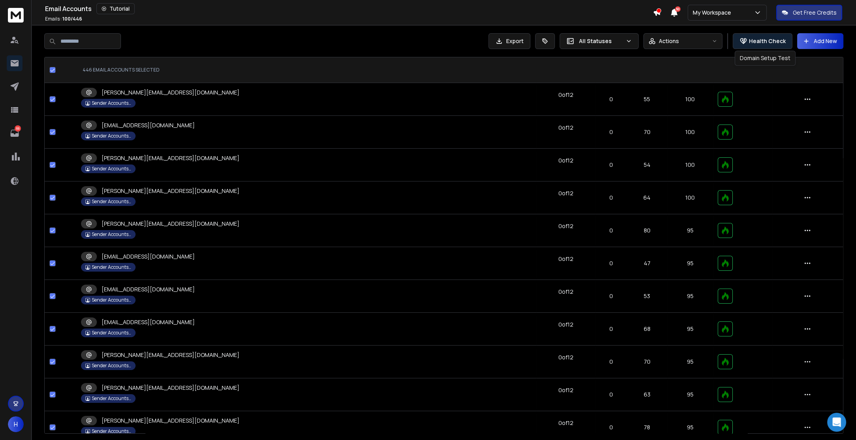
click at [766, 38] on p "Health Check" at bounding box center [767, 41] width 37 height 8
click at [707, 43] on p "Actions" at bounding box center [704, 41] width 20 height 8
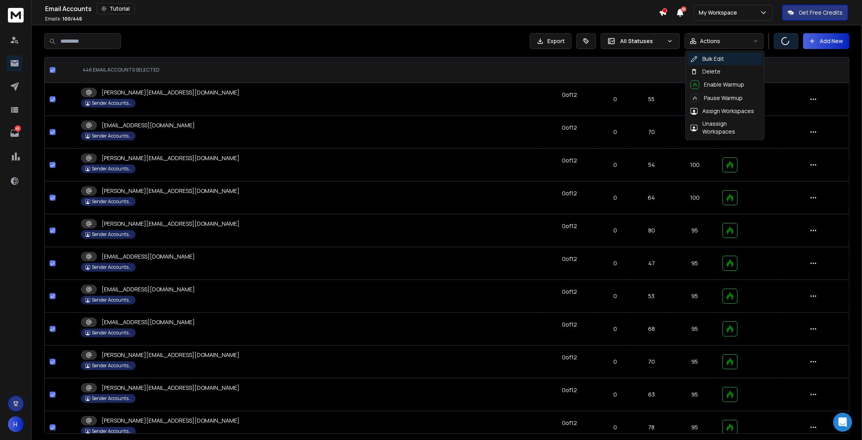
click at [717, 57] on div "Bulk Edit" at bounding box center [708, 59] width 34 height 8
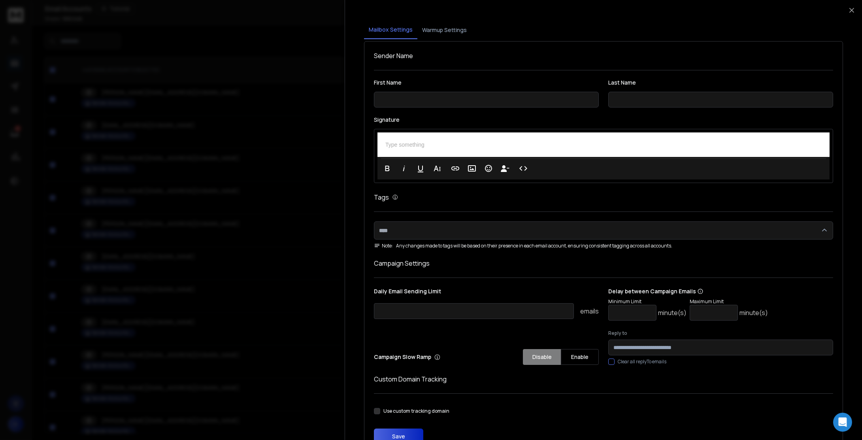
click at [394, 310] on input "number" at bounding box center [474, 311] width 200 height 16
type input "**"
click at [397, 434] on button "Save" at bounding box center [398, 436] width 49 height 16
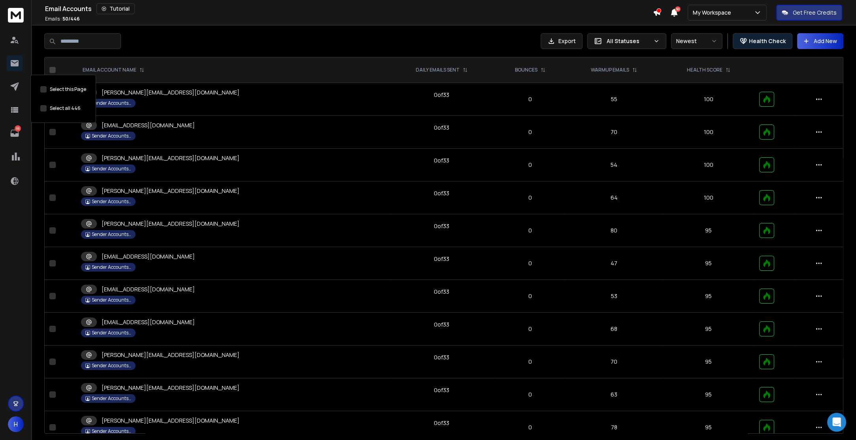
click at [42, 107] on button "Select this Page" at bounding box center [43, 108] width 6 height 6
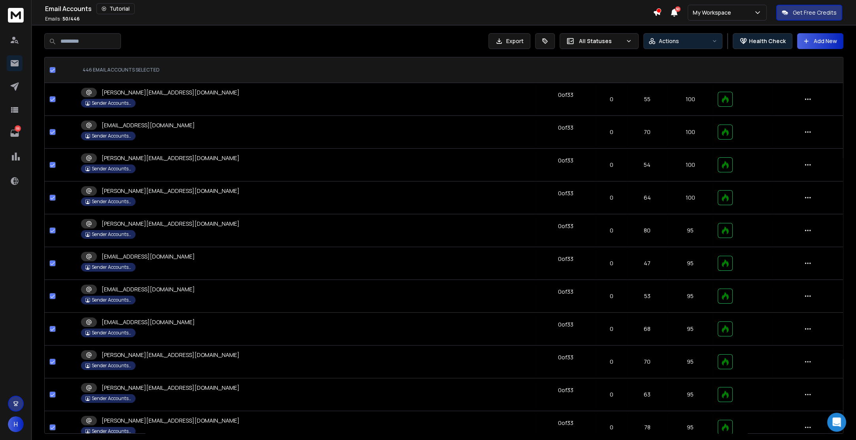
click at [679, 40] on p "Actions" at bounding box center [669, 41] width 20 height 8
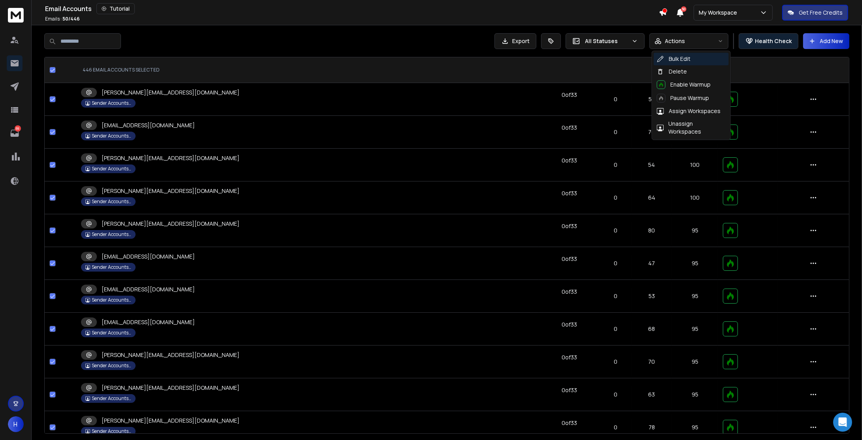
click at [679, 56] on div "Bulk Edit" at bounding box center [674, 59] width 34 height 8
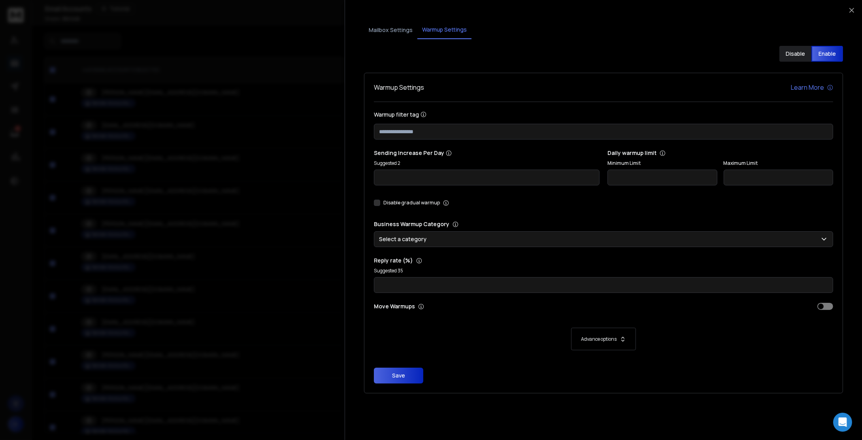
click at [446, 30] on button "Warmup Settings" at bounding box center [444, 30] width 54 height 18
click at [396, 176] on input "number" at bounding box center [487, 178] width 226 height 16
type input "*"
click at [628, 173] on input "number" at bounding box center [662, 178] width 109 height 16
type input "*"
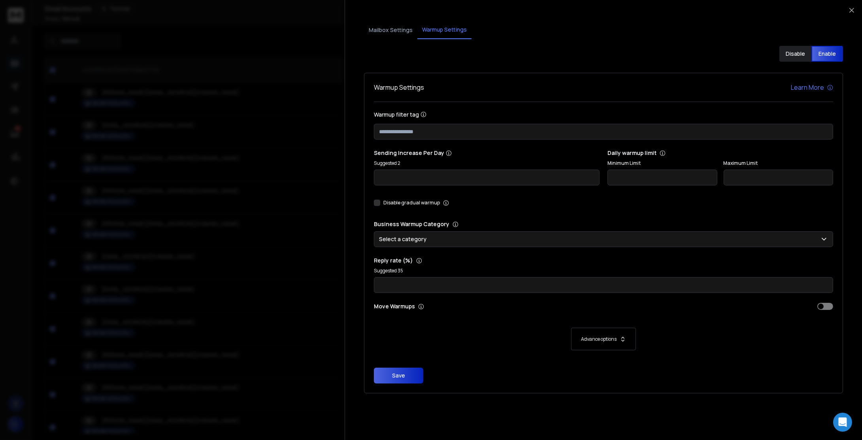
click at [730, 175] on input "number" at bounding box center [778, 178] width 109 height 16
type input "**"
click at [387, 283] on input "number" at bounding box center [603, 285] width 459 height 16
type input "**"
click at [394, 374] on button "Save" at bounding box center [398, 376] width 49 height 16
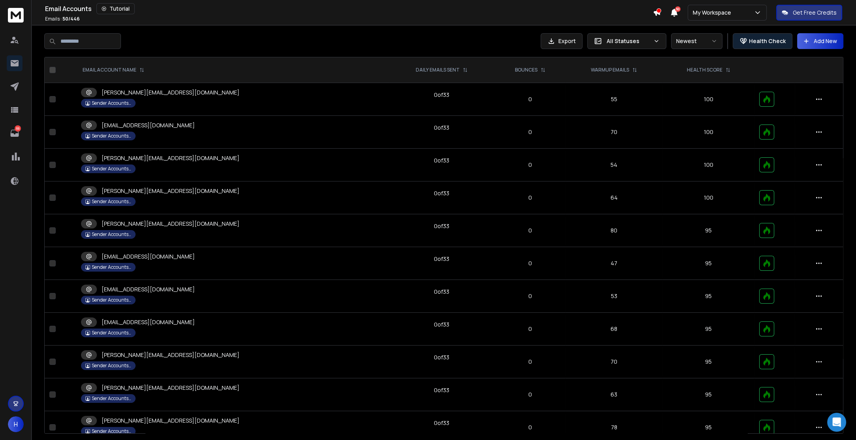
click at [815, 96] on icon at bounding box center [818, 99] width 7 height 7
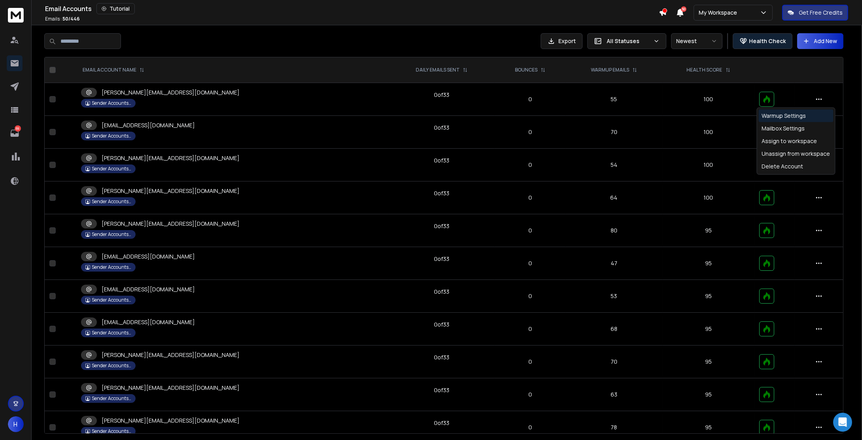
click at [787, 113] on div "Warmup Settings" at bounding box center [796, 115] width 75 height 13
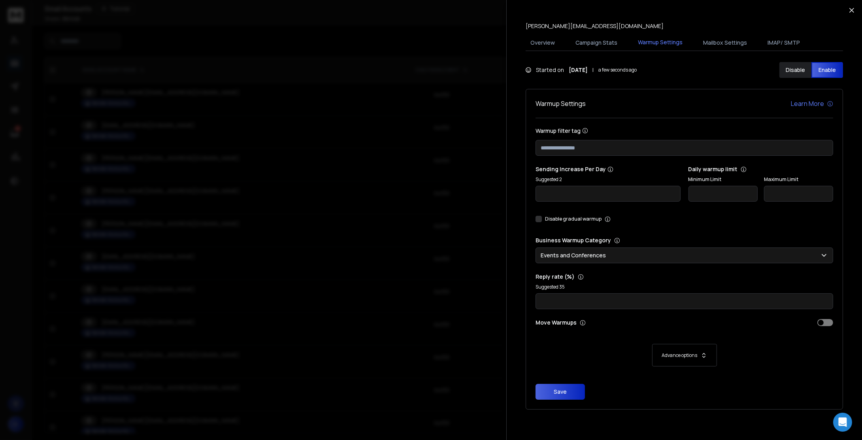
click at [852, 9] on icon "button" at bounding box center [852, 10] width 8 height 8
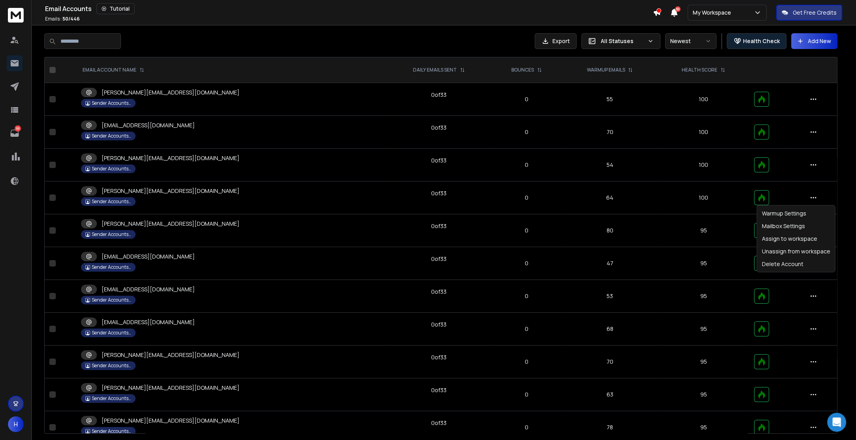
click at [810, 194] on icon at bounding box center [813, 197] width 7 height 7
click at [782, 209] on div "Warmup Settings" at bounding box center [796, 213] width 75 height 13
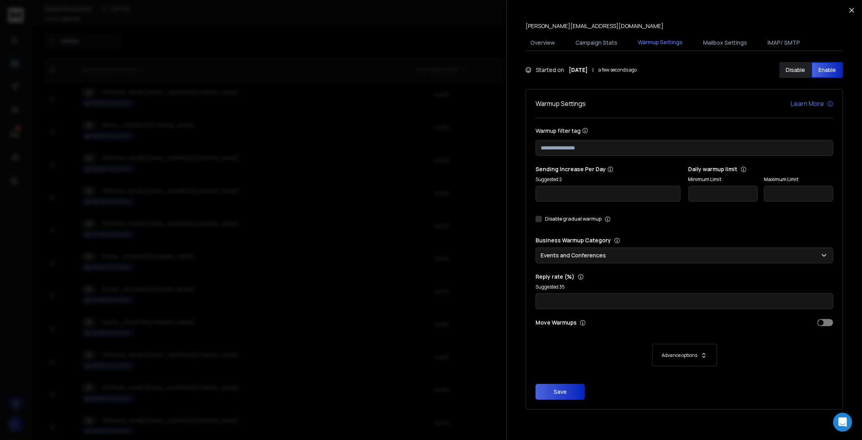
click at [850, 9] on icon "button" at bounding box center [852, 10] width 4 height 4
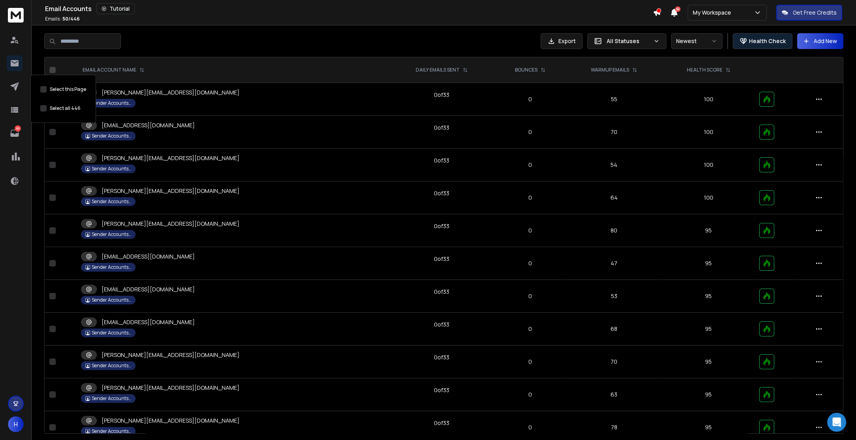
click at [47, 105] on div "Select all 446" at bounding box center [63, 108] width 46 height 6
click at [44, 106] on button "Select this Page" at bounding box center [43, 108] width 6 height 6
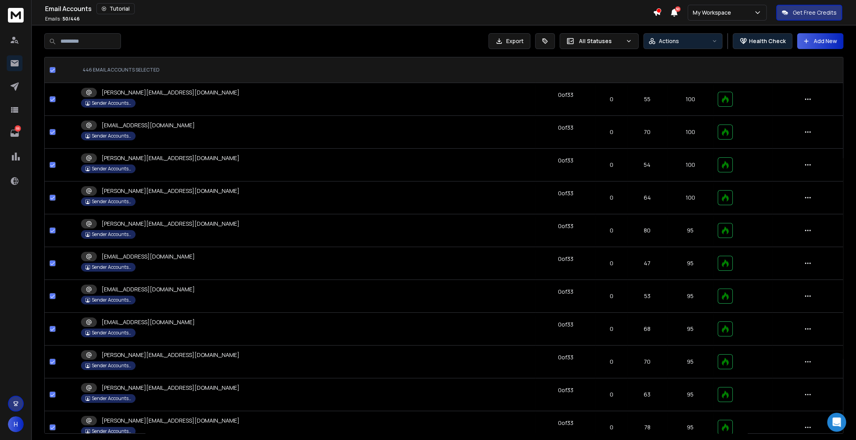
click at [685, 40] on div "Actions" at bounding box center [679, 41] width 60 height 8
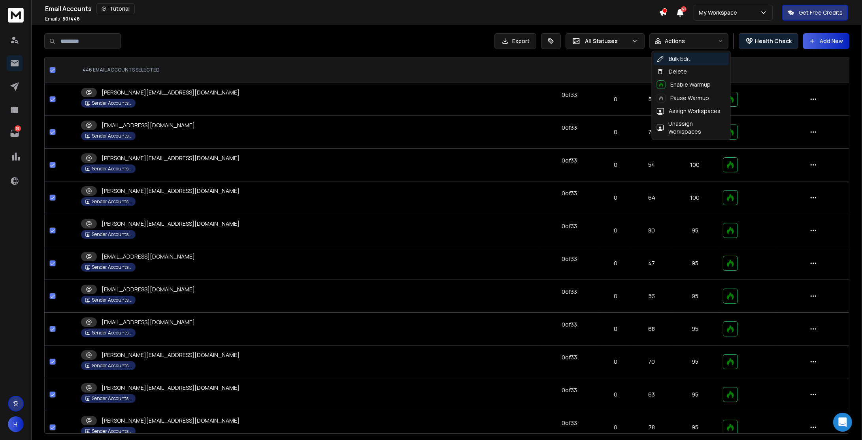
click at [686, 58] on div "Bulk Edit" at bounding box center [674, 59] width 34 height 8
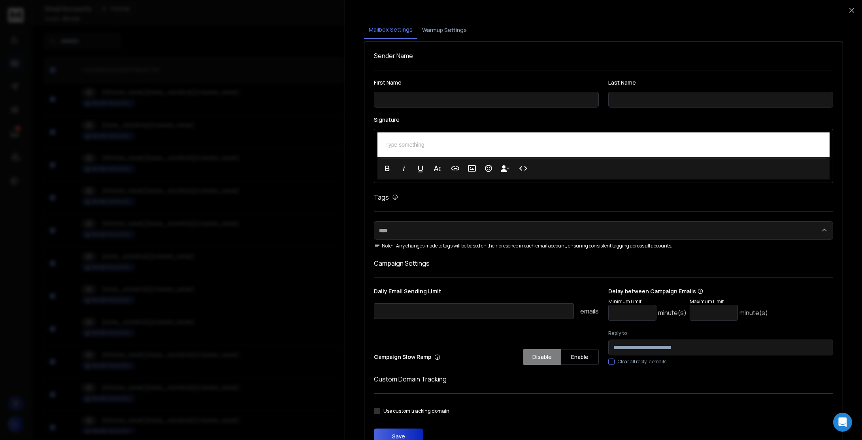
click at [392, 311] on input "number" at bounding box center [474, 311] width 200 height 16
type input "**"
click at [399, 433] on button "Save" at bounding box center [398, 436] width 49 height 16
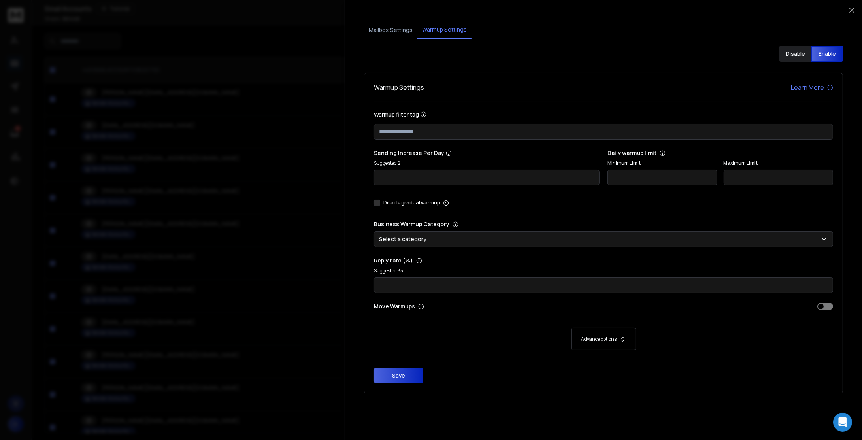
click at [444, 30] on button "Warmup Settings" at bounding box center [444, 30] width 54 height 18
click at [414, 172] on input "number" at bounding box center [487, 178] width 226 height 16
type input "*"
click at [615, 174] on input "number" at bounding box center [662, 178] width 109 height 16
type input "*"
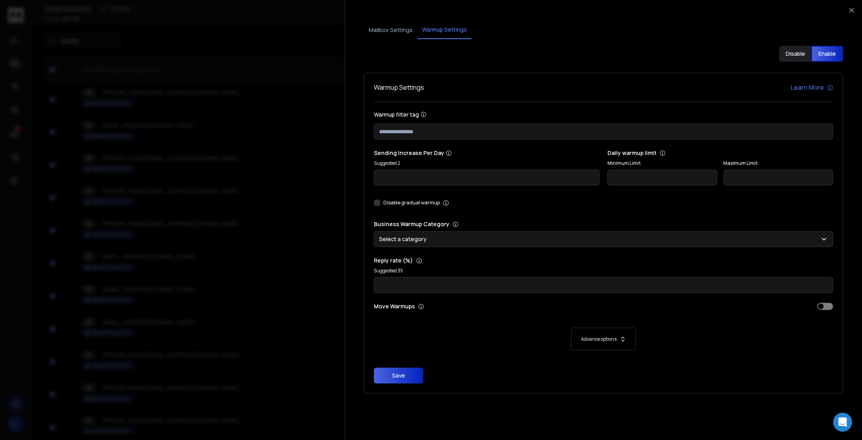
click at [744, 176] on input "number" at bounding box center [778, 178] width 109 height 16
type input "**"
click at [398, 370] on button "Save" at bounding box center [398, 376] width 49 height 16
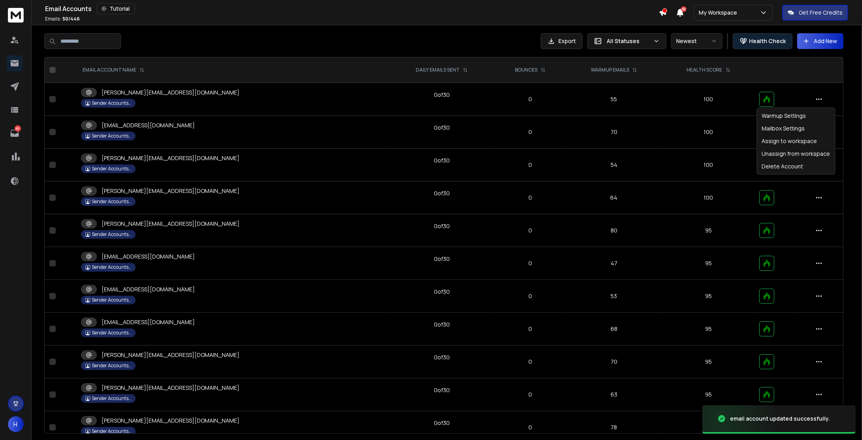
click at [815, 101] on icon at bounding box center [818, 99] width 7 height 7
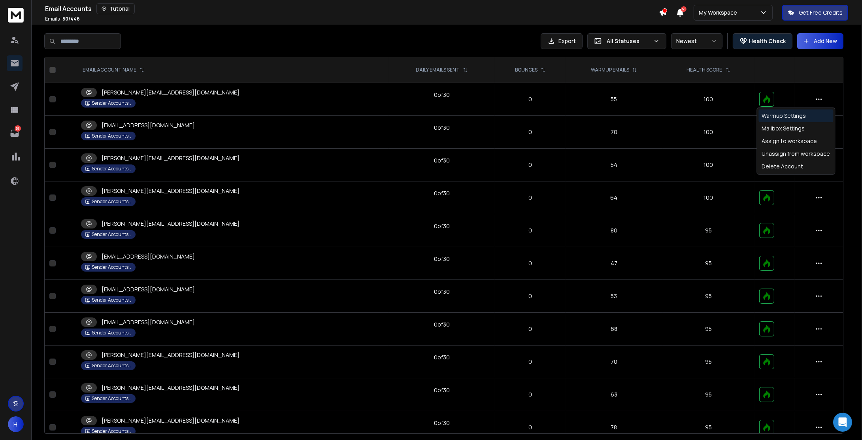
click at [785, 115] on div "Warmup Settings" at bounding box center [796, 115] width 75 height 13
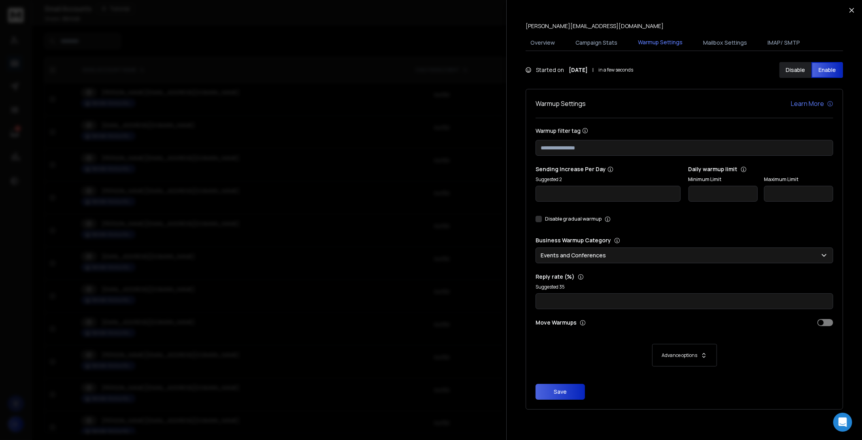
click at [853, 8] on icon "button" at bounding box center [852, 10] width 8 height 8
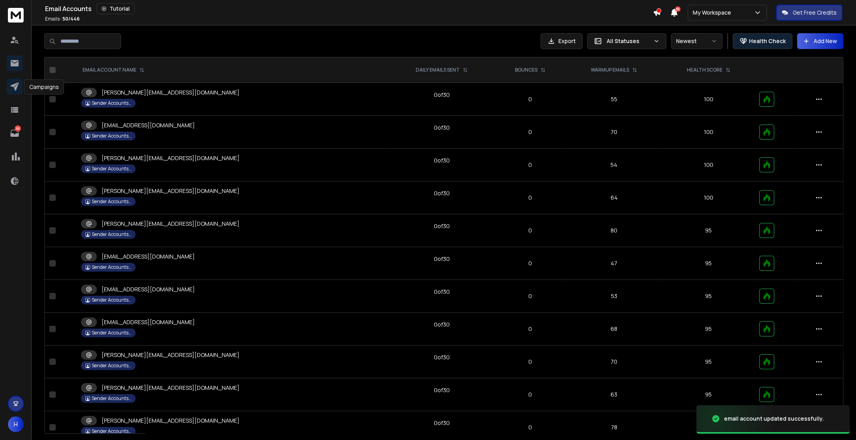
click at [15, 85] on icon at bounding box center [14, 87] width 8 height 8
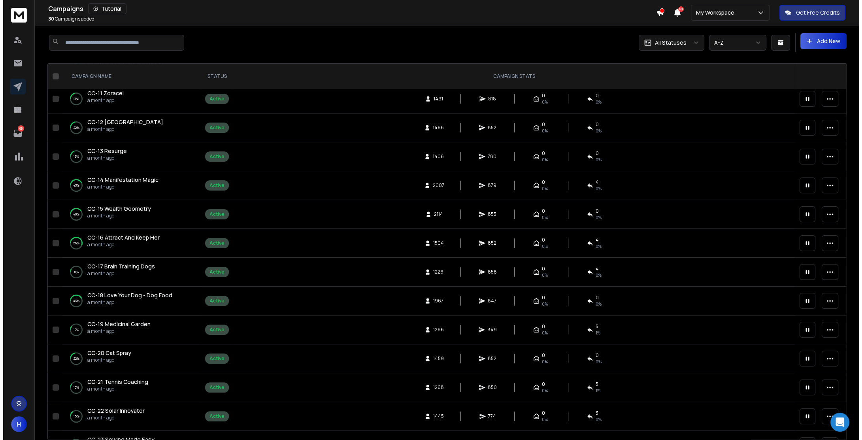
scroll to position [356, 0]
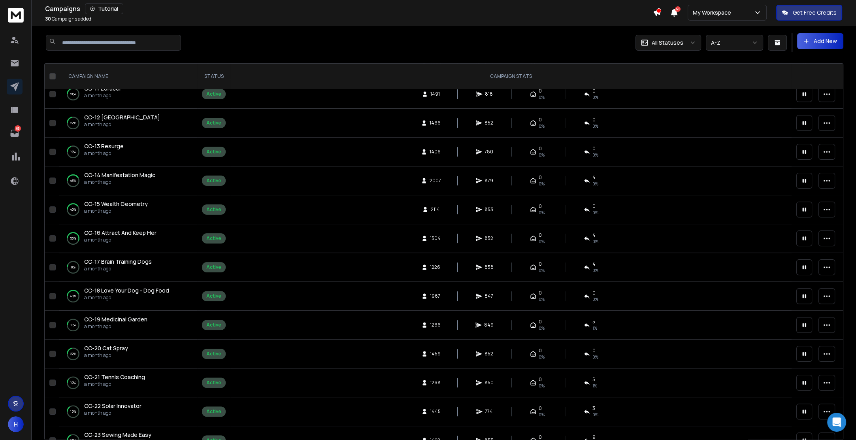
click at [126, 264] on span "CC-17 Brain Training Dogs" at bounding box center [118, 262] width 68 height 8
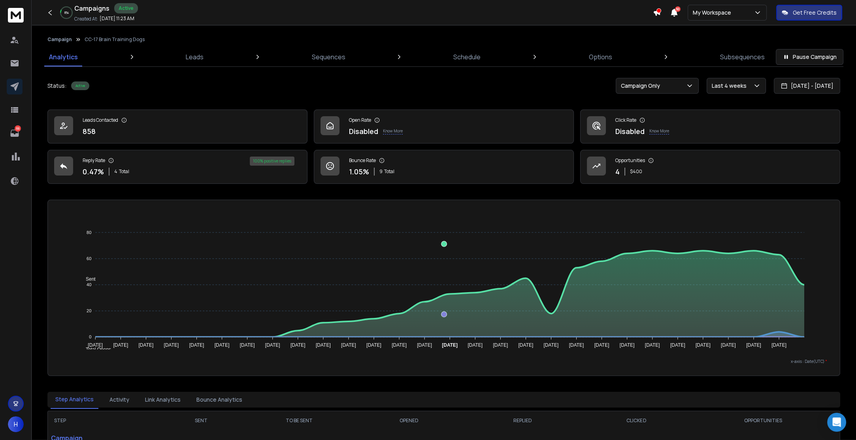
click at [633, 58] on div "Analytics Leads Sequences Schedule Options Subsequences" at bounding box center [406, 56] width 725 height 19
click at [612, 56] on p "Options" at bounding box center [600, 56] width 23 height 9
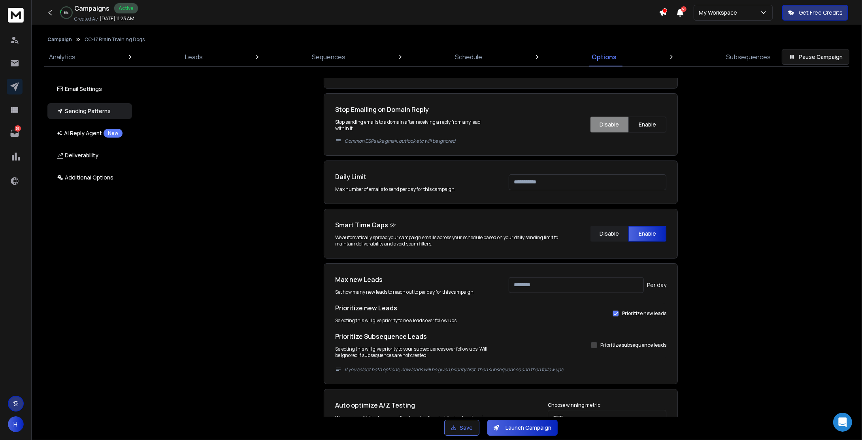
scroll to position [237, 0]
drag, startPoint x: 521, startPoint y: 181, endPoint x: 493, endPoint y: 177, distance: 27.5
click at [493, 177] on div "Daily Limit Max number of emails to send per day for this campaign **" at bounding box center [500, 182] width 331 height 21
type input "**"
drag, startPoint x: 521, startPoint y: 279, endPoint x: 501, endPoint y: 285, distance: 20.6
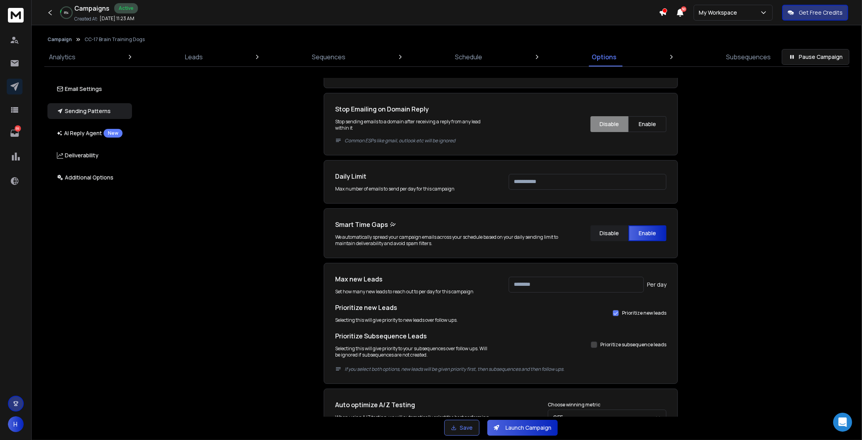
click at [501, 285] on div "Max new Leads Set how many new leads to reach out to per day for this campaign …" at bounding box center [500, 284] width 331 height 21
type input "**"
click at [464, 428] on button "Save" at bounding box center [461, 428] width 35 height 16
click at [521, 428] on button "Launch Campaign" at bounding box center [522, 428] width 70 height 16
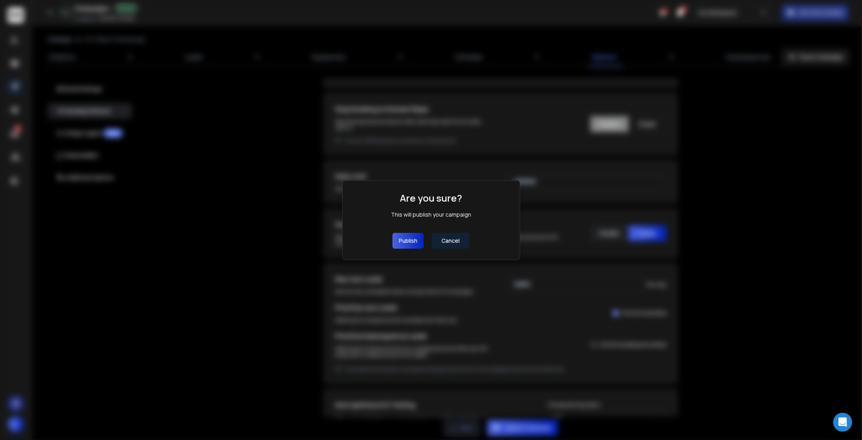
click at [413, 238] on button "Publish" at bounding box center [408, 241] width 31 height 16
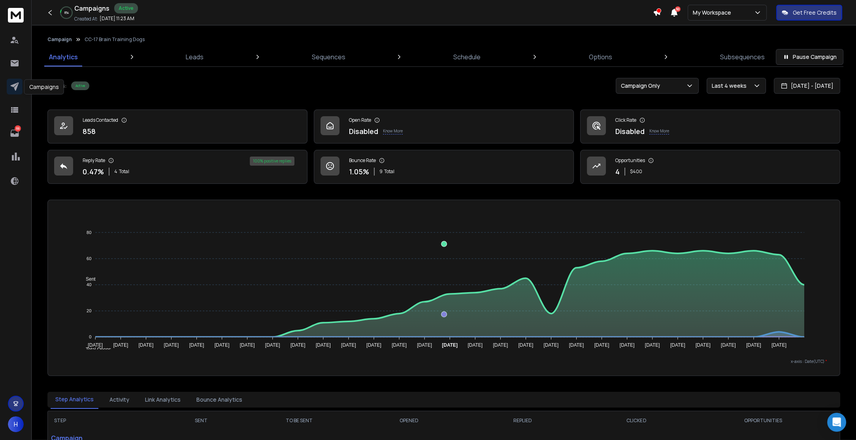
click at [13, 89] on icon at bounding box center [14, 86] width 9 height 9
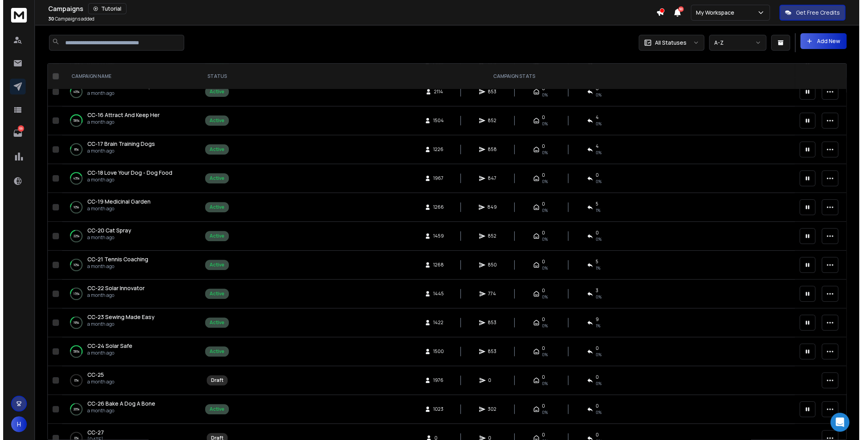
scroll to position [474, 0]
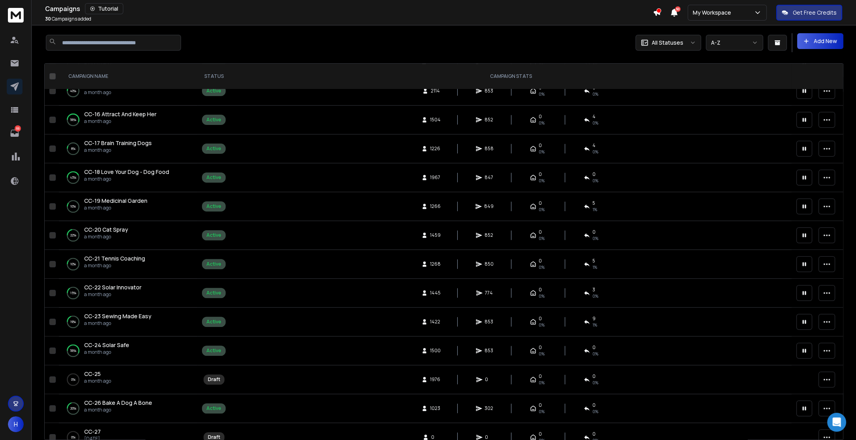
click at [116, 174] on span "CC-18 Love Your Dog - Dog Food" at bounding box center [126, 172] width 85 height 8
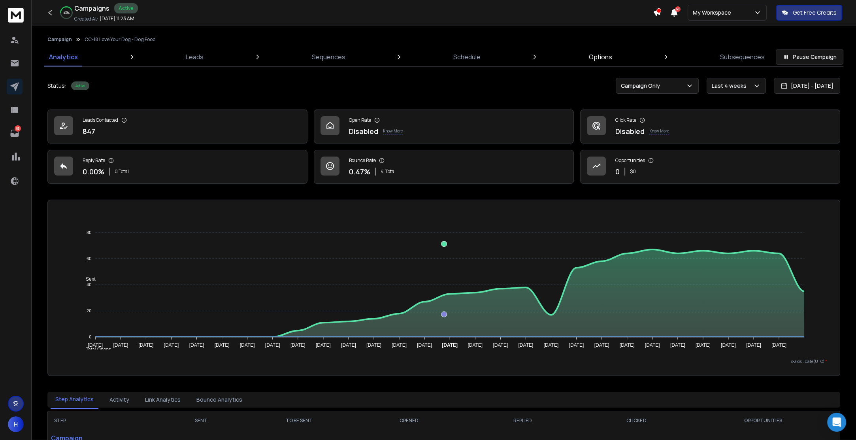
click at [604, 57] on p "Options" at bounding box center [600, 56] width 23 height 9
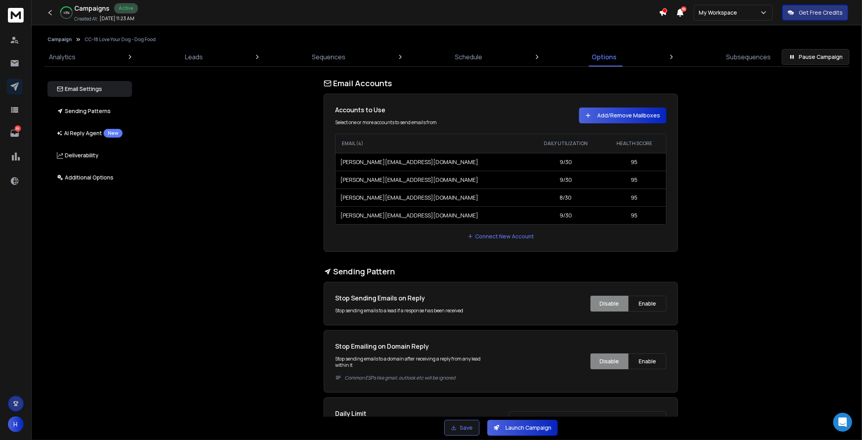
drag, startPoint x: 524, startPoint y: 357, endPoint x: 514, endPoint y: 359, distance: 9.8
click at [514, 359] on div "Disable Enable" at bounding box center [588, 361] width 158 height 16
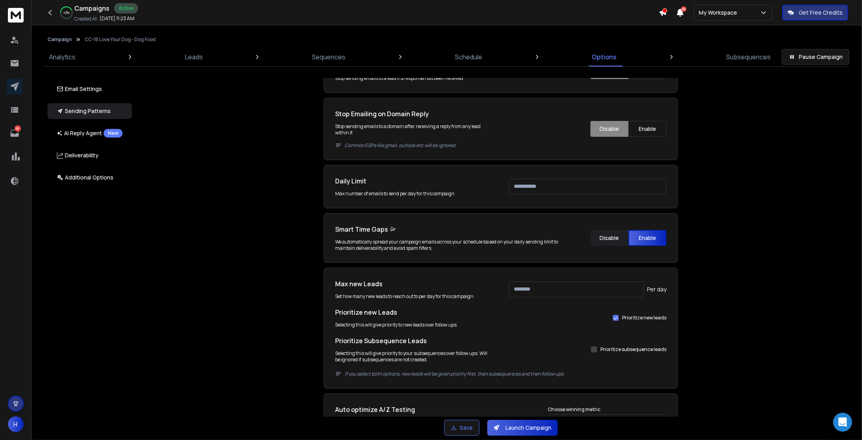
scroll to position [237, 0]
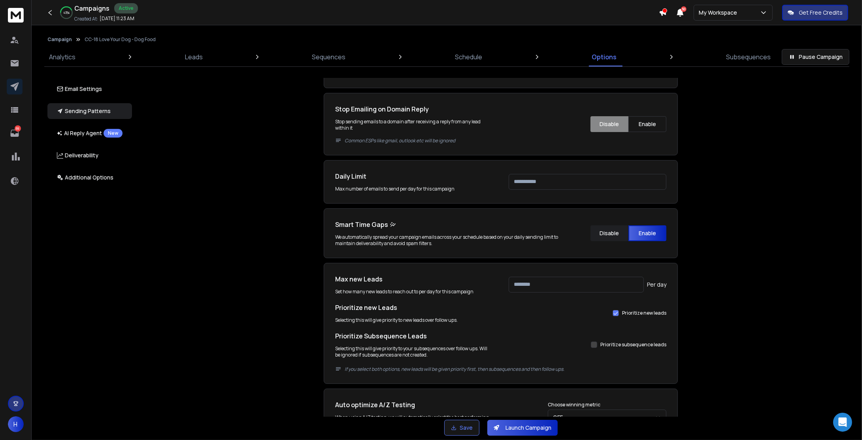
drag, startPoint x: 527, startPoint y: 177, endPoint x: 483, endPoint y: 182, distance: 43.3
click at [483, 182] on div "Daily Limit Max number of emails to send per day for this campaign **" at bounding box center [500, 182] width 331 height 21
type input "**"
drag, startPoint x: 524, startPoint y: 280, endPoint x: 485, endPoint y: 287, distance: 39.4
click at [485, 287] on div "Max new Leads Set how many new leads to reach out to per day for this campaign …" at bounding box center [500, 284] width 331 height 21
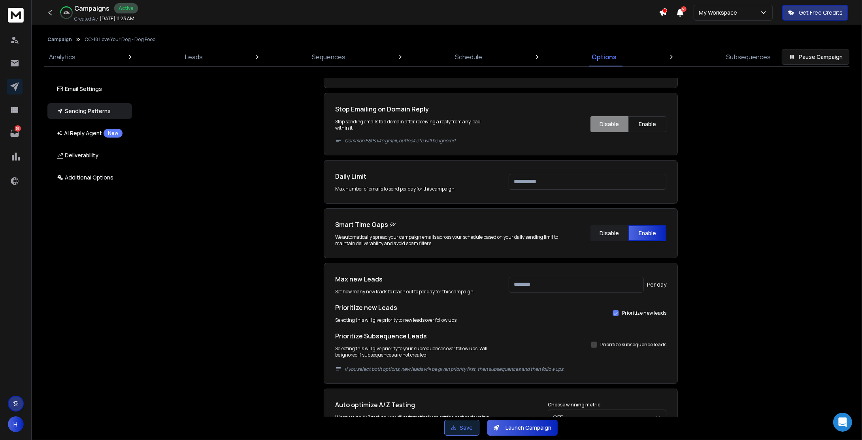
type input "**"
click at [461, 427] on button "Save" at bounding box center [461, 428] width 35 height 16
click at [513, 426] on button "Launch Campaign" at bounding box center [522, 428] width 70 height 16
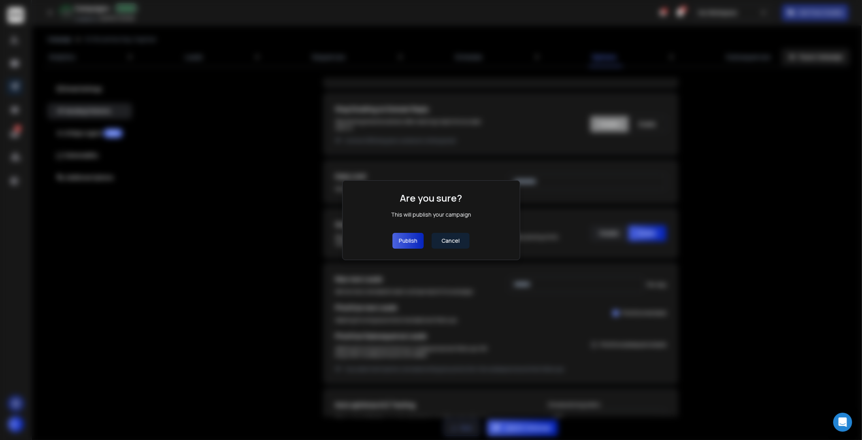
click at [395, 238] on button "Publish" at bounding box center [408, 241] width 31 height 16
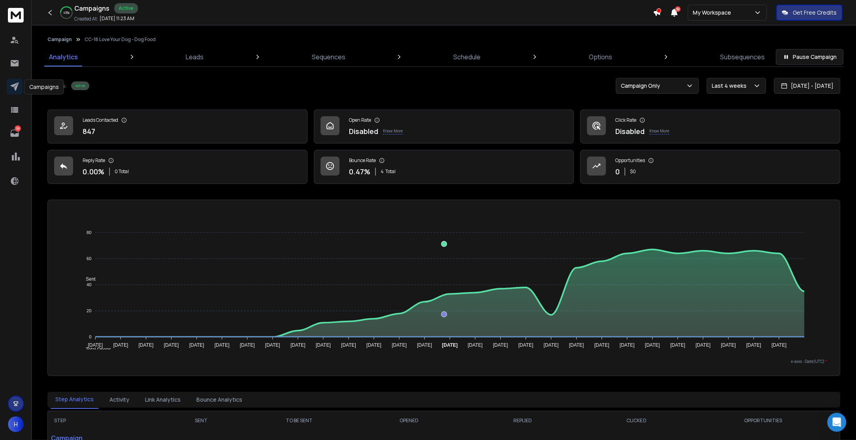
click at [14, 86] on icon at bounding box center [14, 87] width 8 height 8
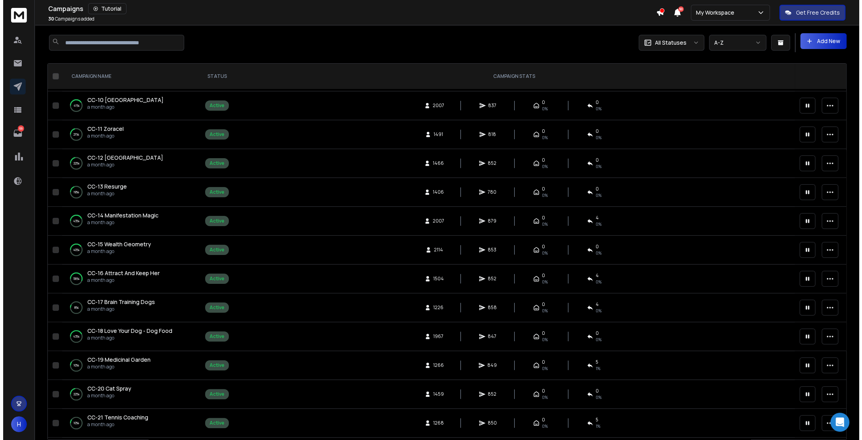
scroll to position [316, 0]
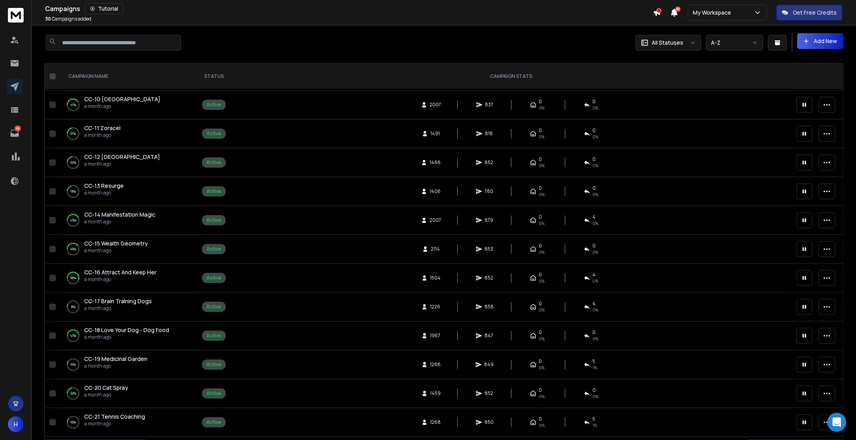
click at [114, 355] on span "CC-19 Medicinal Garden" at bounding box center [115, 359] width 63 height 8
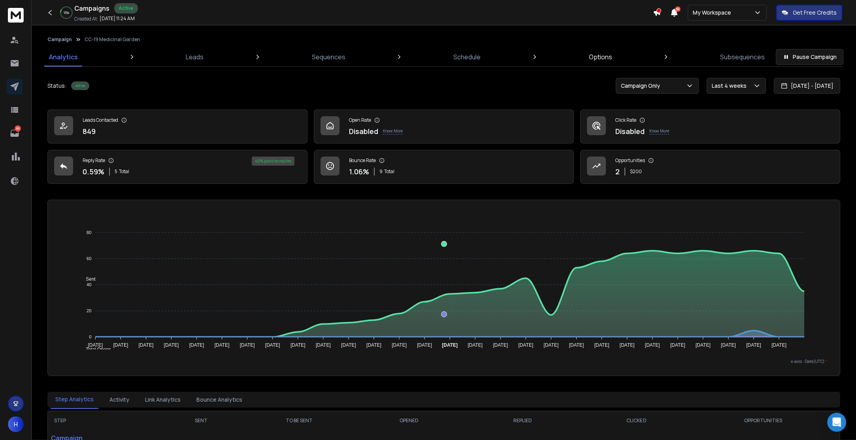
click at [602, 57] on p "Options" at bounding box center [600, 56] width 23 height 9
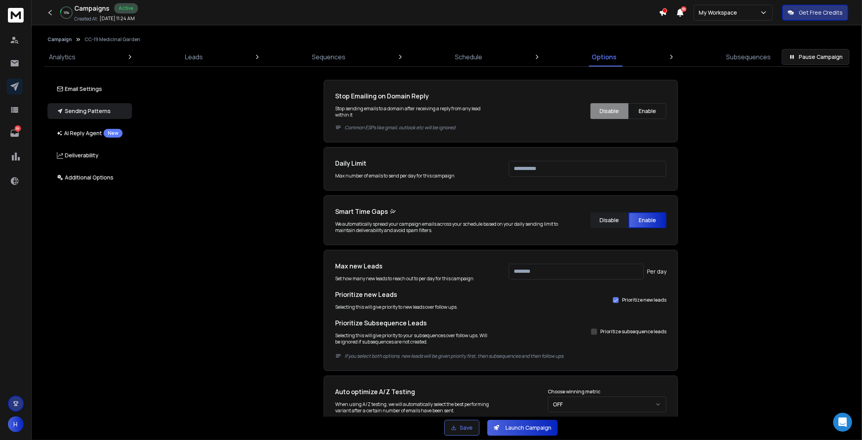
scroll to position [237, 0]
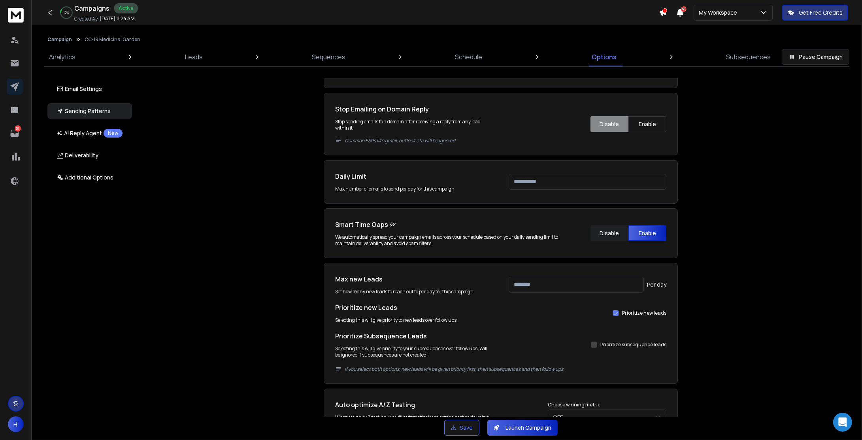
drag, startPoint x: 521, startPoint y: 180, endPoint x: 473, endPoint y: 180, distance: 48.6
click at [473, 180] on div "Daily Limit Max number of emails to send per day for this campaign **" at bounding box center [500, 182] width 331 height 21
type input "**"
drag, startPoint x: 521, startPoint y: 280, endPoint x: 493, endPoint y: 279, distance: 27.7
click at [493, 279] on div "Max new Leads Set how many new leads to reach out to per day for this campaign …" at bounding box center [500, 284] width 331 height 21
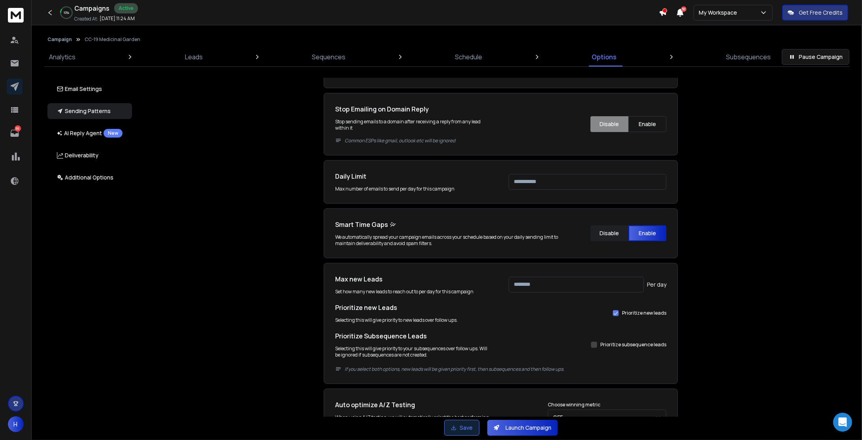
type input "**"
click at [452, 428] on icon "submit" at bounding box center [454, 428] width 6 height 6
click at [523, 427] on button "Launch Campaign" at bounding box center [522, 428] width 70 height 16
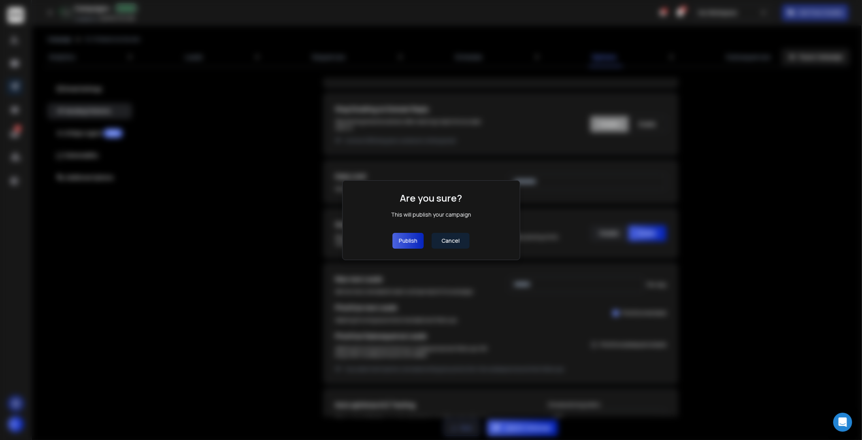
click at [411, 239] on button "Publish" at bounding box center [408, 241] width 31 height 16
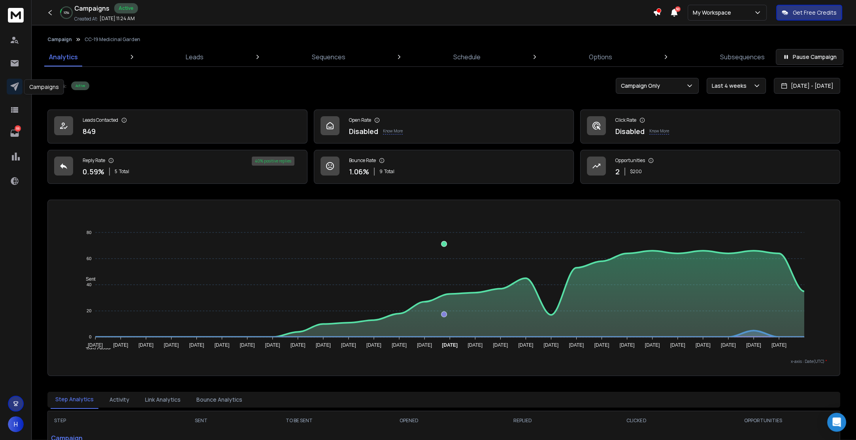
click at [9, 87] on link at bounding box center [15, 87] width 16 height 16
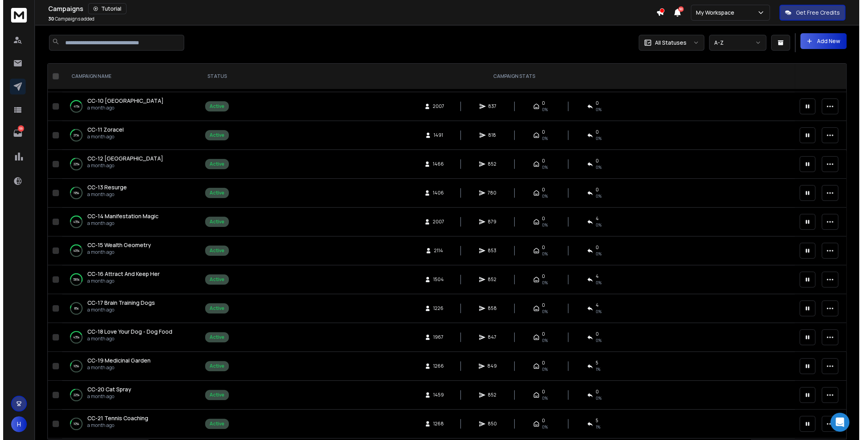
scroll to position [356, 0]
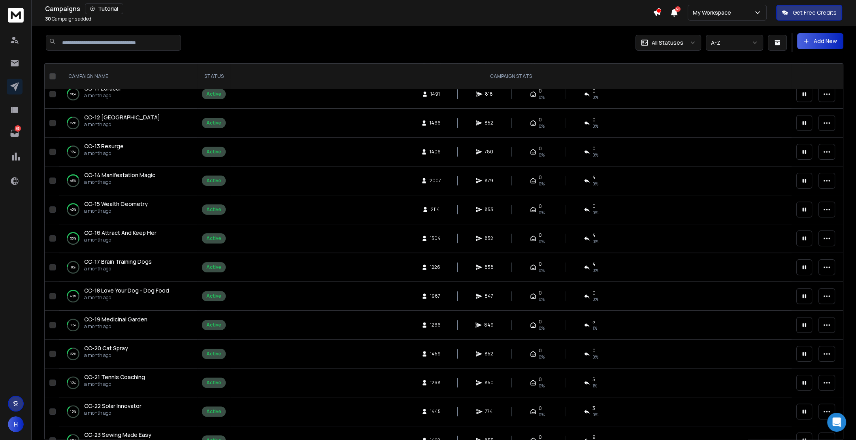
click at [97, 347] on span "CC-20 Cat Spray" at bounding box center [106, 348] width 44 height 8
click at [96, 349] on span "CC-20 Cat Spray" at bounding box center [106, 348] width 44 height 8
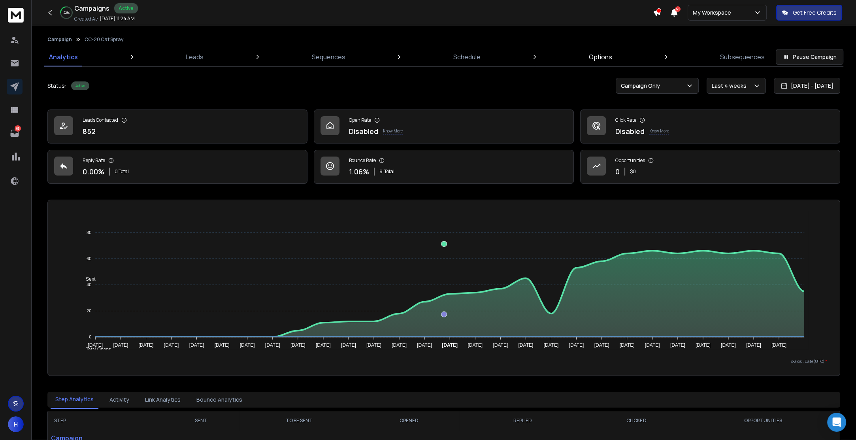
click at [612, 53] on p "Options" at bounding box center [600, 56] width 23 height 9
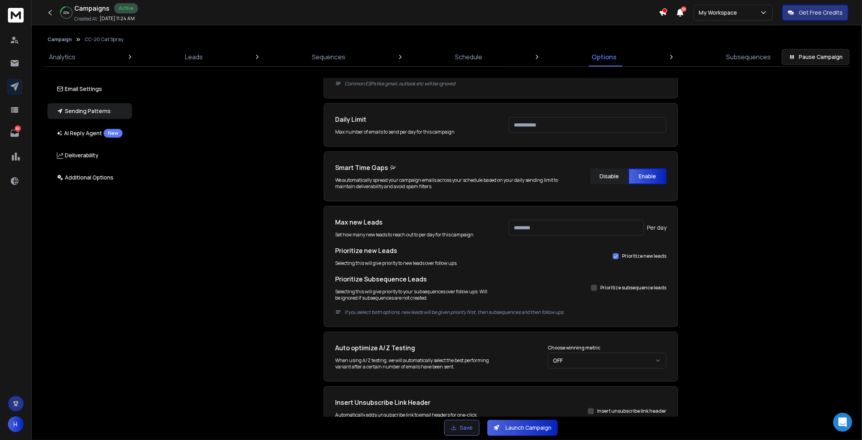
scroll to position [293, 0]
drag, startPoint x: 505, startPoint y: 125, endPoint x: 447, endPoint y: 129, distance: 58.3
click at [447, 129] on div "Daily Limit Max number of emails to send per day for this campaign **" at bounding box center [500, 125] width 331 height 21
type input "**"
drag, startPoint x: 500, startPoint y: 224, endPoint x: 477, endPoint y: 227, distance: 22.7
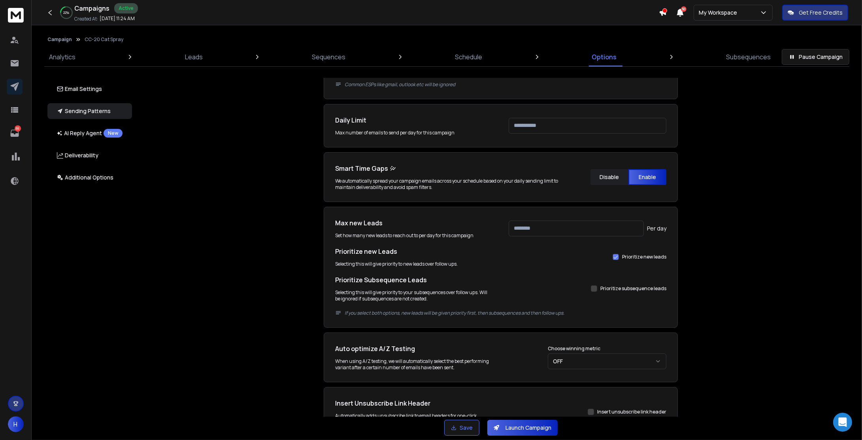
click at [477, 227] on div "Max new Leads Set how many new leads to reach out to per day for this campaign …" at bounding box center [500, 228] width 331 height 21
type input "**"
click at [468, 425] on button "Save" at bounding box center [461, 428] width 35 height 16
click at [520, 428] on button "Launch Campaign" at bounding box center [522, 428] width 70 height 16
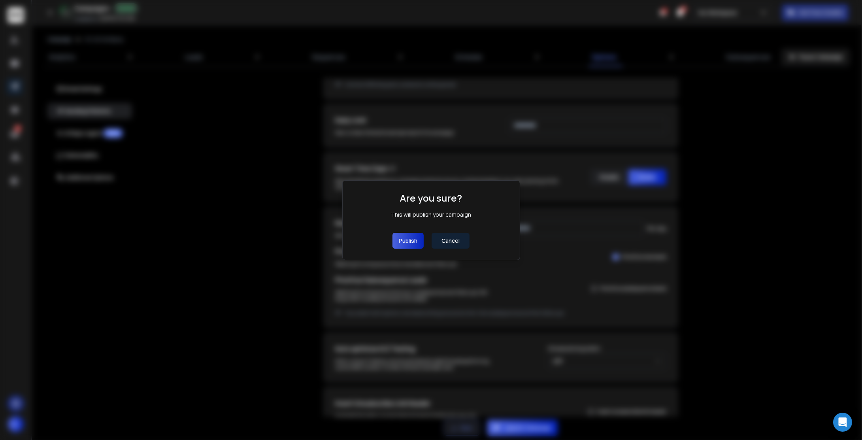
click at [404, 241] on button "Publish" at bounding box center [408, 241] width 31 height 16
click at [404, 241] on div "Max new Leads Set how many new leads to reach out to per day for this campaign …" at bounding box center [500, 267] width 331 height 98
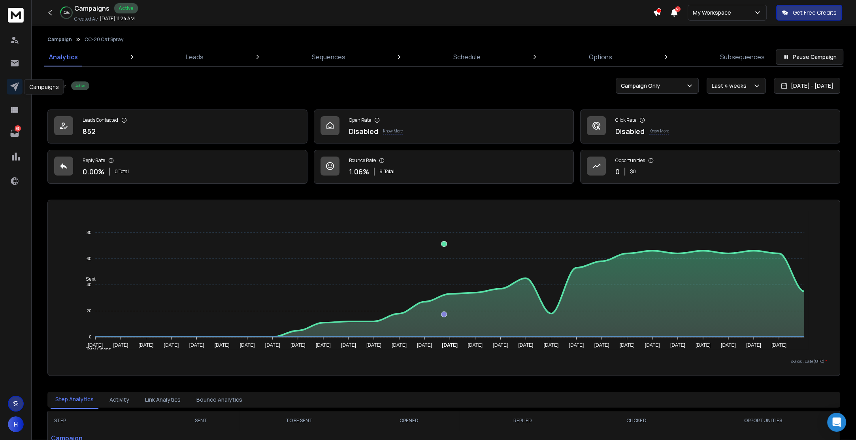
click at [17, 87] on icon at bounding box center [14, 87] width 8 height 8
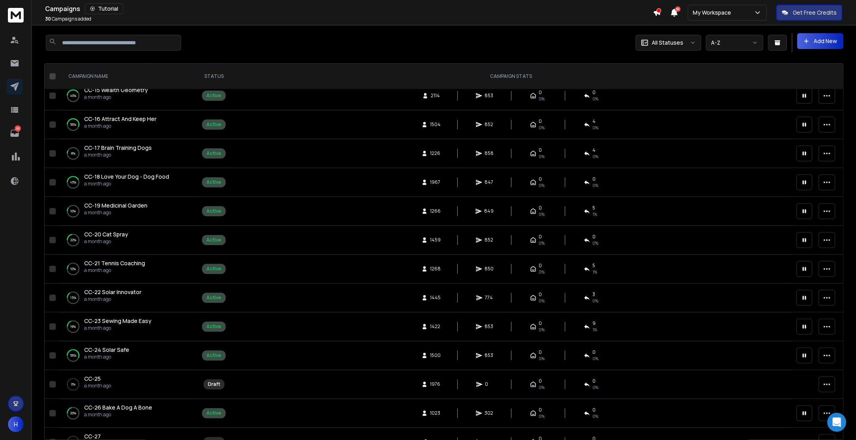
scroll to position [519, 0]
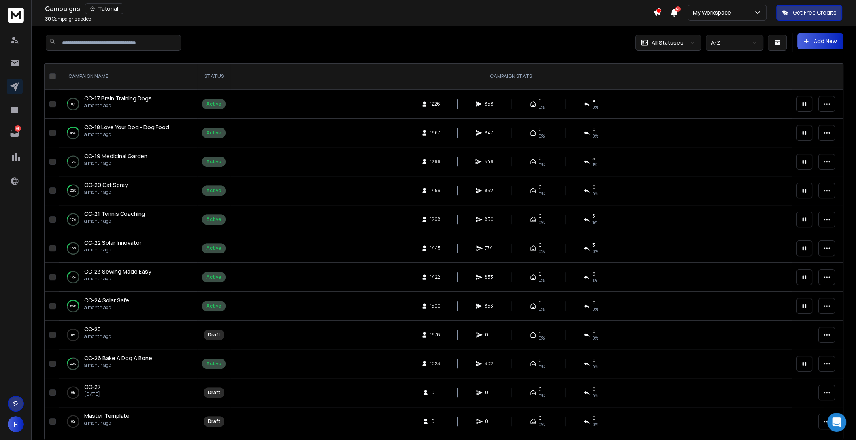
click at [109, 214] on span "CC-21 Tennis Coaching" at bounding box center [114, 214] width 61 height 8
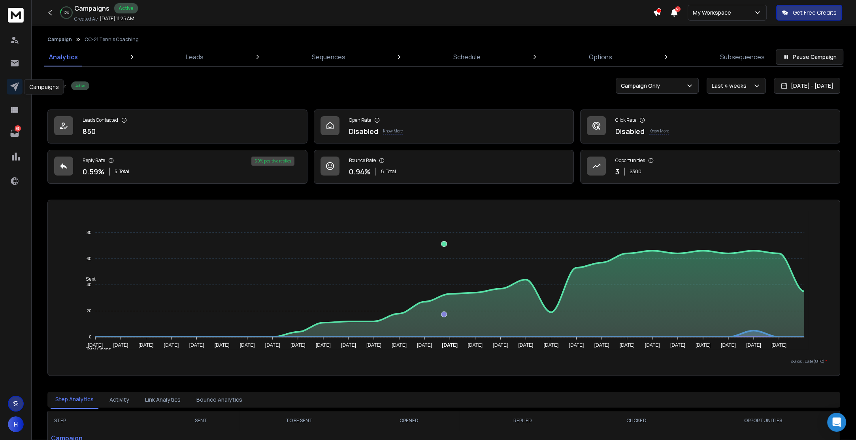
click at [11, 86] on icon at bounding box center [14, 87] width 8 height 8
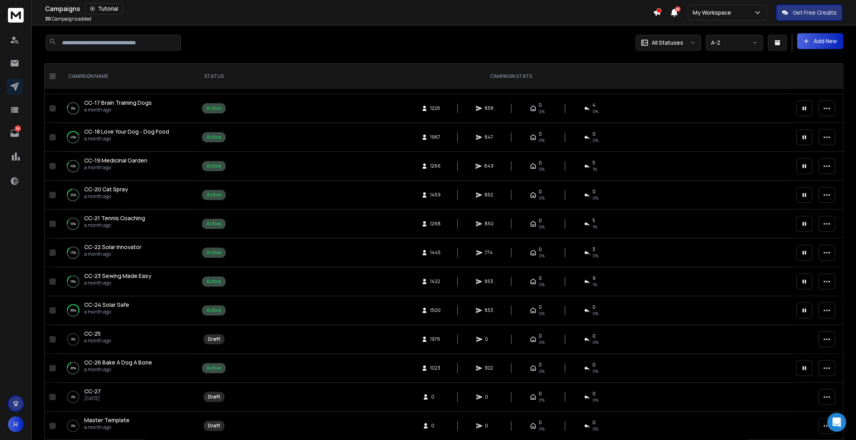
scroll to position [519, 0]
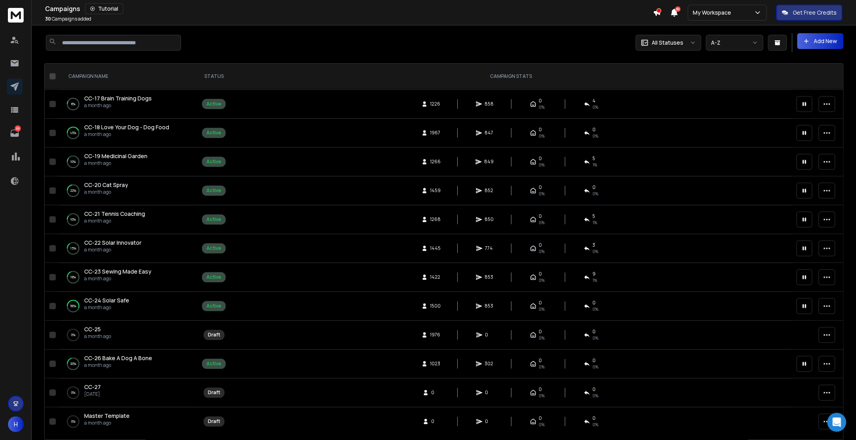
click at [106, 244] on span "CC-22 Solar Innovator" at bounding box center [112, 243] width 57 height 8
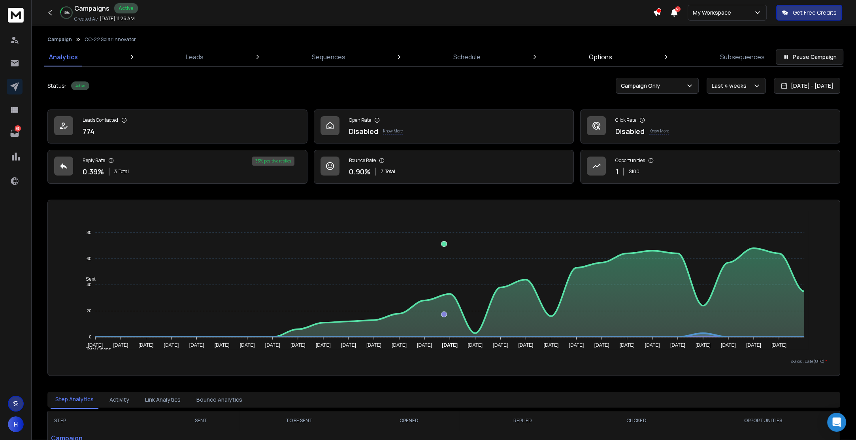
click at [600, 59] on p "Options" at bounding box center [600, 56] width 23 height 9
click at [601, 59] on p "Options" at bounding box center [600, 56] width 23 height 9
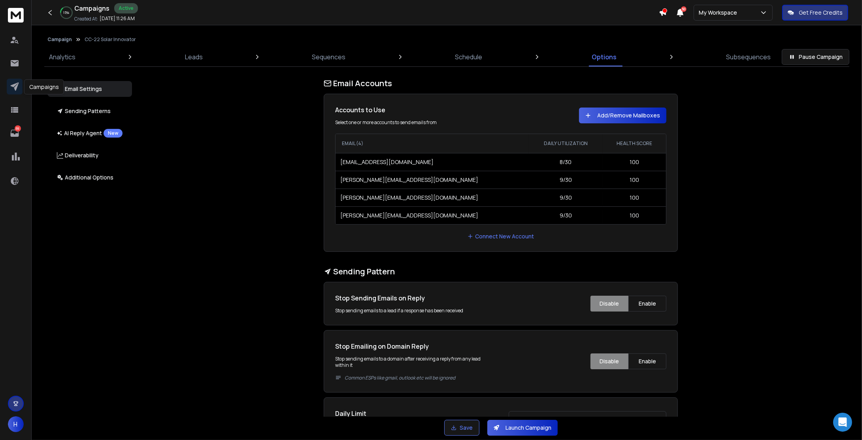
click at [19, 87] on icon at bounding box center [14, 86] width 9 height 9
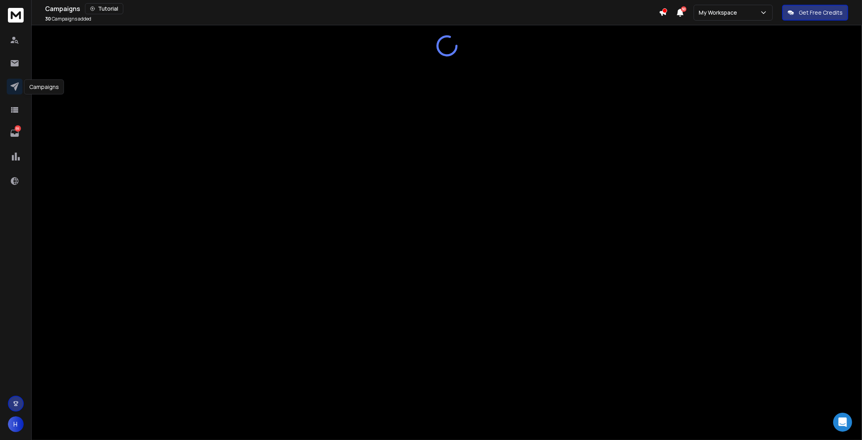
click at [19, 87] on icon at bounding box center [14, 86] width 9 height 9
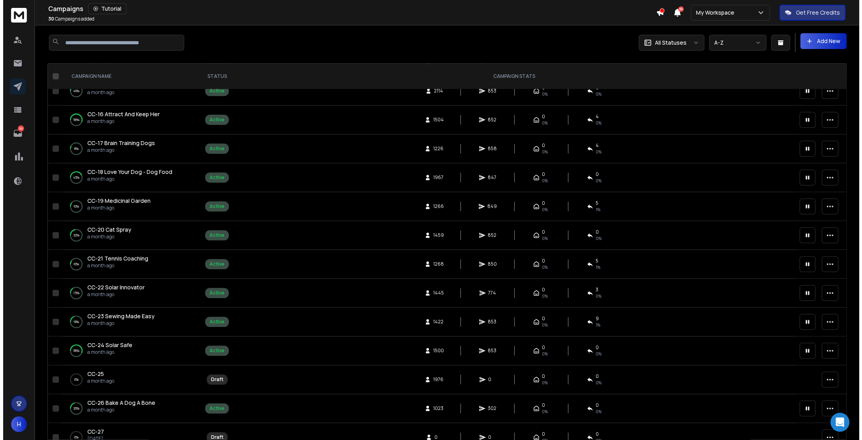
scroll to position [519, 0]
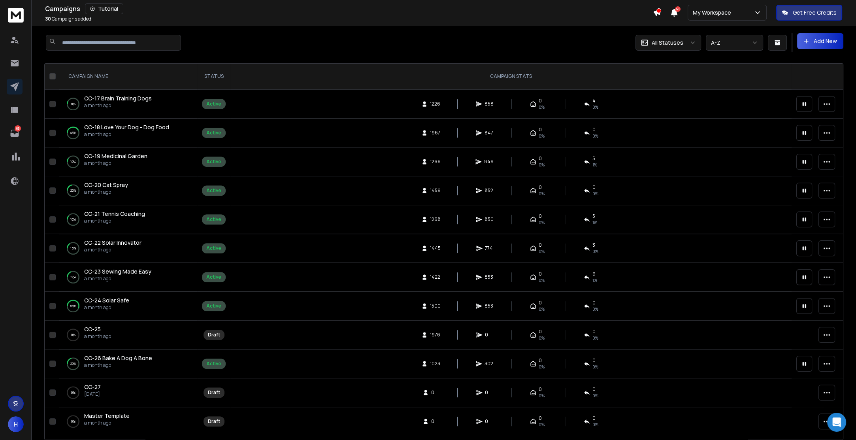
click at [121, 270] on span "CC-23 Sewing Made Easy" at bounding box center [117, 272] width 67 height 8
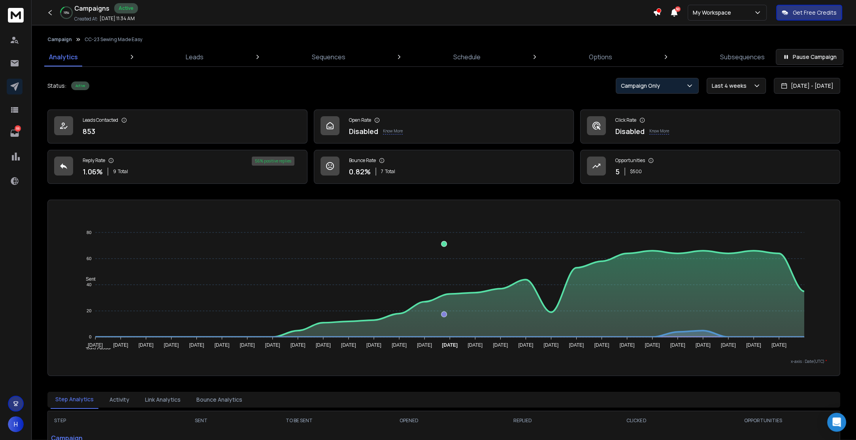
click at [621, 86] on p "Campaign Only" at bounding box center [642, 86] width 42 height 8
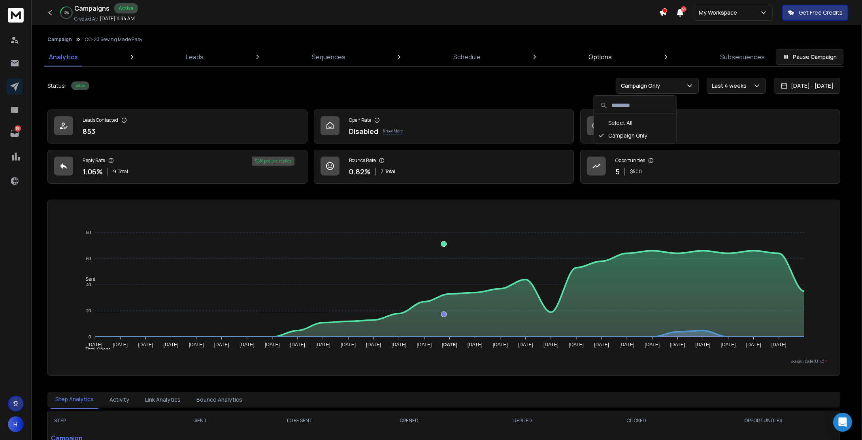
click at [607, 58] on p "Options" at bounding box center [600, 56] width 23 height 9
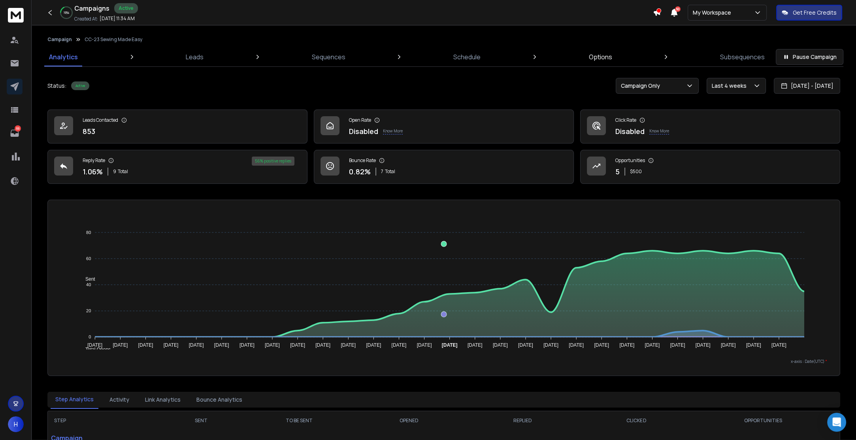
click at [607, 58] on p "Options" at bounding box center [600, 56] width 23 height 9
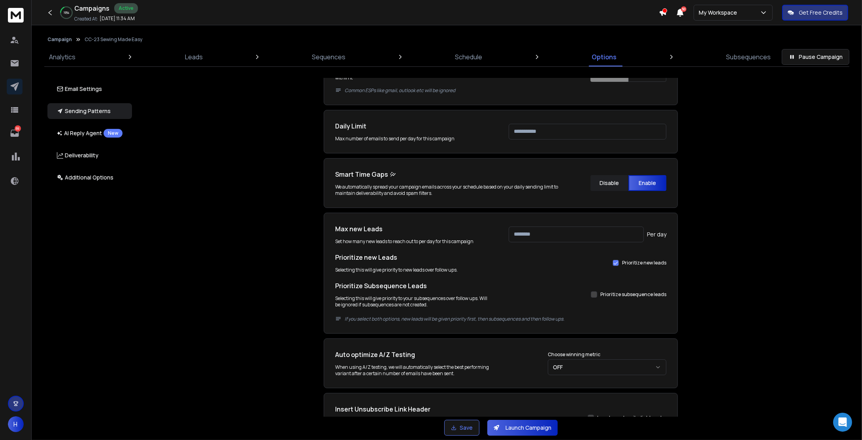
scroll to position [277, 0]
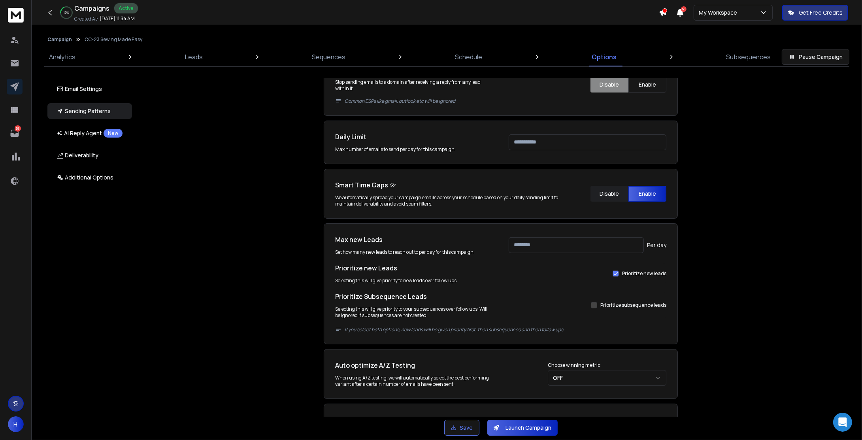
drag, startPoint x: 526, startPoint y: 136, endPoint x: 476, endPoint y: 134, distance: 50.3
click at [476, 134] on div "Daily Limit Max number of emails to send per day for this campaign **" at bounding box center [500, 142] width 331 height 21
type input "**"
drag, startPoint x: 520, startPoint y: 238, endPoint x: 500, endPoint y: 244, distance: 20.4
click at [500, 244] on div "Max new Leads Set how many new leads to reach out to per day for this campaign …" at bounding box center [500, 245] width 331 height 21
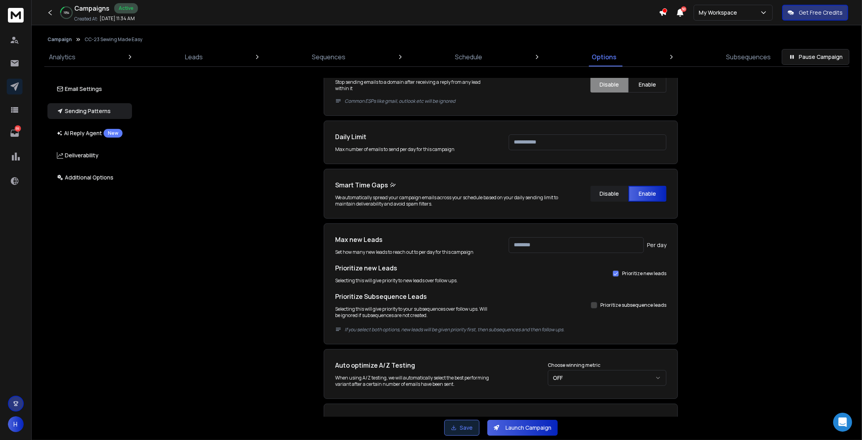
type input "**"
click at [466, 422] on button "Save" at bounding box center [461, 428] width 35 height 16
click at [521, 430] on button "Launch Campaign" at bounding box center [522, 428] width 70 height 16
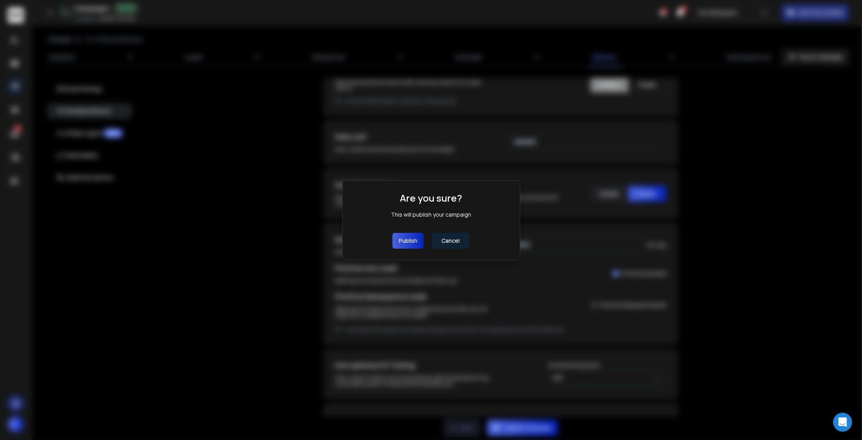
click at [410, 242] on button "Publish" at bounding box center [408, 241] width 31 height 16
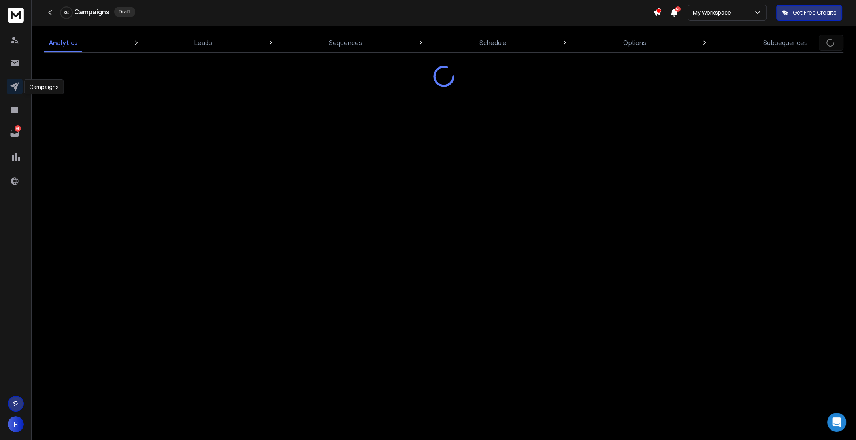
click at [16, 82] on icon at bounding box center [14, 86] width 9 height 9
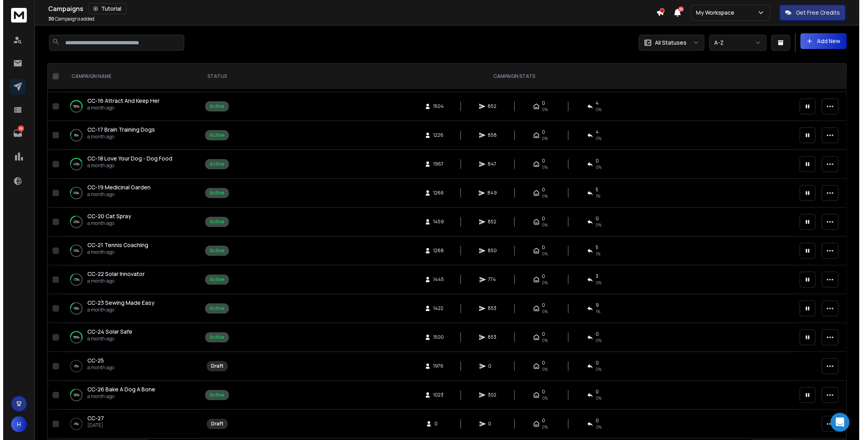
scroll to position [519, 0]
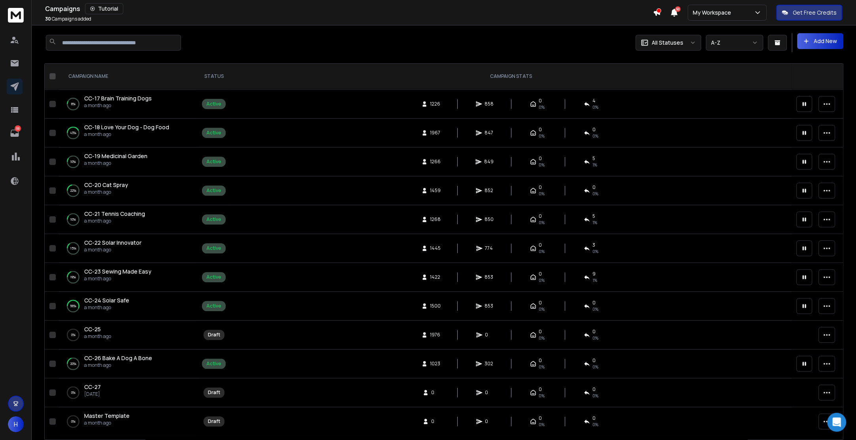
click at [106, 296] on span "CC-24 Solar Safe" at bounding box center [106, 300] width 45 height 8
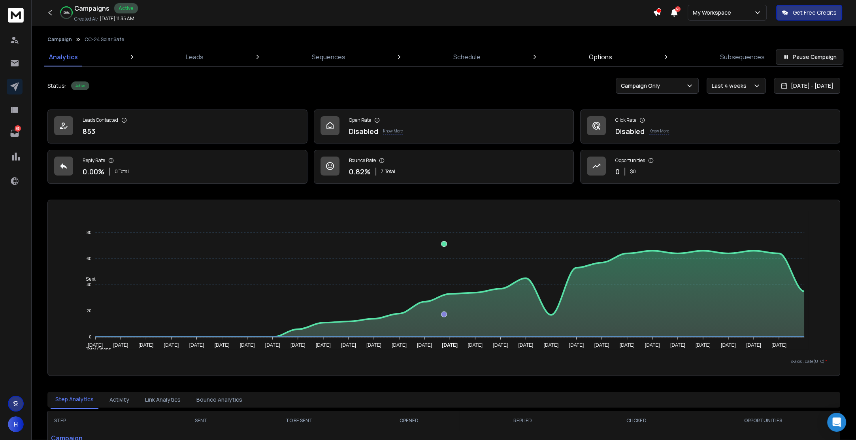
click at [605, 56] on p "Options" at bounding box center [600, 56] width 23 height 9
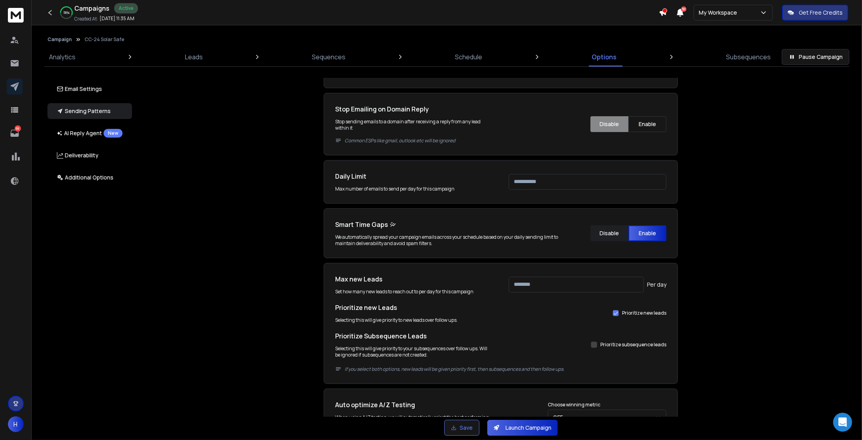
scroll to position [293, 0]
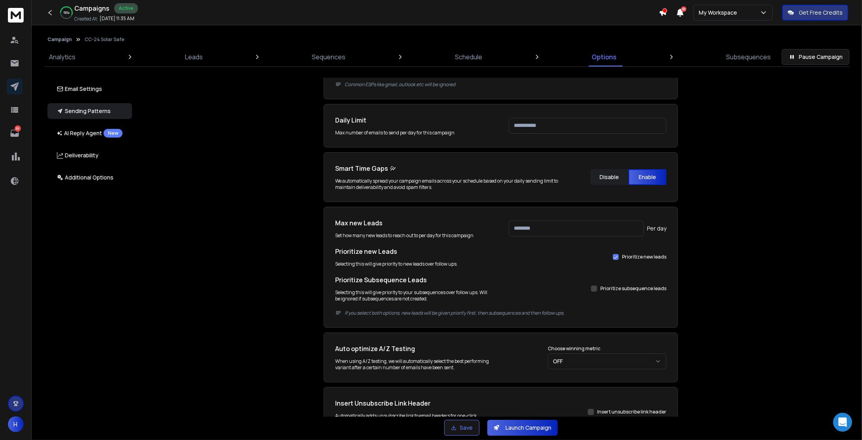
drag, startPoint x: 523, startPoint y: 122, endPoint x: 484, endPoint y: 122, distance: 38.3
click at [484, 122] on div "Daily Limit Max number of emails to send per day for this campaign **" at bounding box center [500, 125] width 331 height 21
type input "**"
drag, startPoint x: 525, startPoint y: 223, endPoint x: 481, endPoint y: 227, distance: 43.3
click at [481, 227] on div "Max new Leads Set how many new leads to reach out to per day for this campaign …" at bounding box center [500, 228] width 331 height 21
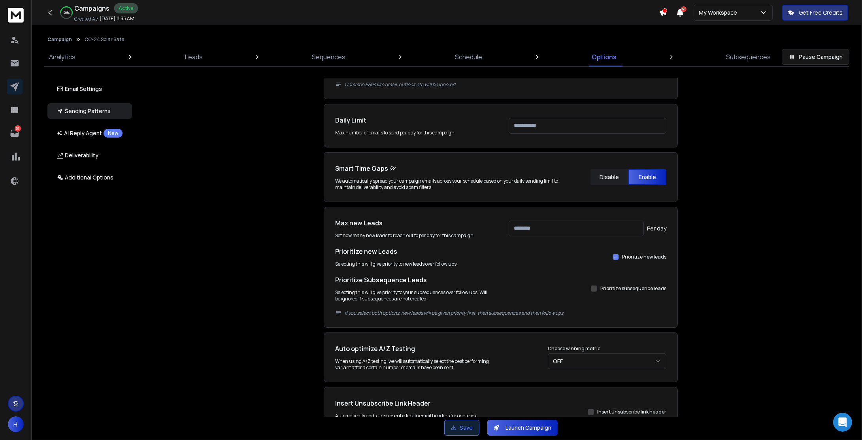
type input "**"
click at [464, 428] on button "Save" at bounding box center [461, 428] width 35 height 16
click at [527, 426] on button "Launch Campaign" at bounding box center [522, 428] width 70 height 16
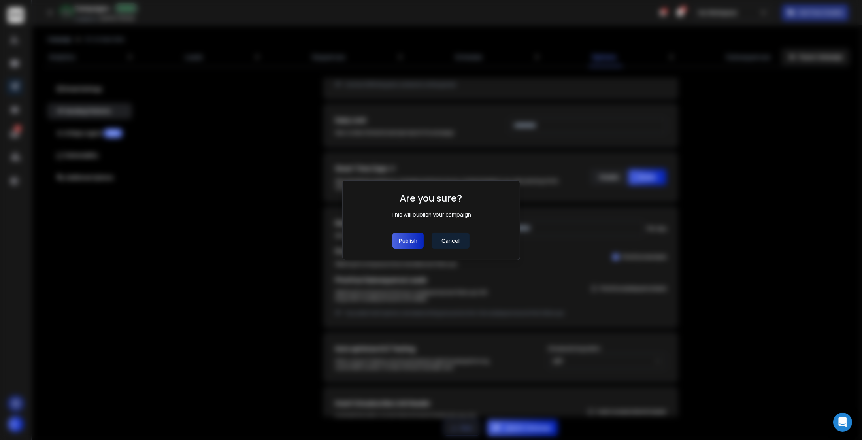
click at [408, 239] on button "Publish" at bounding box center [408, 241] width 31 height 16
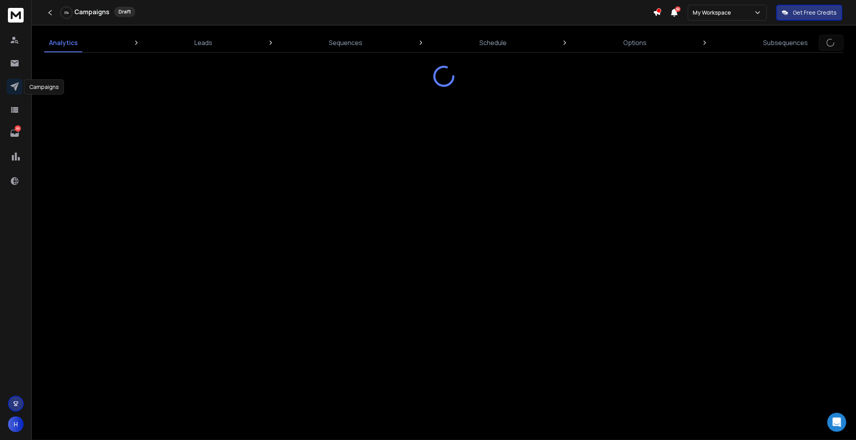
click at [12, 87] on icon at bounding box center [14, 86] width 9 height 9
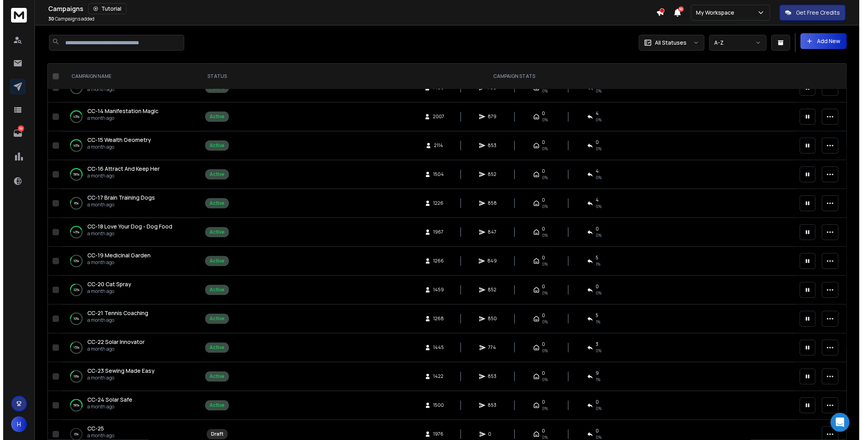
scroll to position [519, 0]
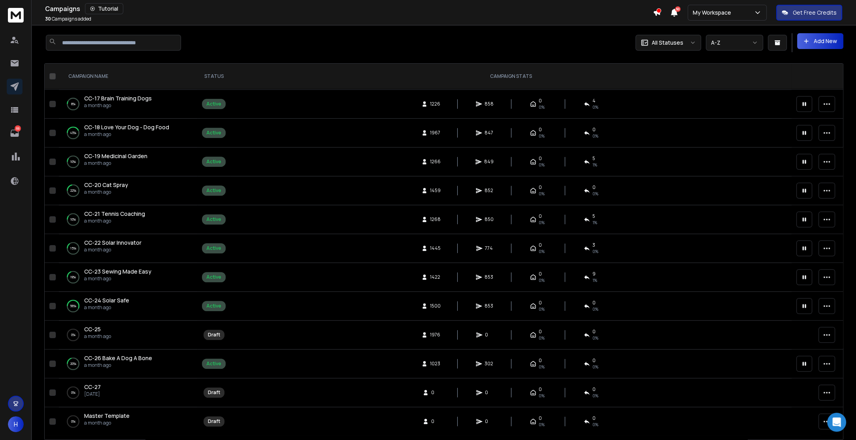
click at [139, 355] on span "CC-26 Bake A Dog A Bone" at bounding box center [118, 358] width 68 height 8
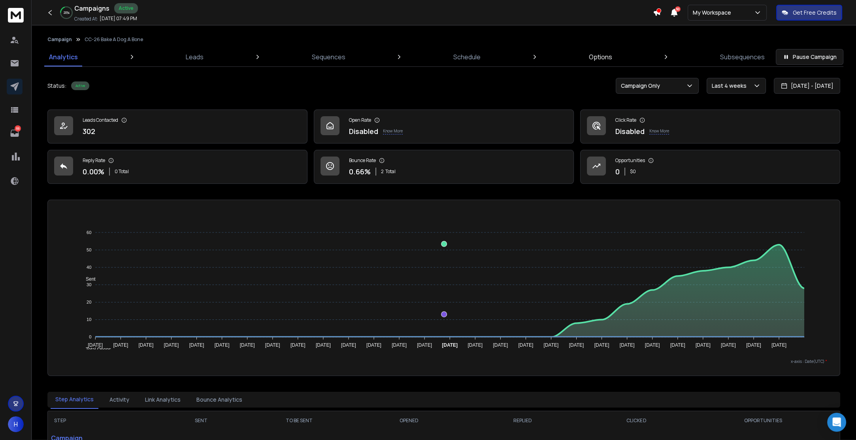
click at [596, 57] on p "Options" at bounding box center [600, 56] width 23 height 9
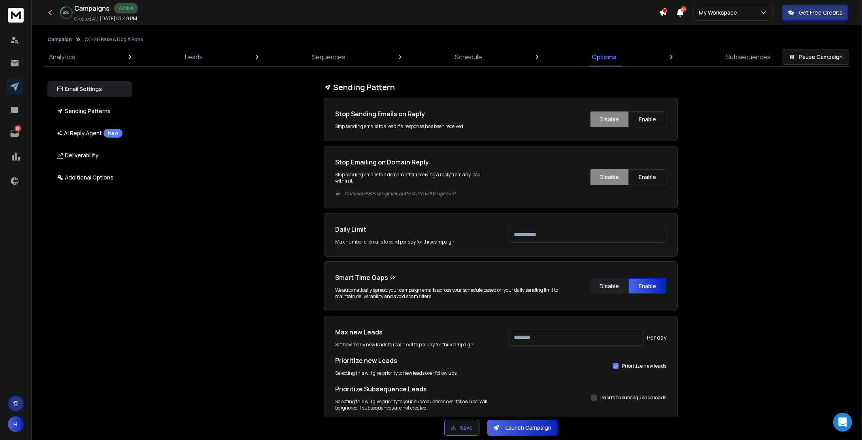
scroll to position [198, 0]
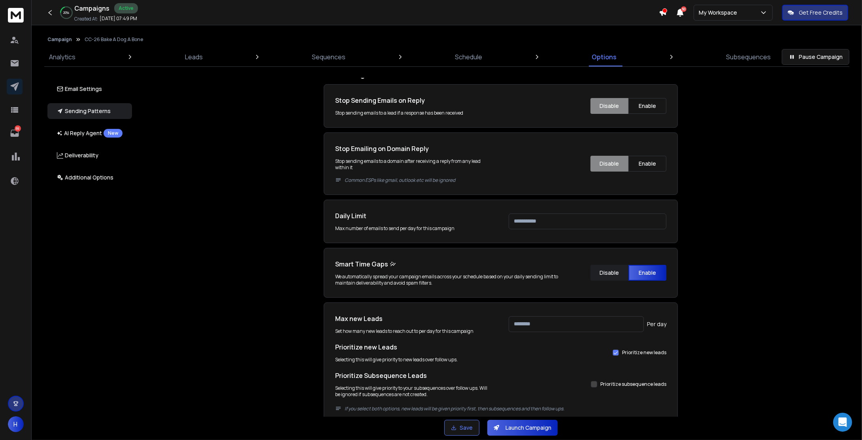
drag, startPoint x: 523, startPoint y: 219, endPoint x: 459, endPoint y: 220, distance: 64.8
click at [459, 220] on div "Daily Limit Max number of emails to send per day for this campaign **" at bounding box center [500, 221] width 331 height 21
type input "**"
drag, startPoint x: 531, startPoint y: 322, endPoint x: 487, endPoint y: 324, distance: 43.9
click at [487, 324] on div "Max new Leads Set how many new leads to reach out to per day for this campaign …" at bounding box center [500, 324] width 331 height 21
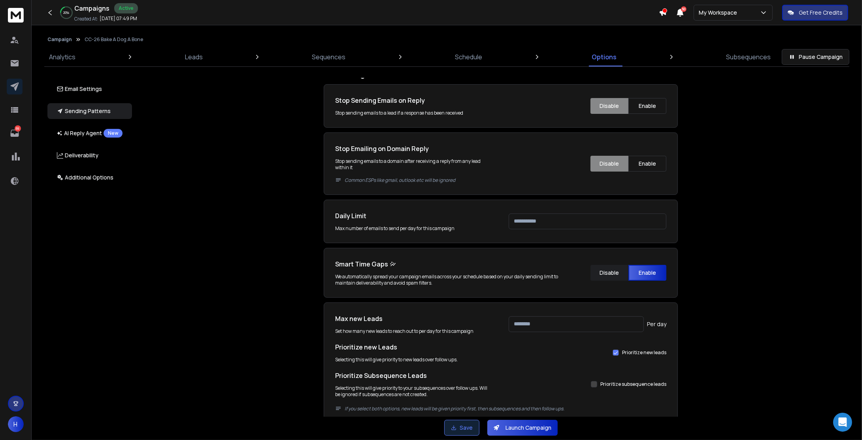
type input "**"
click at [463, 427] on button "Save" at bounding box center [461, 428] width 35 height 16
click at [518, 427] on button "Launch Campaign" at bounding box center [522, 428] width 70 height 16
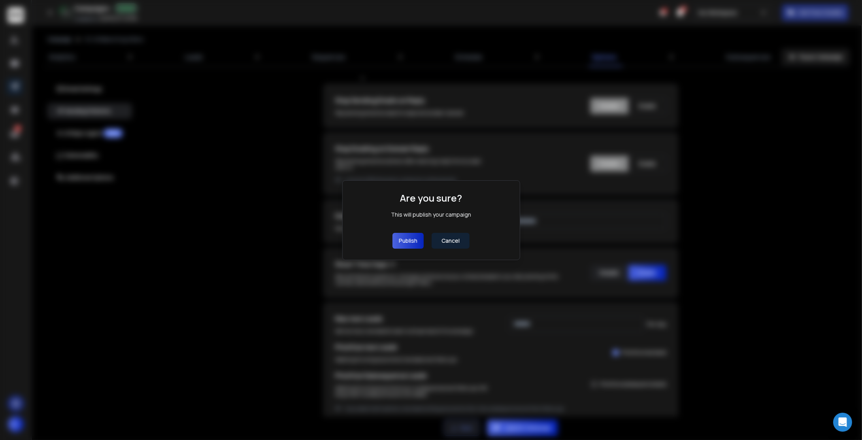
click at [413, 235] on button "Publish" at bounding box center [408, 241] width 31 height 16
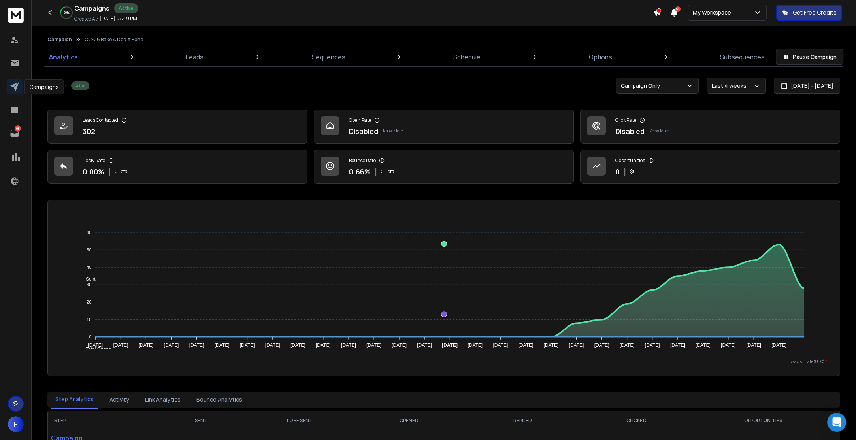
click at [17, 89] on icon at bounding box center [14, 86] width 9 height 9
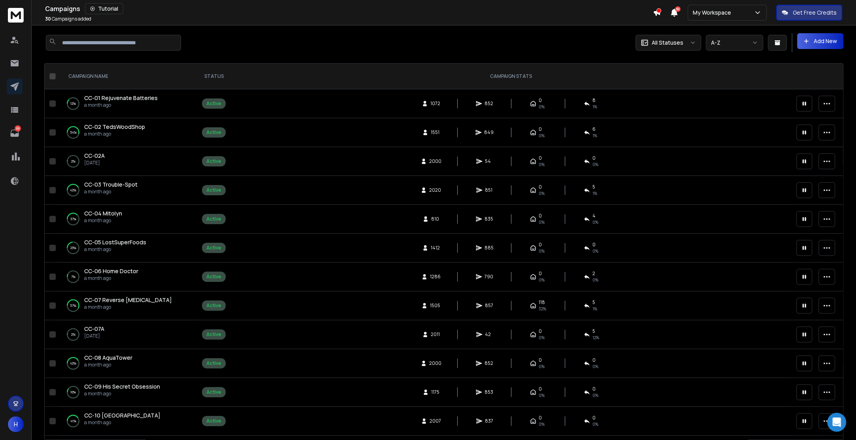
click at [105, 96] on span "CC-01 Rejuvenate Batteries" at bounding box center [121, 98] width 74 height 8
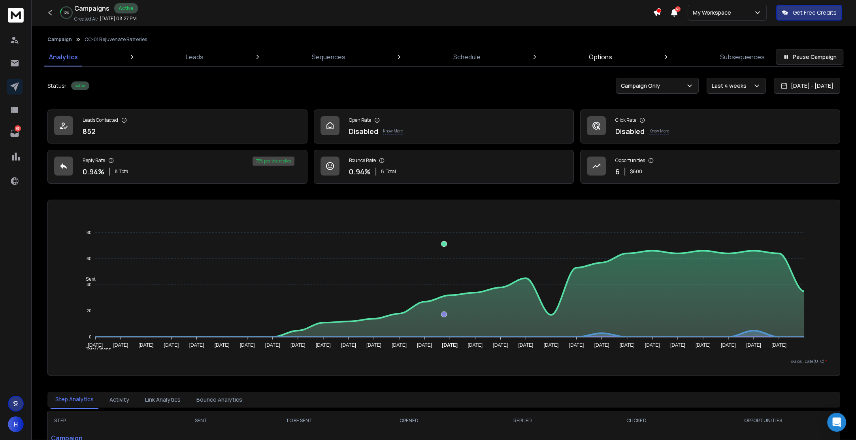
click at [603, 59] on p "Options" at bounding box center [600, 56] width 23 height 9
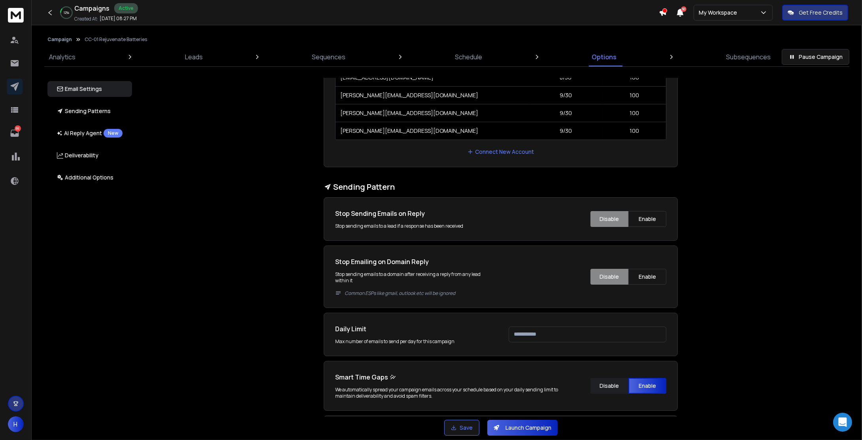
scroll to position [119, 0]
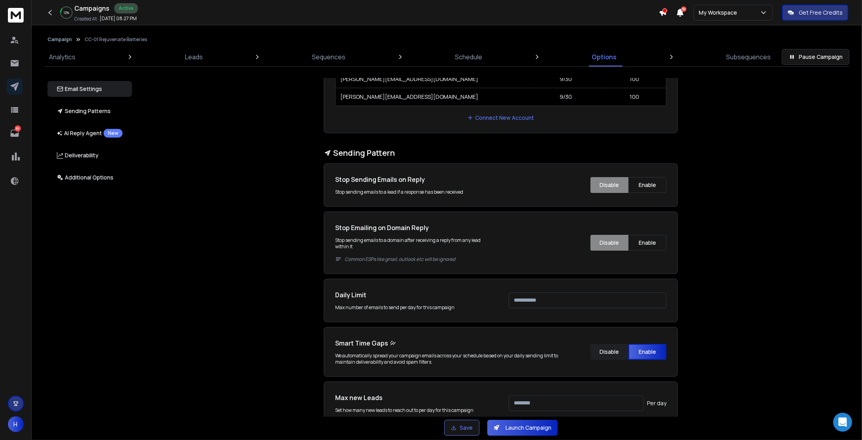
drag, startPoint x: 525, startPoint y: 299, endPoint x: 475, endPoint y: 298, distance: 50.6
click at [475, 298] on div "Daily Limit Max number of emails to send per day for this campaign **" at bounding box center [500, 300] width 331 height 21
type input "**"
drag, startPoint x: 523, startPoint y: 402, endPoint x: 472, endPoint y: 399, distance: 50.7
click at [472, 399] on div "Max new Leads Set how many new leads to reach out to per day for this campaign …" at bounding box center [500, 403] width 331 height 21
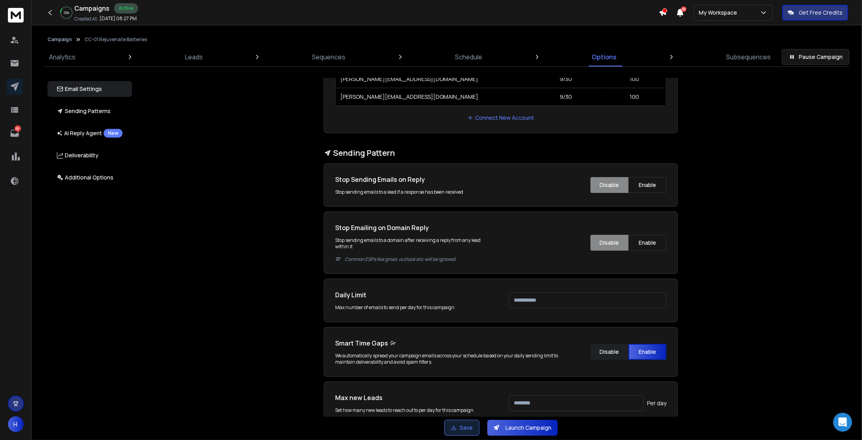
type input "**"
click at [464, 430] on button "Save" at bounding box center [461, 428] width 35 height 16
click at [524, 426] on button "Launch Campaign" at bounding box center [522, 428] width 70 height 16
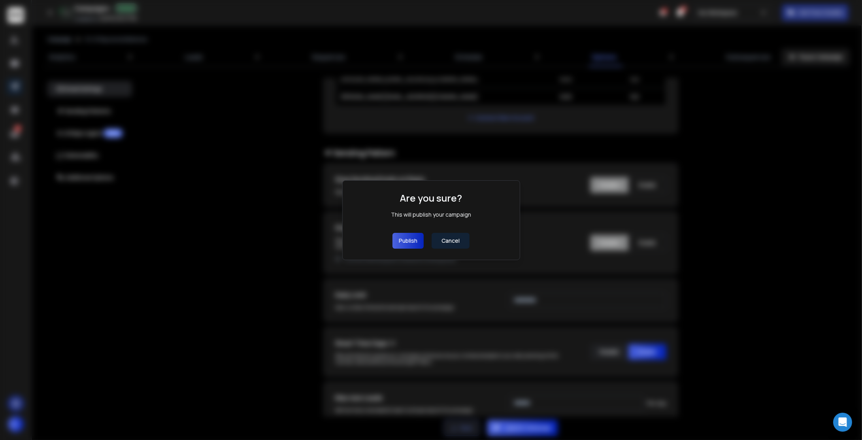
click at [410, 240] on button "Publish" at bounding box center [408, 241] width 31 height 16
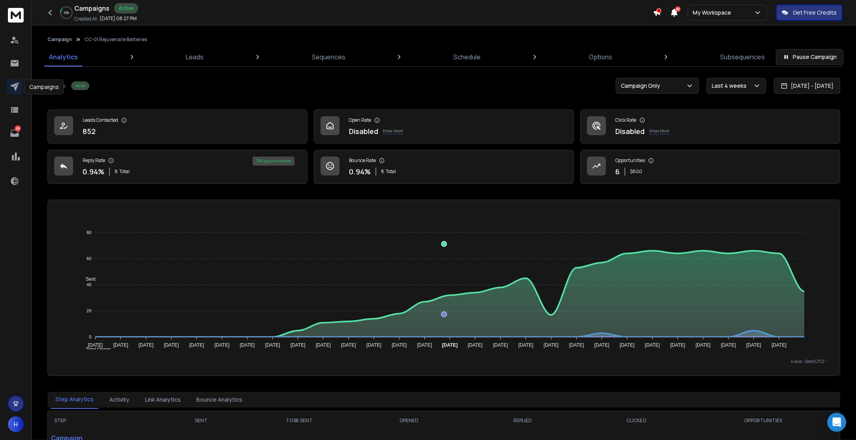
click at [11, 87] on icon at bounding box center [14, 86] width 9 height 9
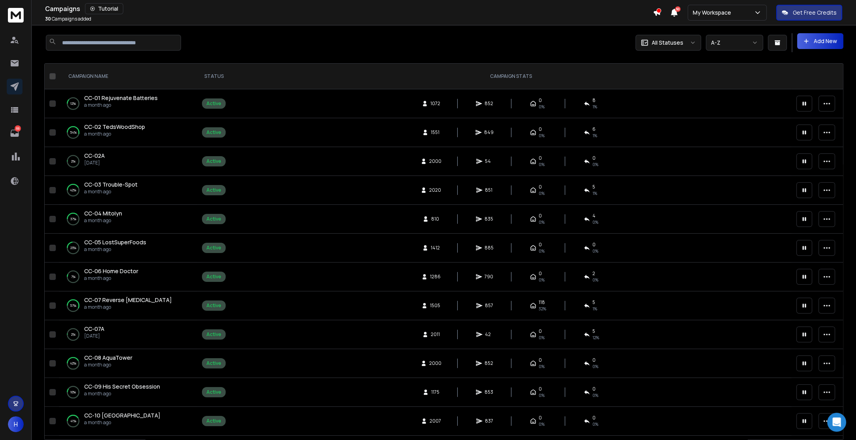
click at [102, 133] on p "a month ago" at bounding box center [114, 134] width 61 height 6
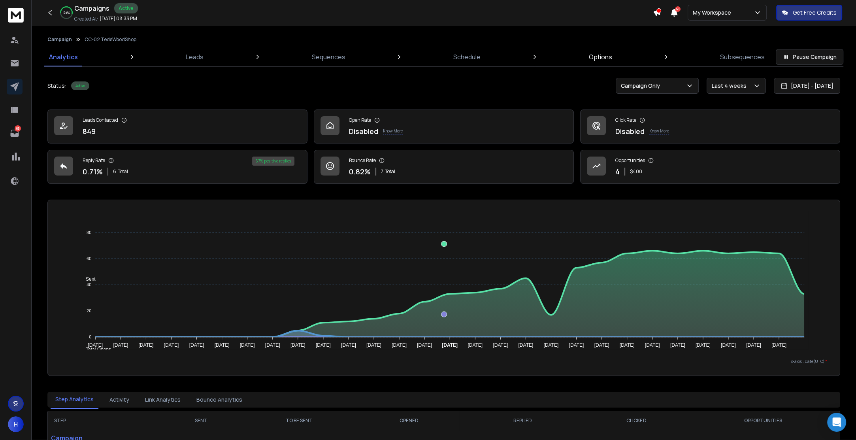
click at [605, 59] on p "Options" at bounding box center [600, 56] width 23 height 9
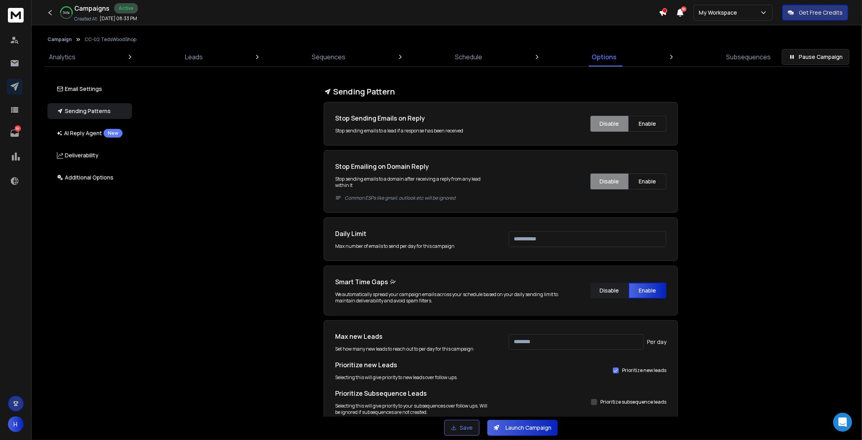
scroll to position [198, 0]
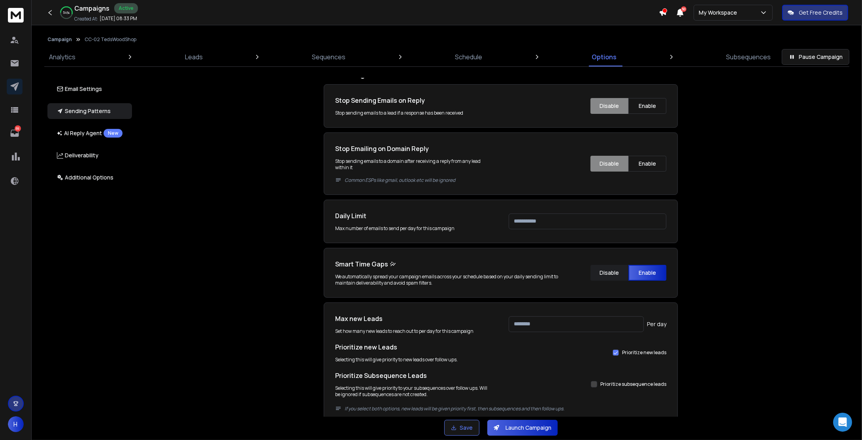
drag, startPoint x: 523, startPoint y: 217, endPoint x: 493, endPoint y: 219, distance: 30.6
click at [493, 219] on div "Daily Limit Max number of emails to send per day for this campaign **" at bounding box center [500, 221] width 331 height 21
type input "**"
drag, startPoint x: 519, startPoint y: 323, endPoint x: 476, endPoint y: 315, distance: 43.3
click at [476, 315] on div "Max new Leads Set how many new leads to reach out to per day for this campaign …" at bounding box center [500, 324] width 331 height 21
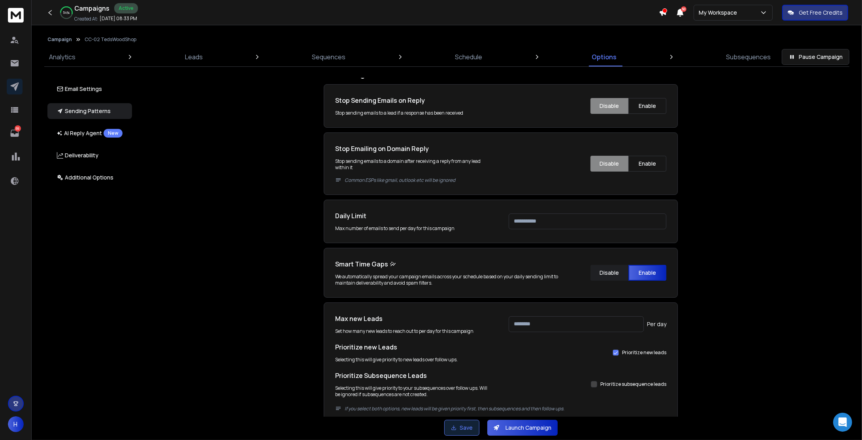
type input "**"
click at [460, 425] on button "Save" at bounding box center [461, 428] width 35 height 16
click at [522, 425] on button "Launch Campaign" at bounding box center [522, 428] width 70 height 16
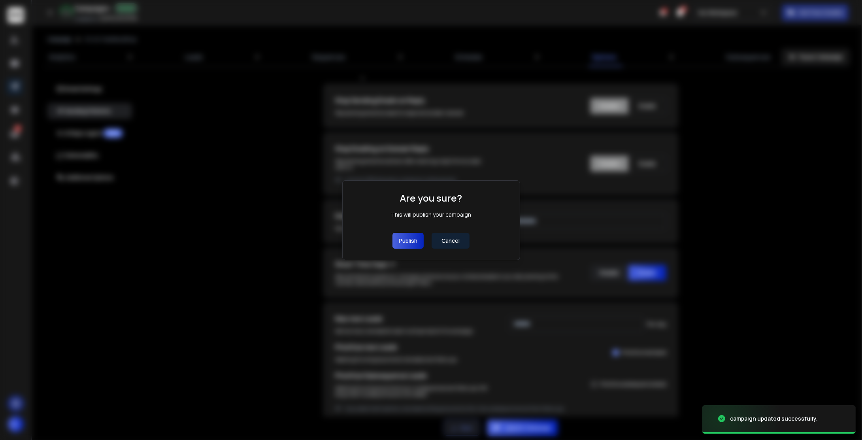
click at [410, 243] on button "Publish" at bounding box center [408, 241] width 31 height 16
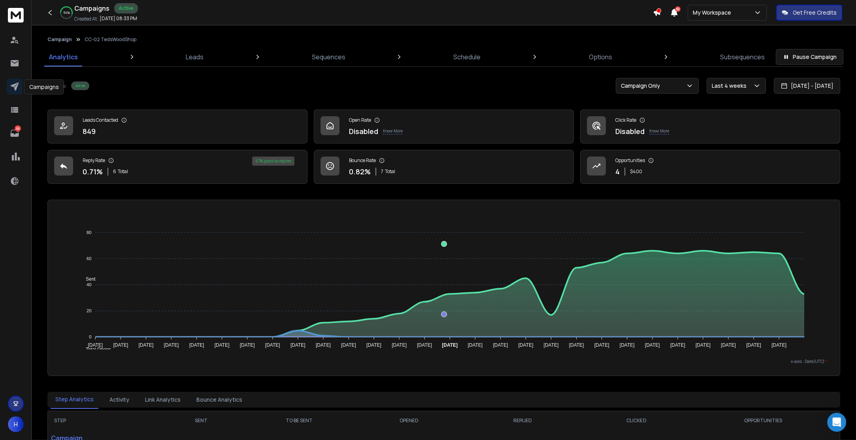
click at [14, 88] on icon at bounding box center [14, 87] width 8 height 8
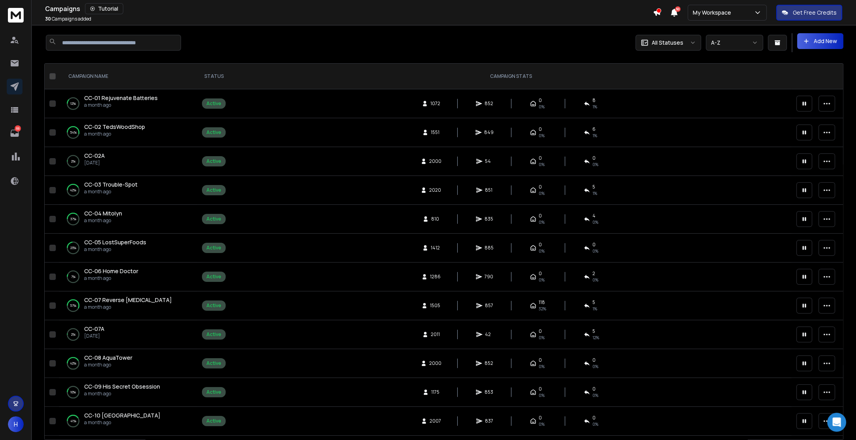
click at [126, 158] on div "2 % CC-02A [DATE]" at bounding box center [128, 161] width 123 height 19
click at [126, 159] on div "2 % CC-02A [DATE]" at bounding box center [128, 161] width 123 height 19
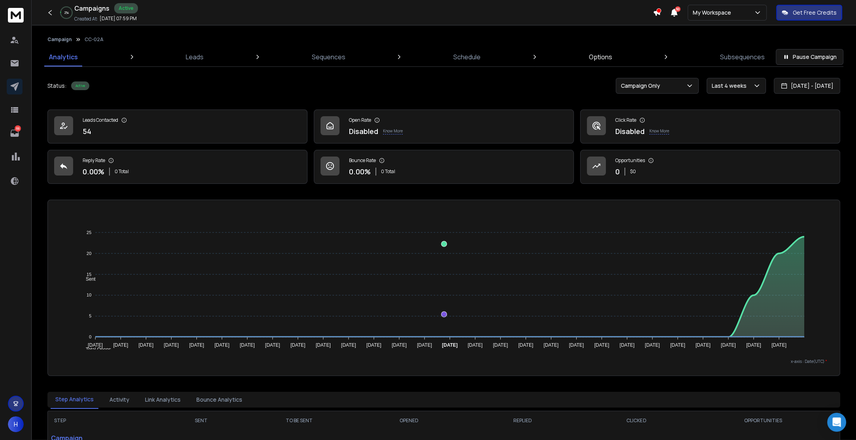
click at [604, 54] on p "Options" at bounding box center [600, 56] width 23 height 9
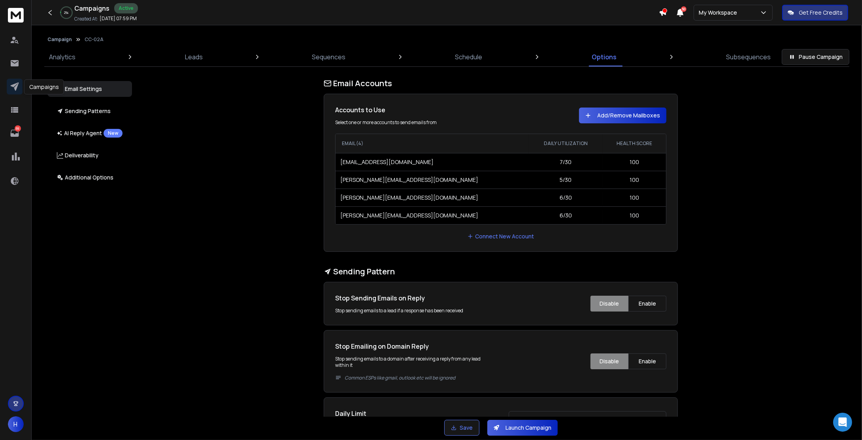
click at [12, 83] on icon at bounding box center [14, 86] width 9 height 9
